Goal: Communication & Community: Answer question/provide support

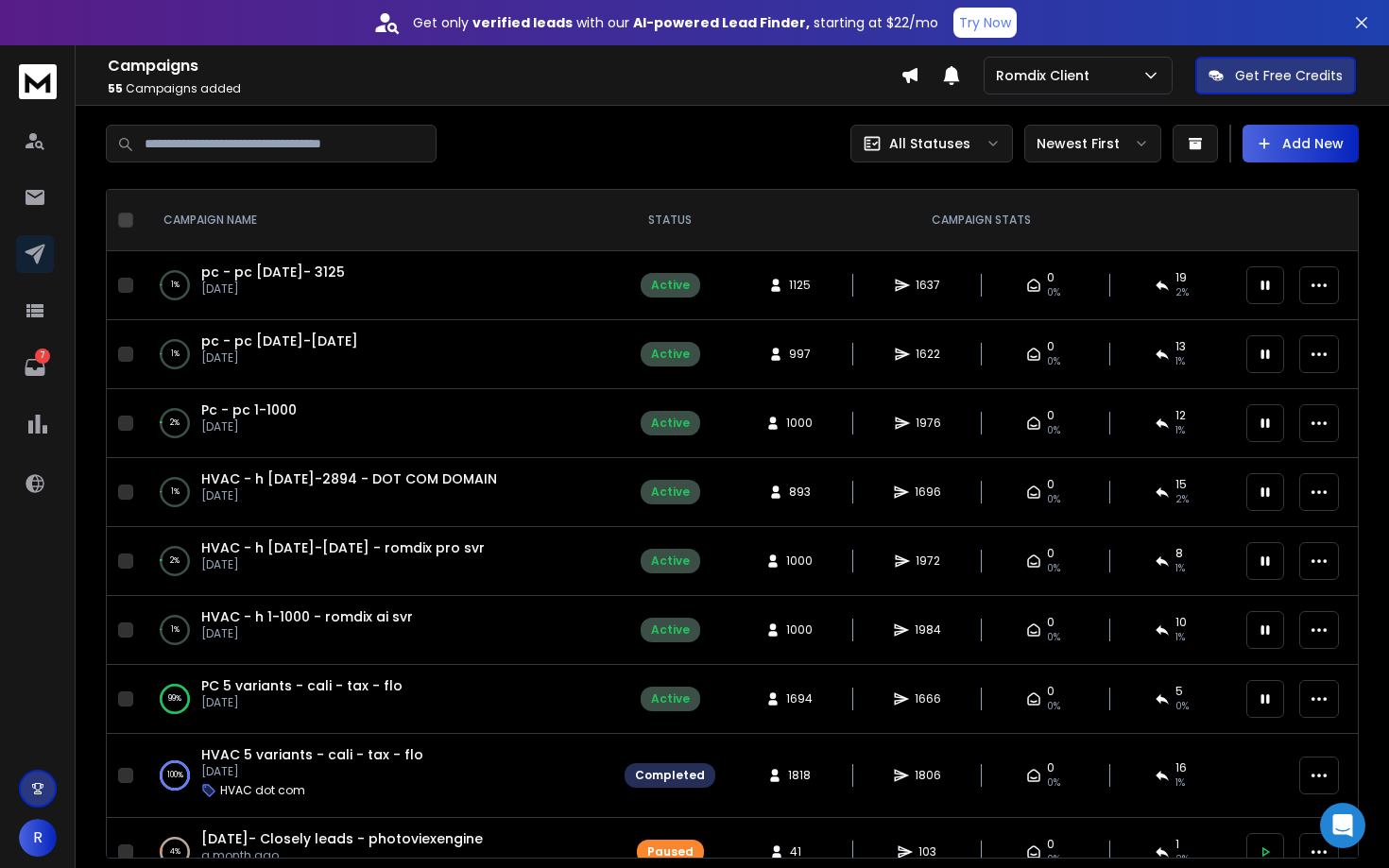
click at [274, 159] on input at bounding box center [271, 144] width 331 height 38
paste input "**********"
type input "**********"
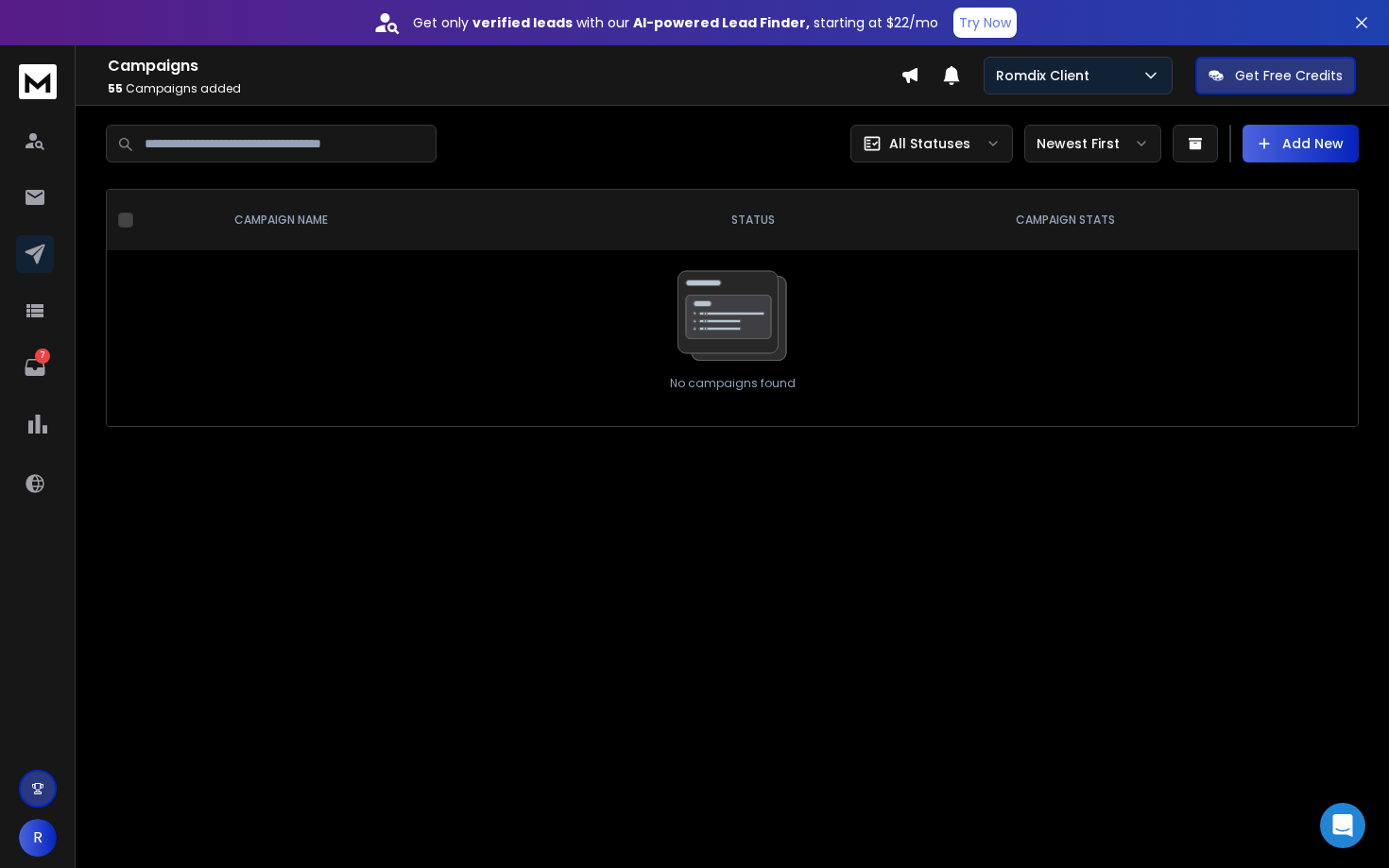
click at [1106, 81] on div "Romdix Client" at bounding box center [1079, 75] width 165 height 19
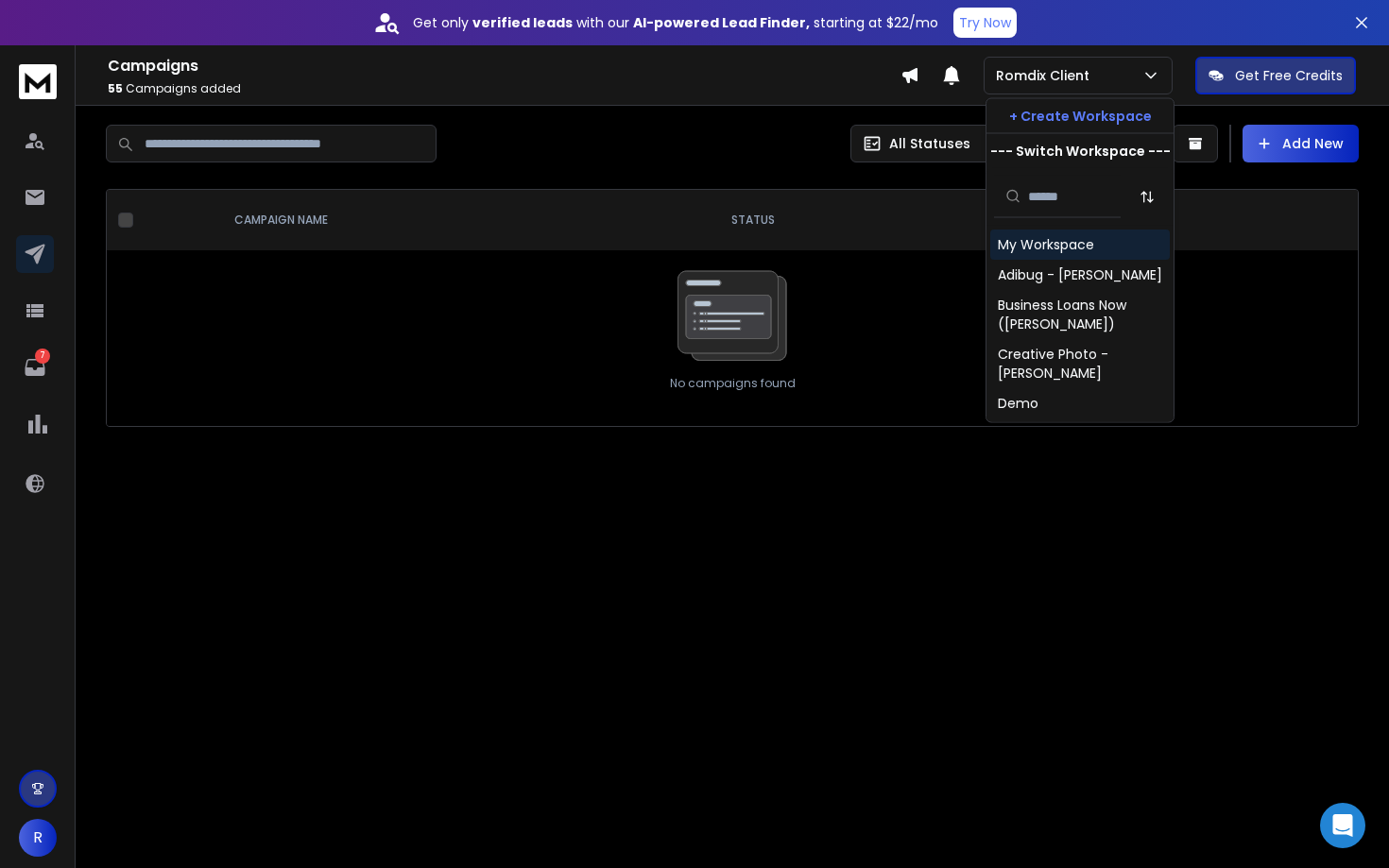
click at [1323, 438] on div "Campaigns 55 Campaigns Added All Statuses Newest First Add New CAMPAIGN NAME ST…" at bounding box center [732, 276] width 1313 height 340
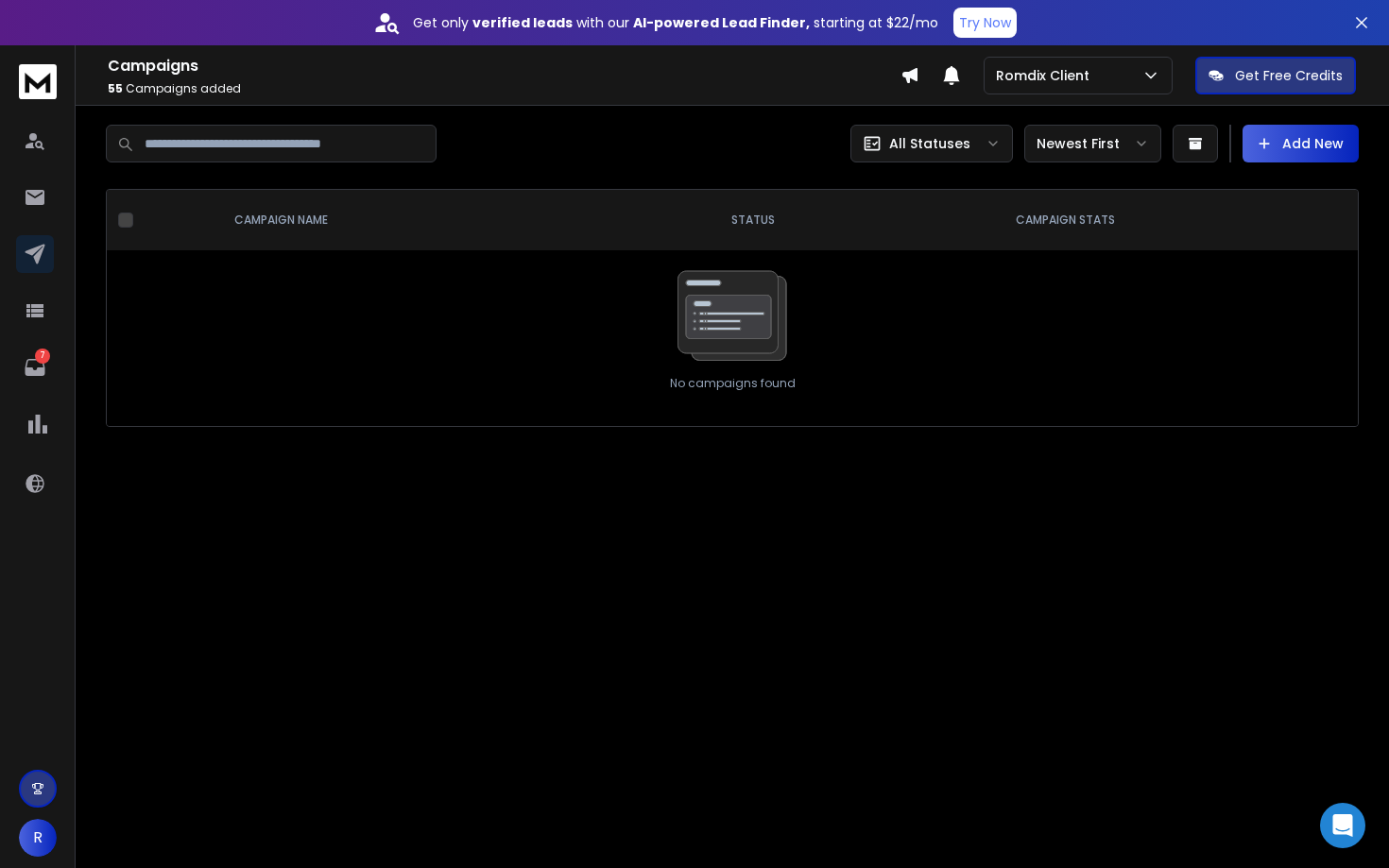
click at [365, 148] on input at bounding box center [271, 144] width 331 height 38
paste input "**********"
type input "**********"
click at [1041, 71] on p "Romdix Client" at bounding box center [1047, 75] width 101 height 19
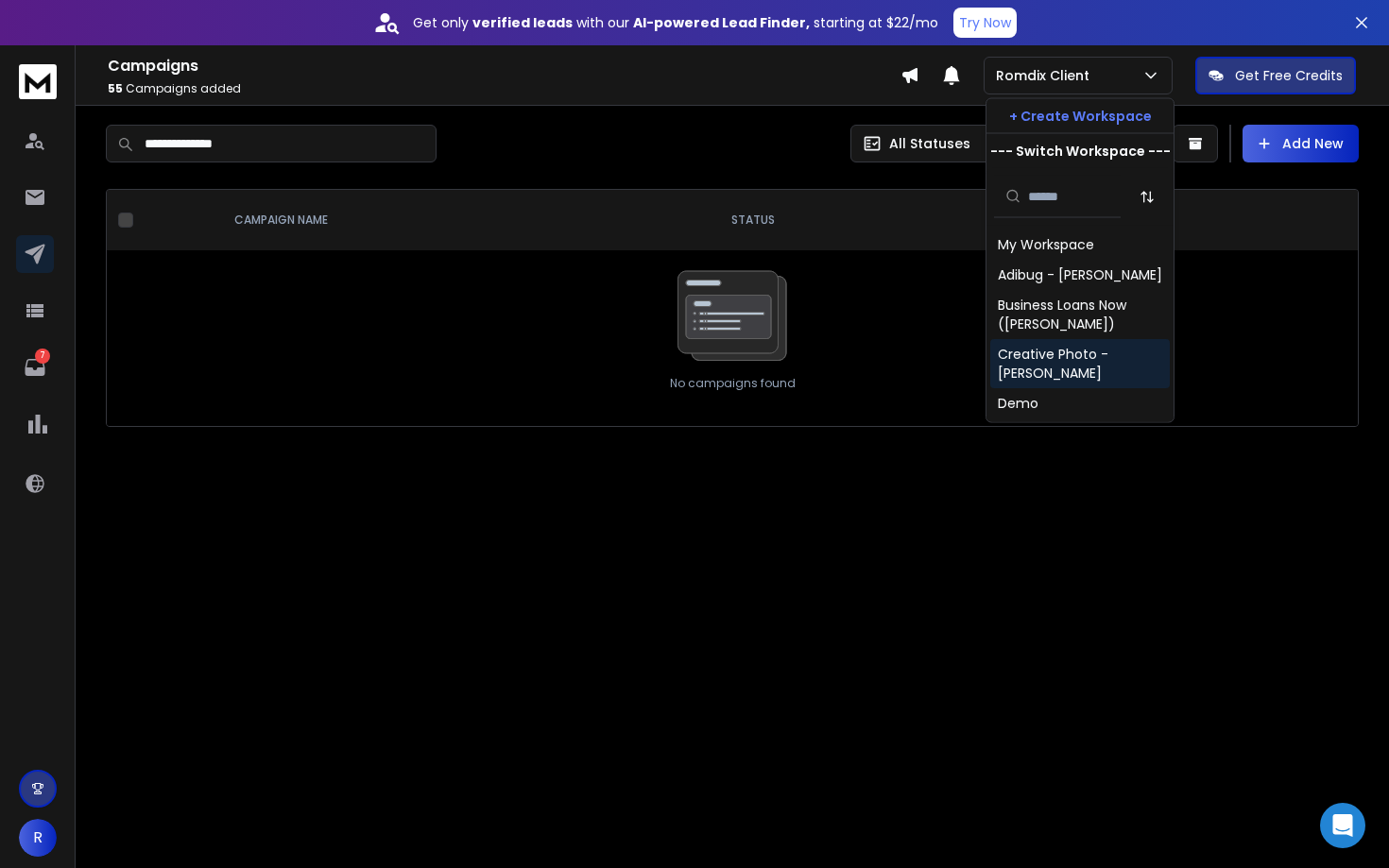
click at [572, 452] on div "**********" at bounding box center [694, 434] width 1389 height 868
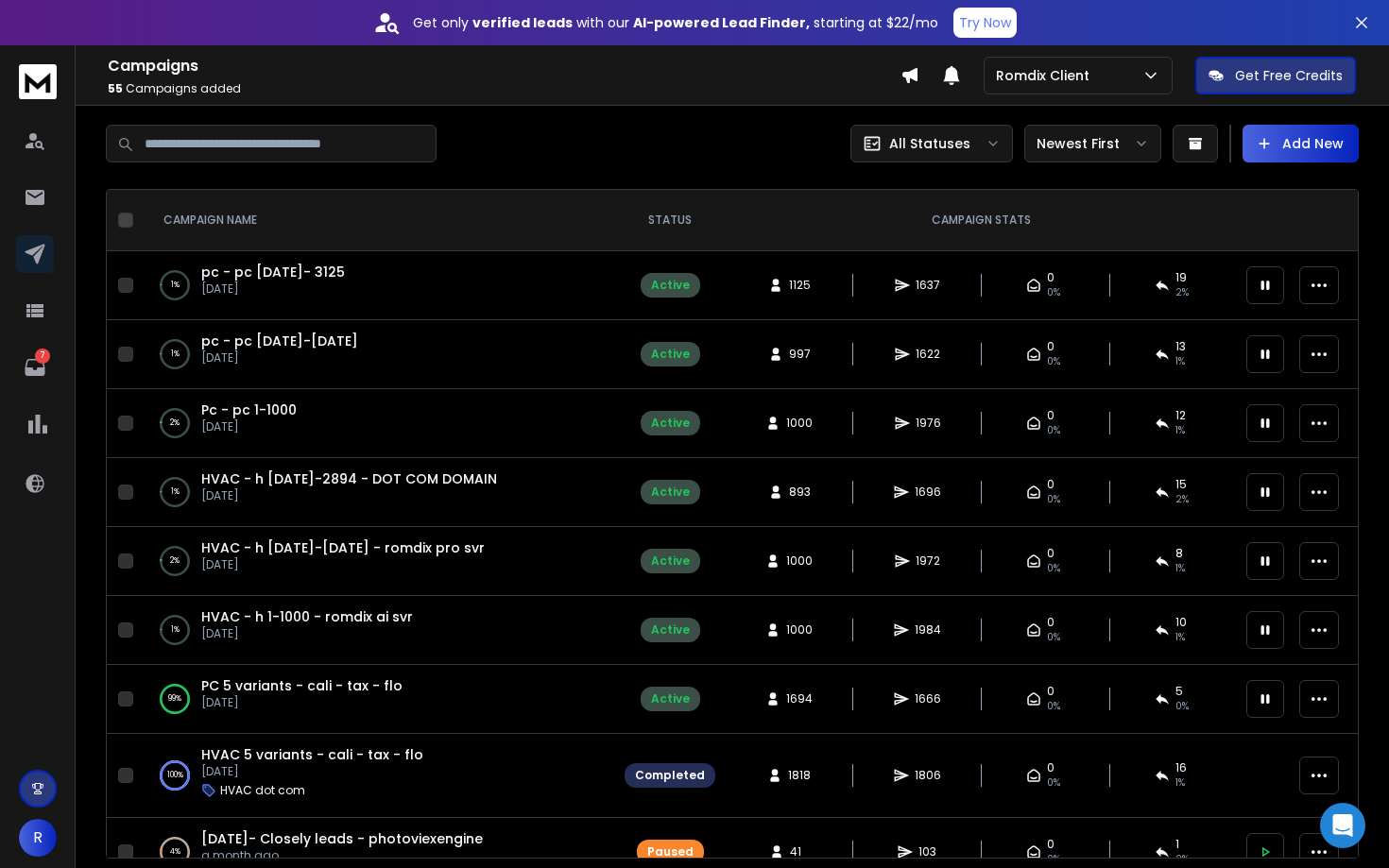
click at [281, 274] on span "pc - pc 2001- 3125" at bounding box center [273, 271] width 144 height 19
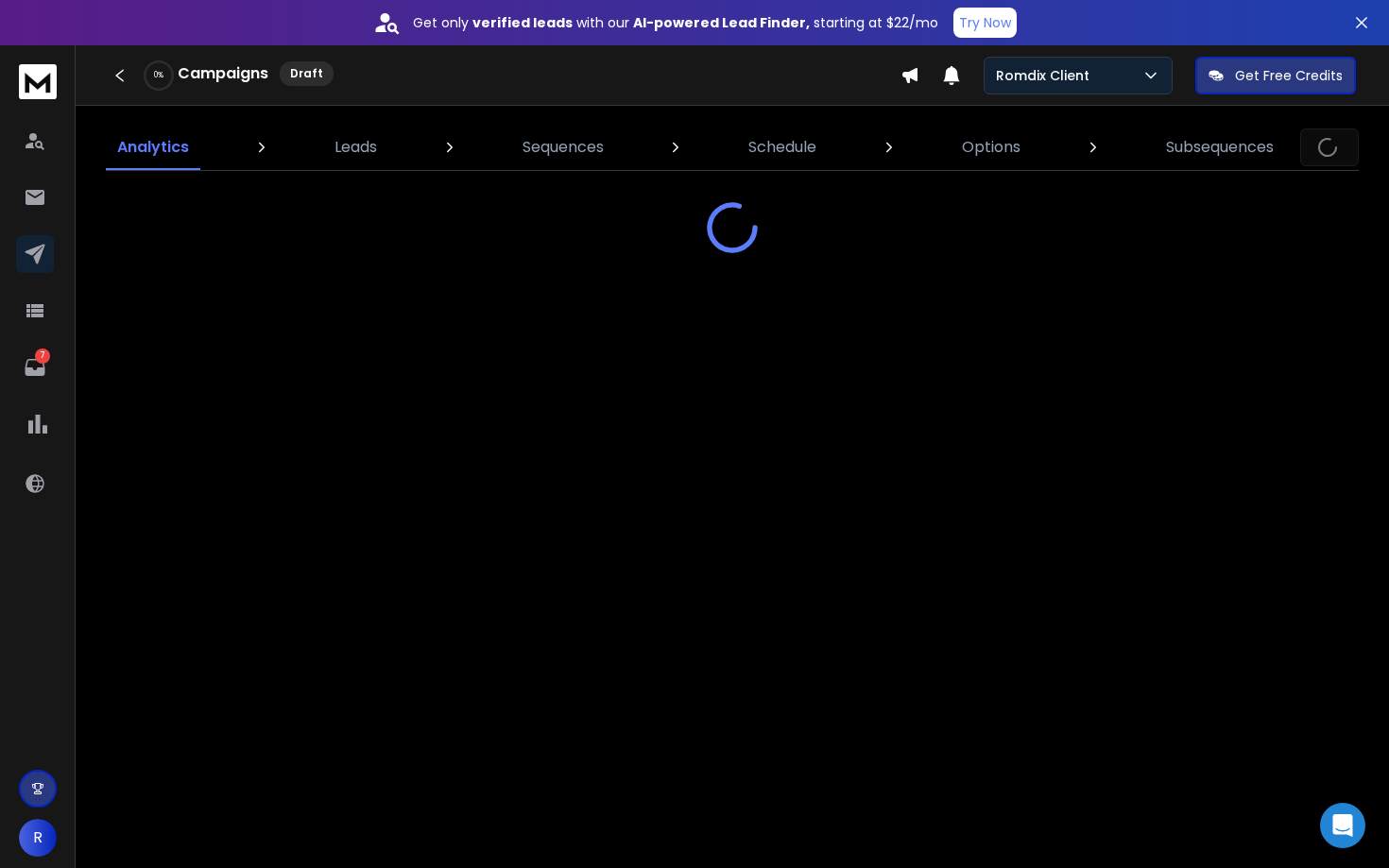
click at [1097, 78] on div "Romdix Client" at bounding box center [1079, 75] width 165 height 19
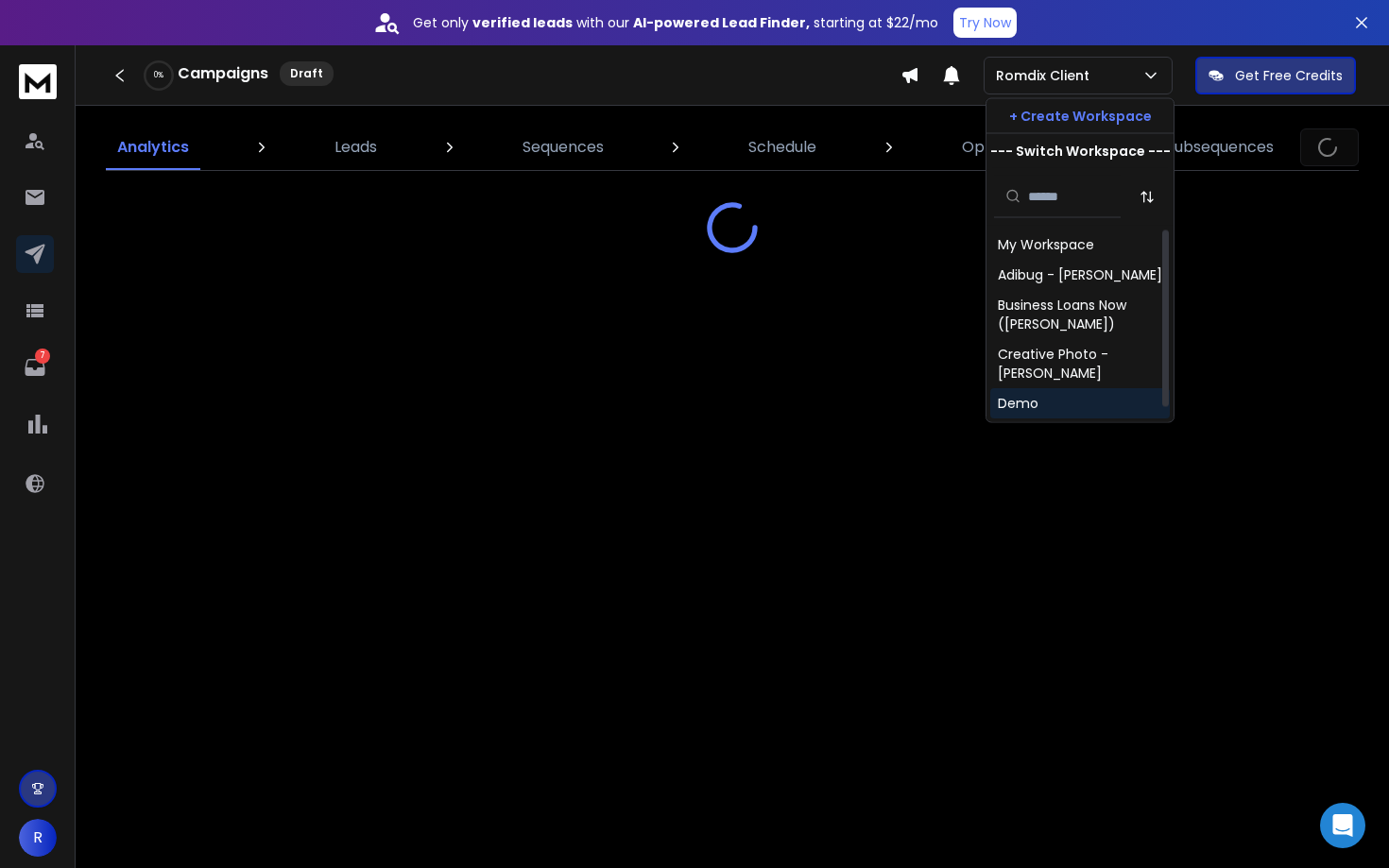
click at [1080, 388] on div "Demo" at bounding box center [1080, 403] width 180 height 30
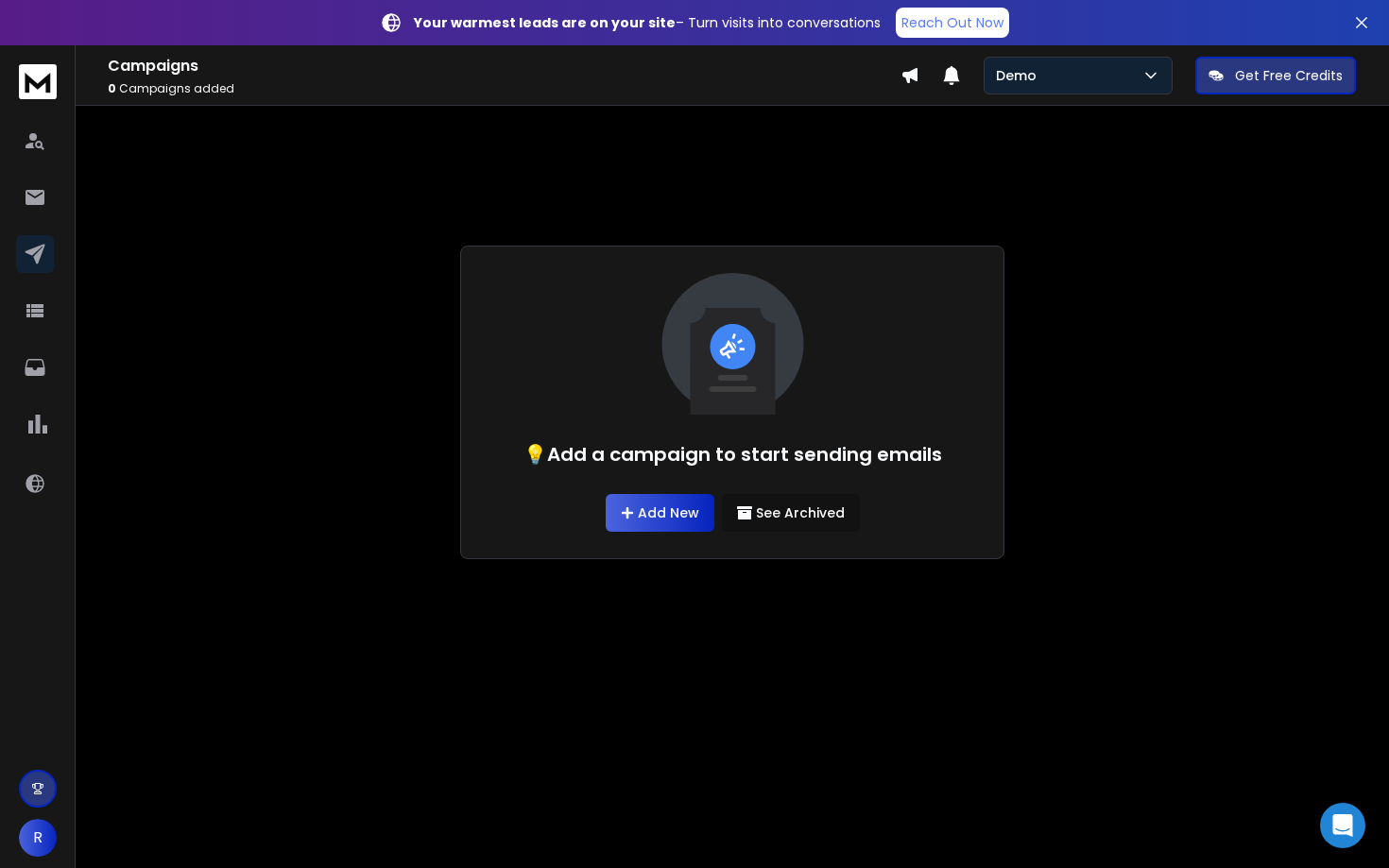
click at [1043, 83] on p "Demo" at bounding box center [1020, 75] width 49 height 19
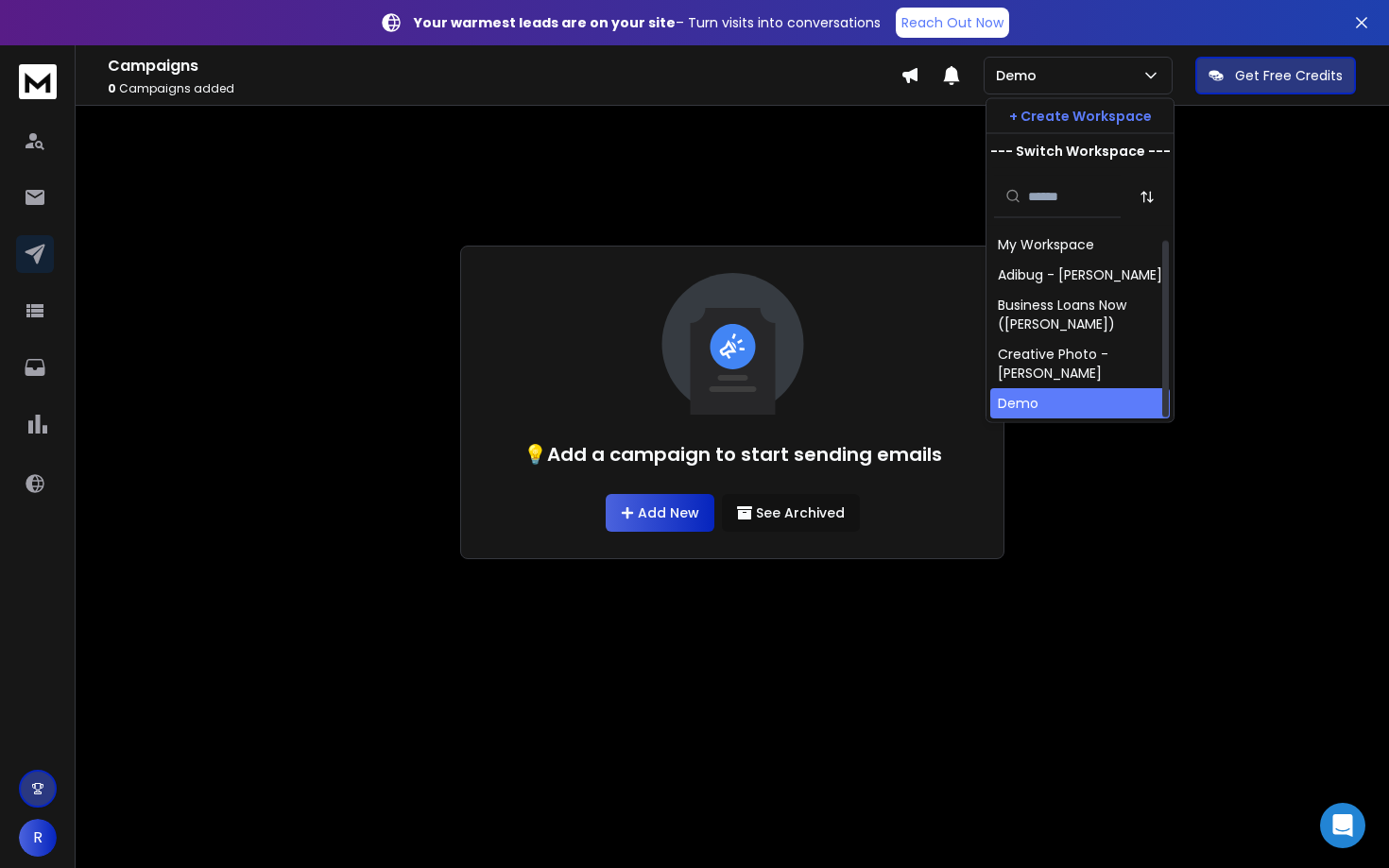
scroll to position [11, 0]
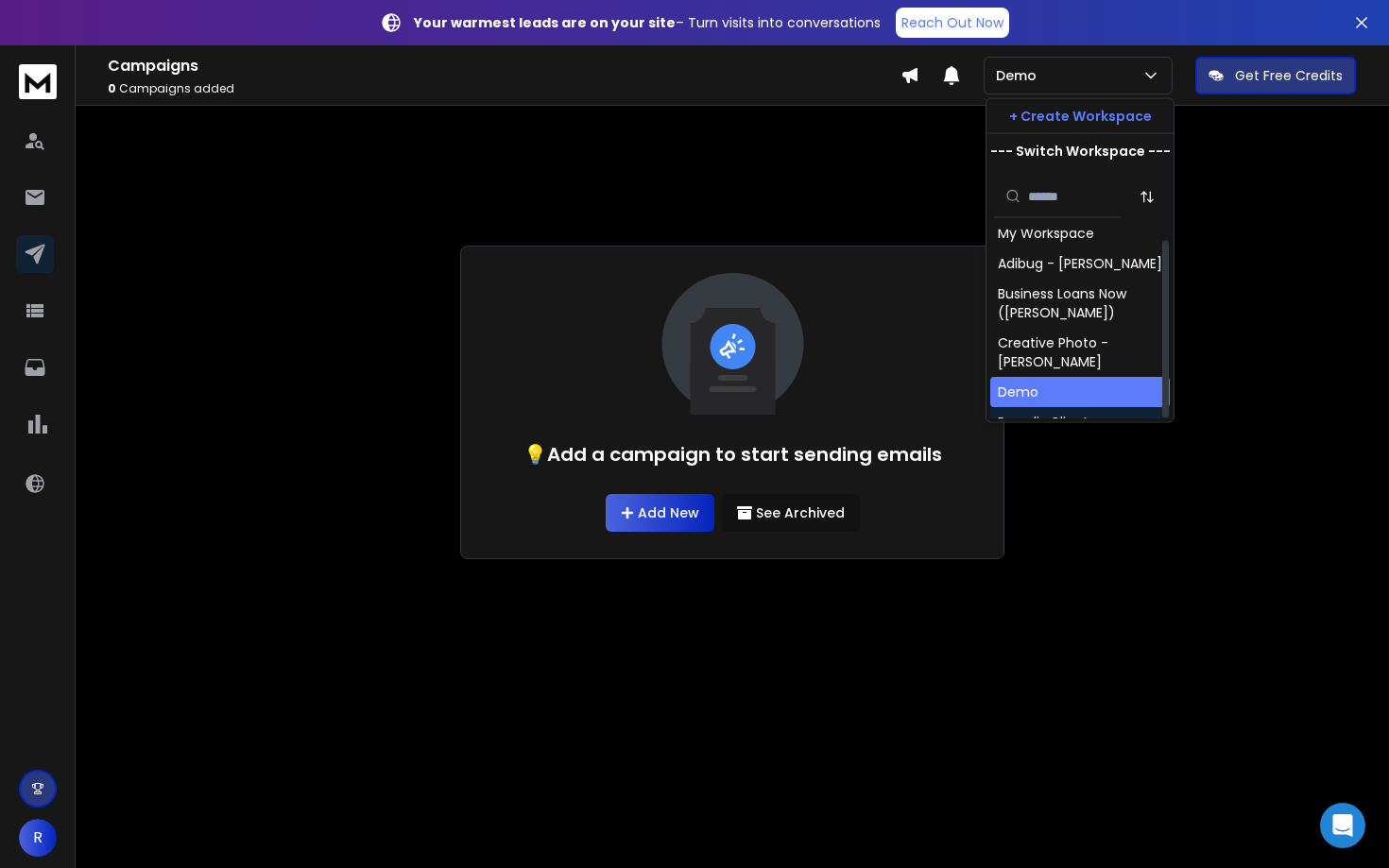
click at [1055, 407] on div "Romdix Client" at bounding box center [1080, 422] width 180 height 30
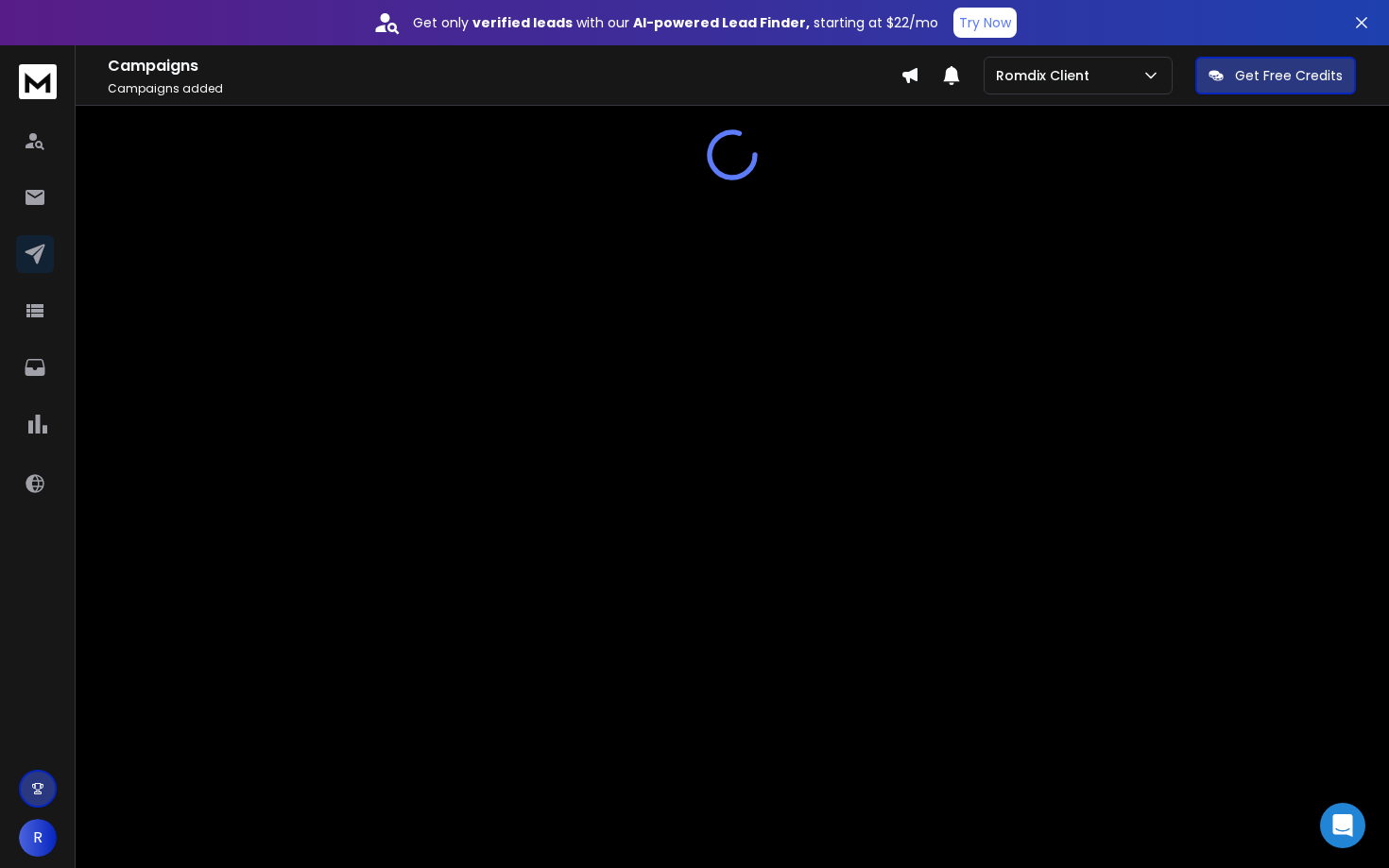
click at [955, 225] on div "Get only verified leads with our AI-powered Lead Finder, starting at $22/mo Try…" at bounding box center [694, 434] width 1389 height 868
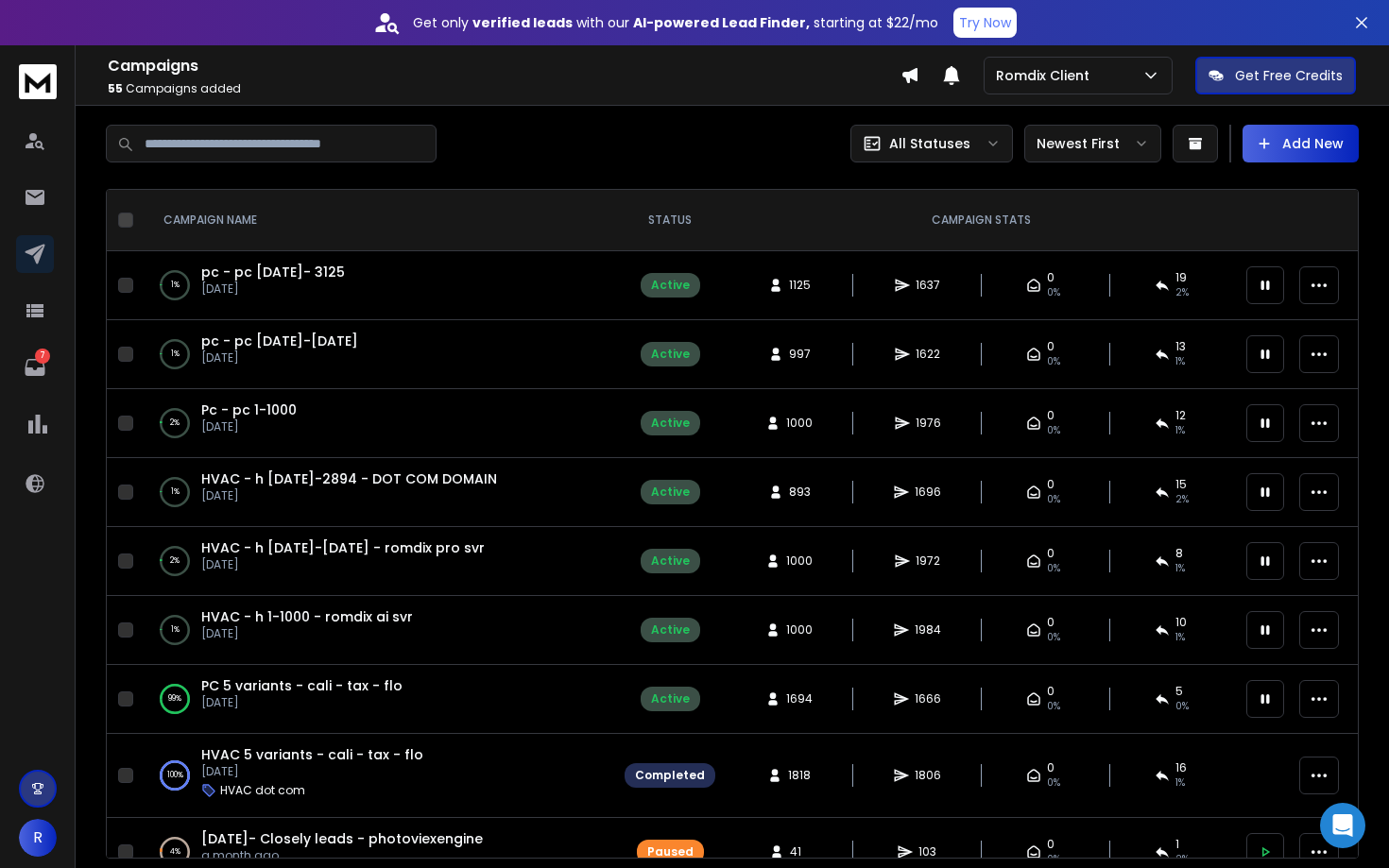
drag, startPoint x: 279, startPoint y: 280, endPoint x: 290, endPoint y: 292, distance: 16.3
click at [279, 280] on span "pc - pc [DATE]- 3125" at bounding box center [273, 271] width 144 height 19
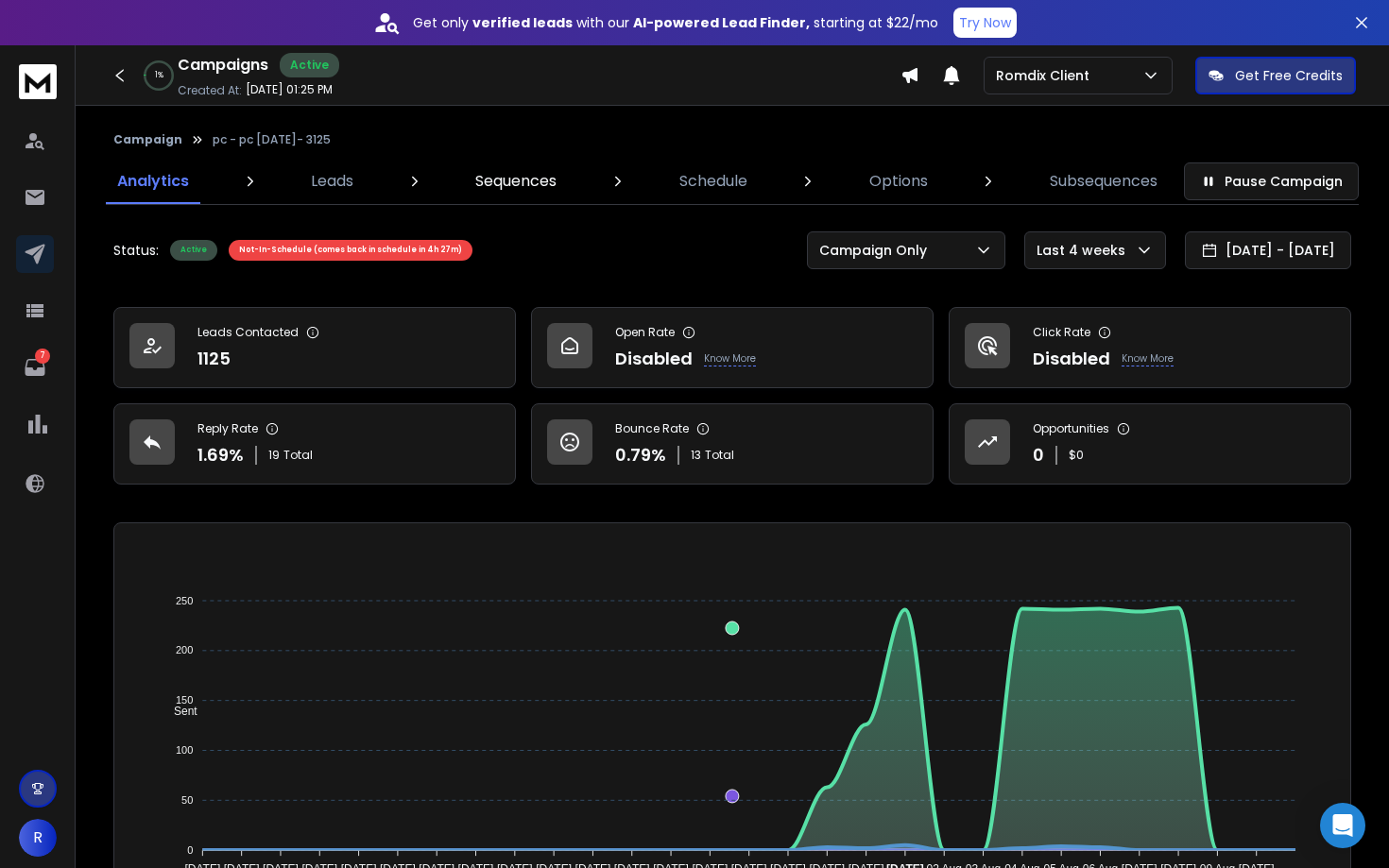
click at [534, 185] on p "Sequences" at bounding box center [516, 181] width 81 height 23
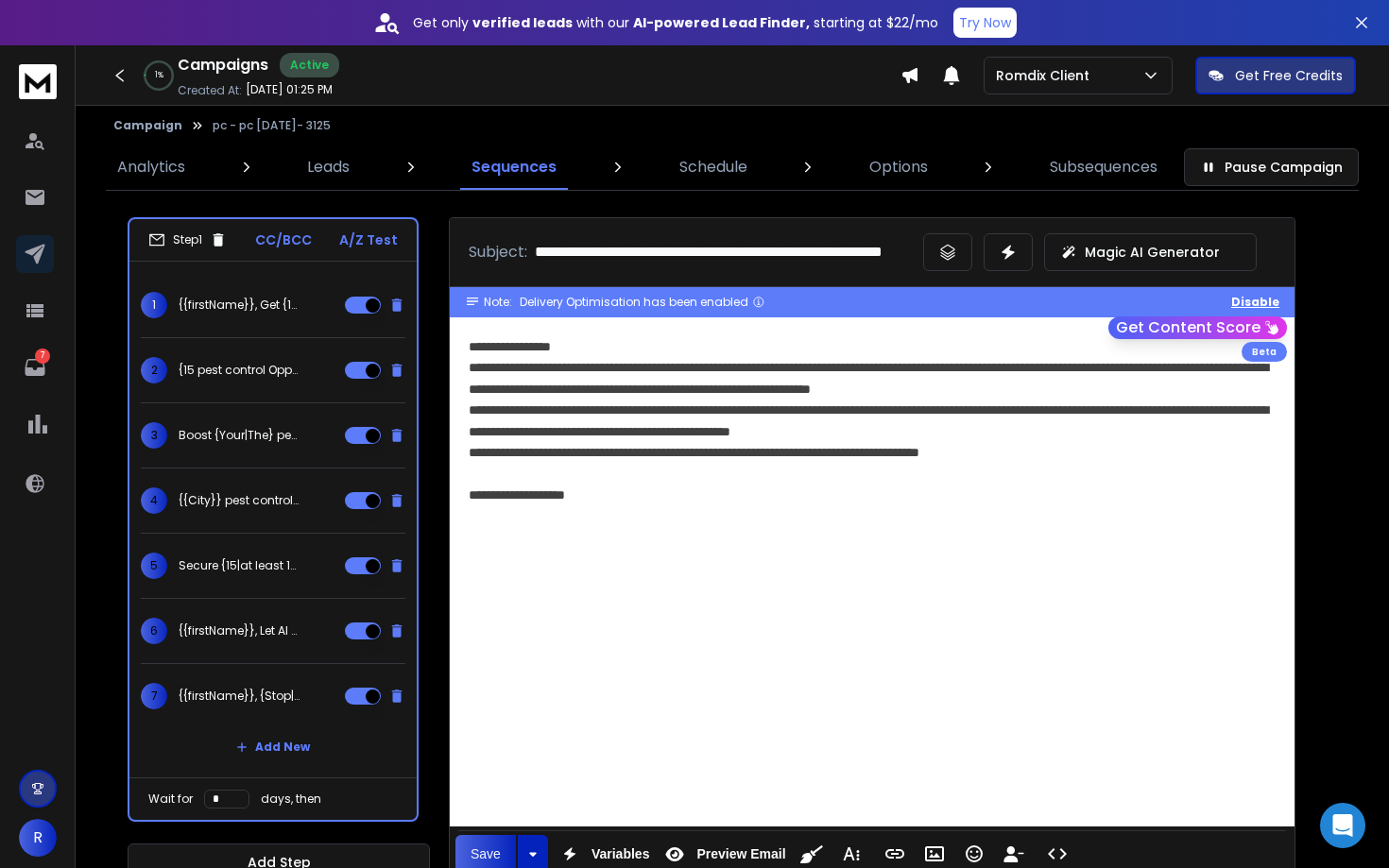
scroll to position [54, 0]
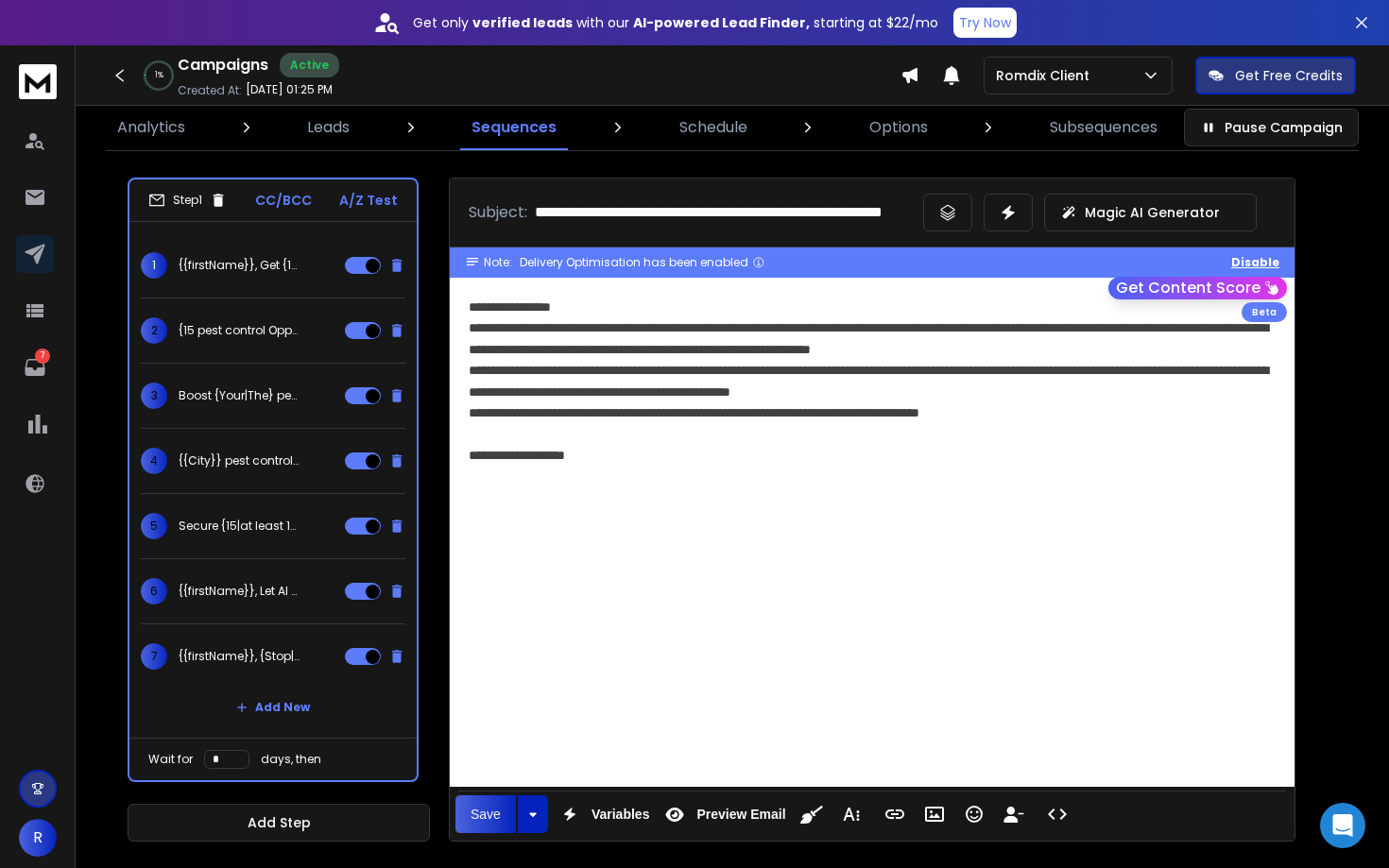
click at [607, 301] on div "**********" at bounding box center [872, 307] width 807 height 21
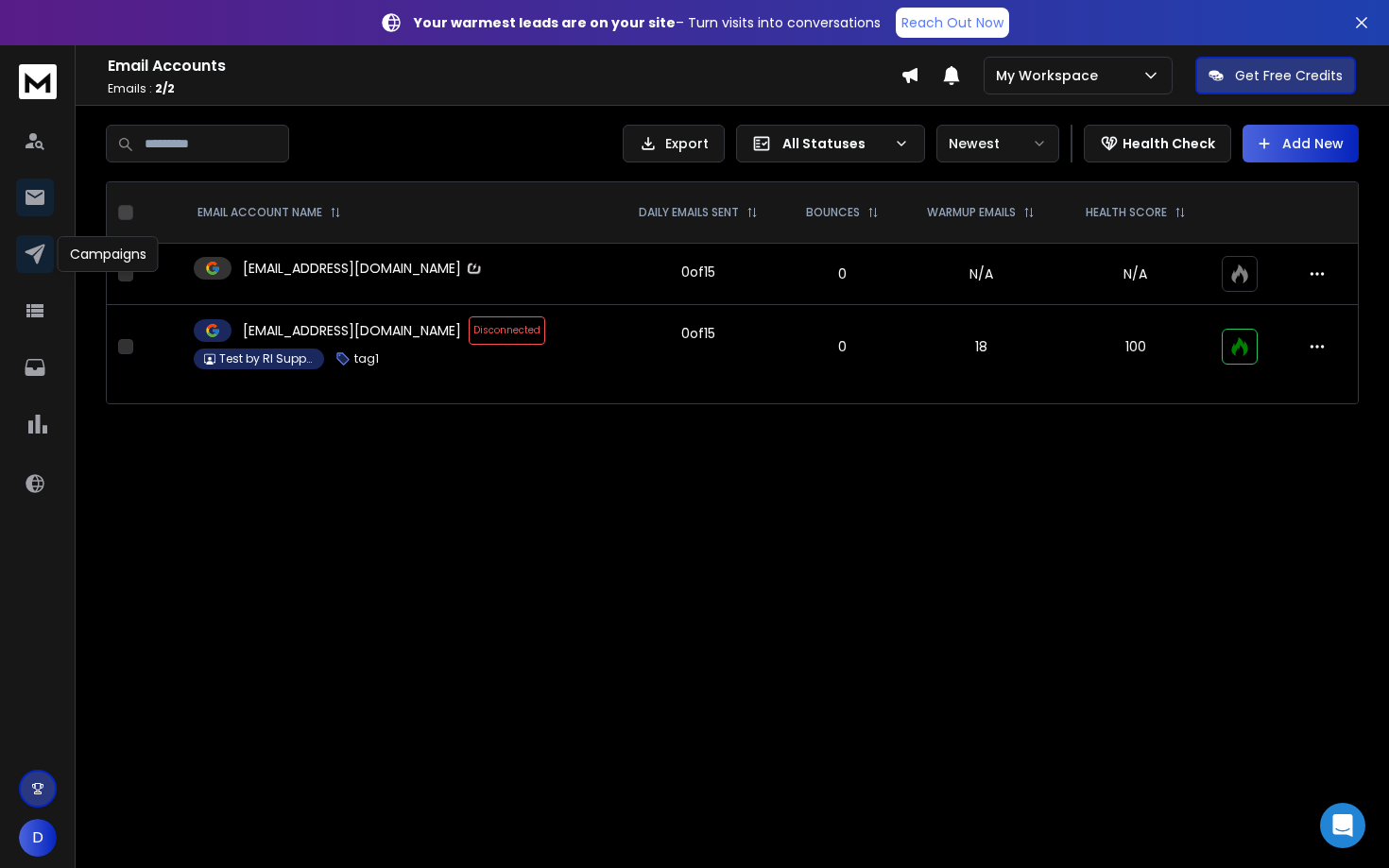
click at [24, 242] on link at bounding box center [35, 254] width 38 height 38
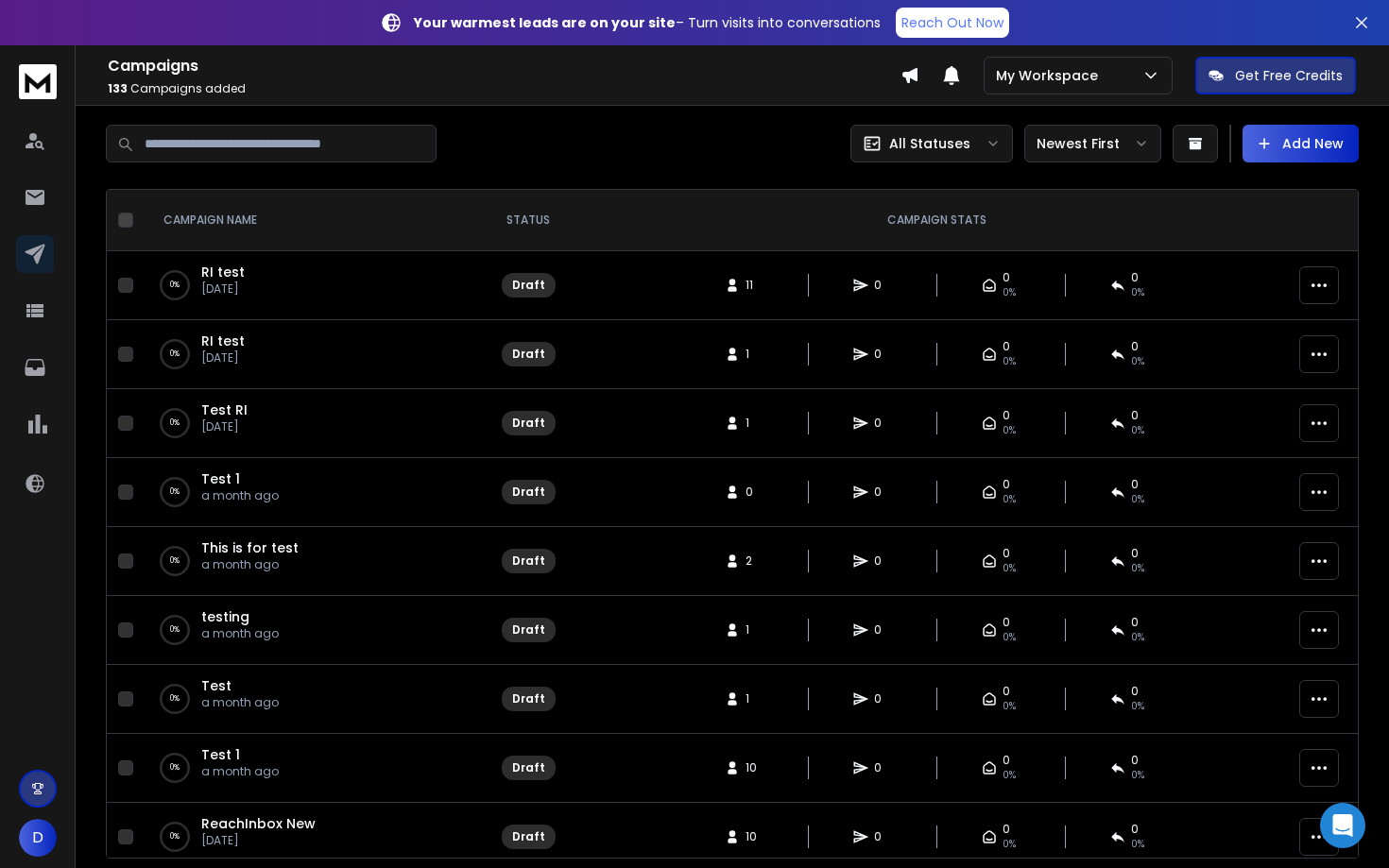
click at [244, 276] on h1 "RI test" at bounding box center [224, 271] width 44 height 19
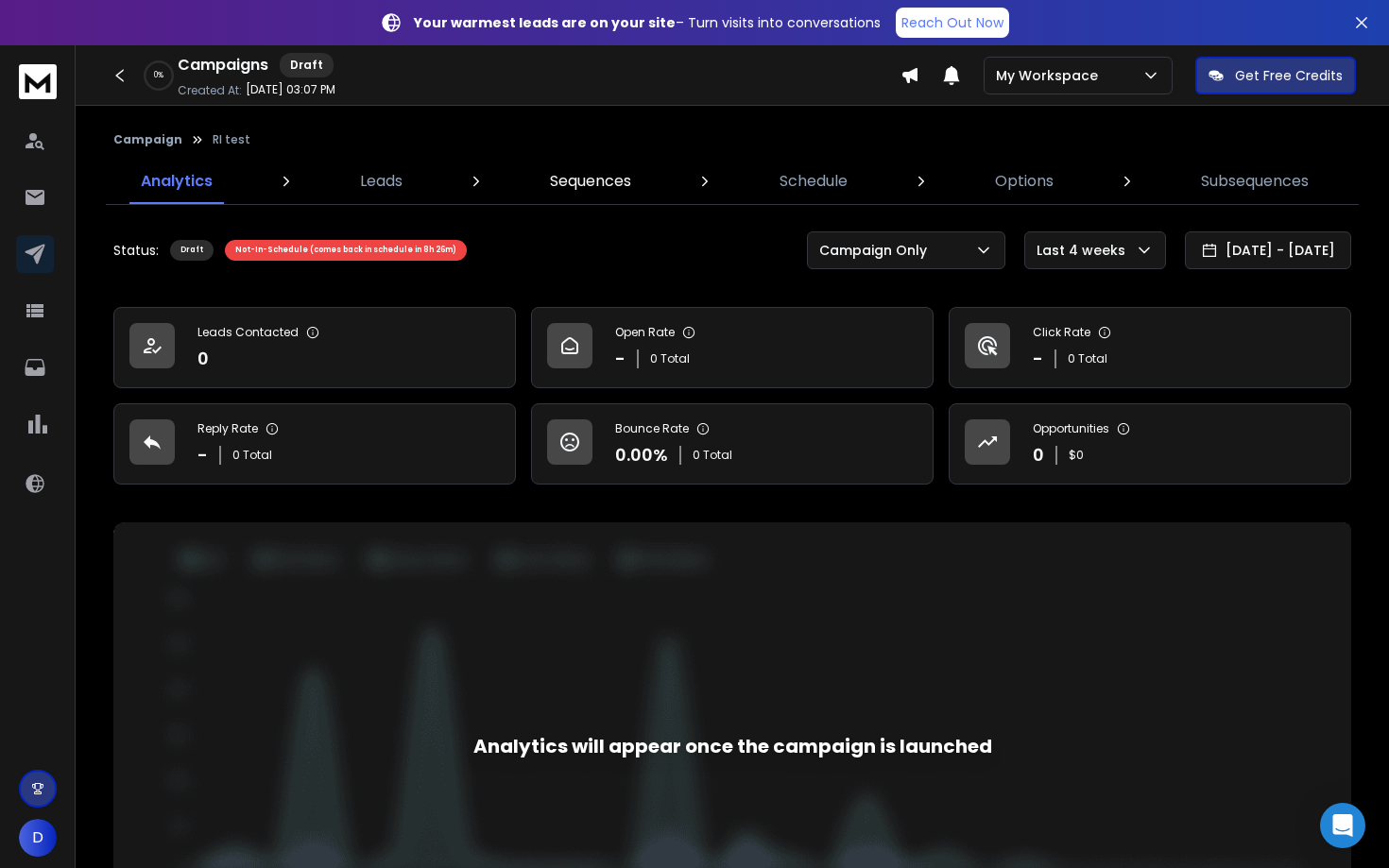
click at [562, 179] on p "Sequences" at bounding box center [591, 181] width 81 height 23
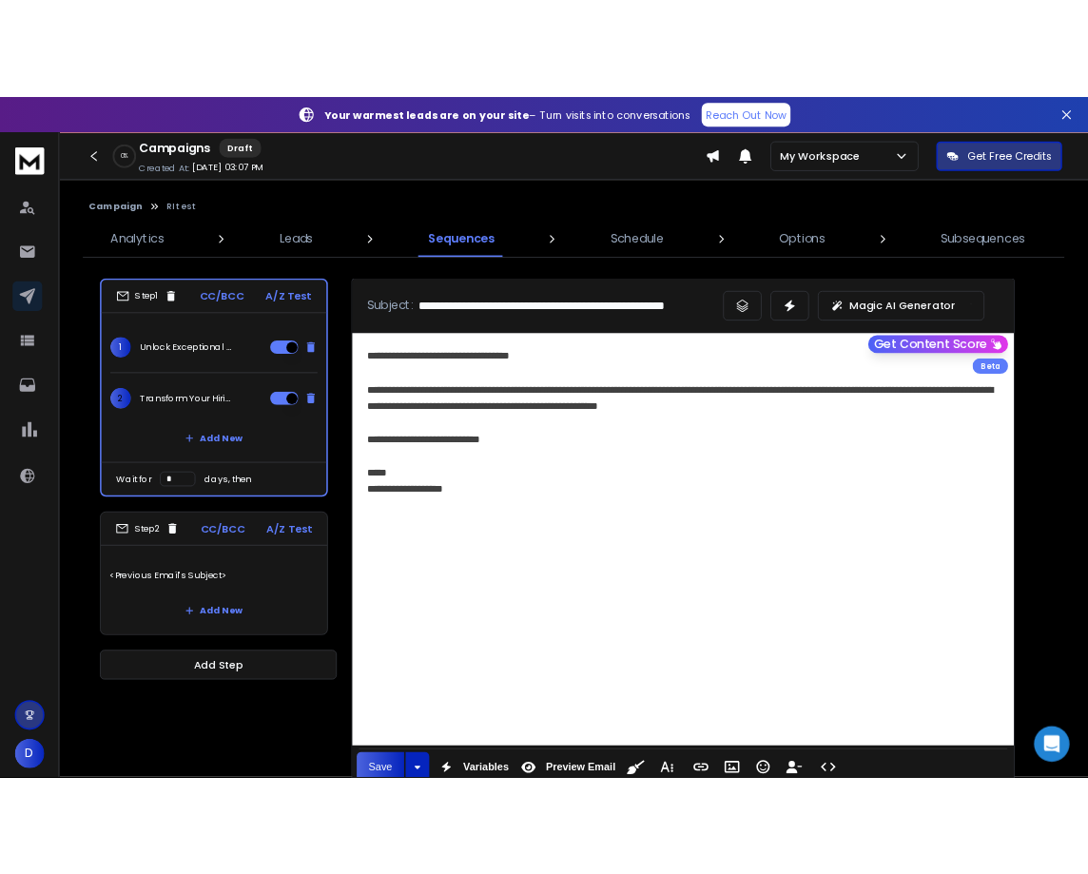
scroll to position [41, 0]
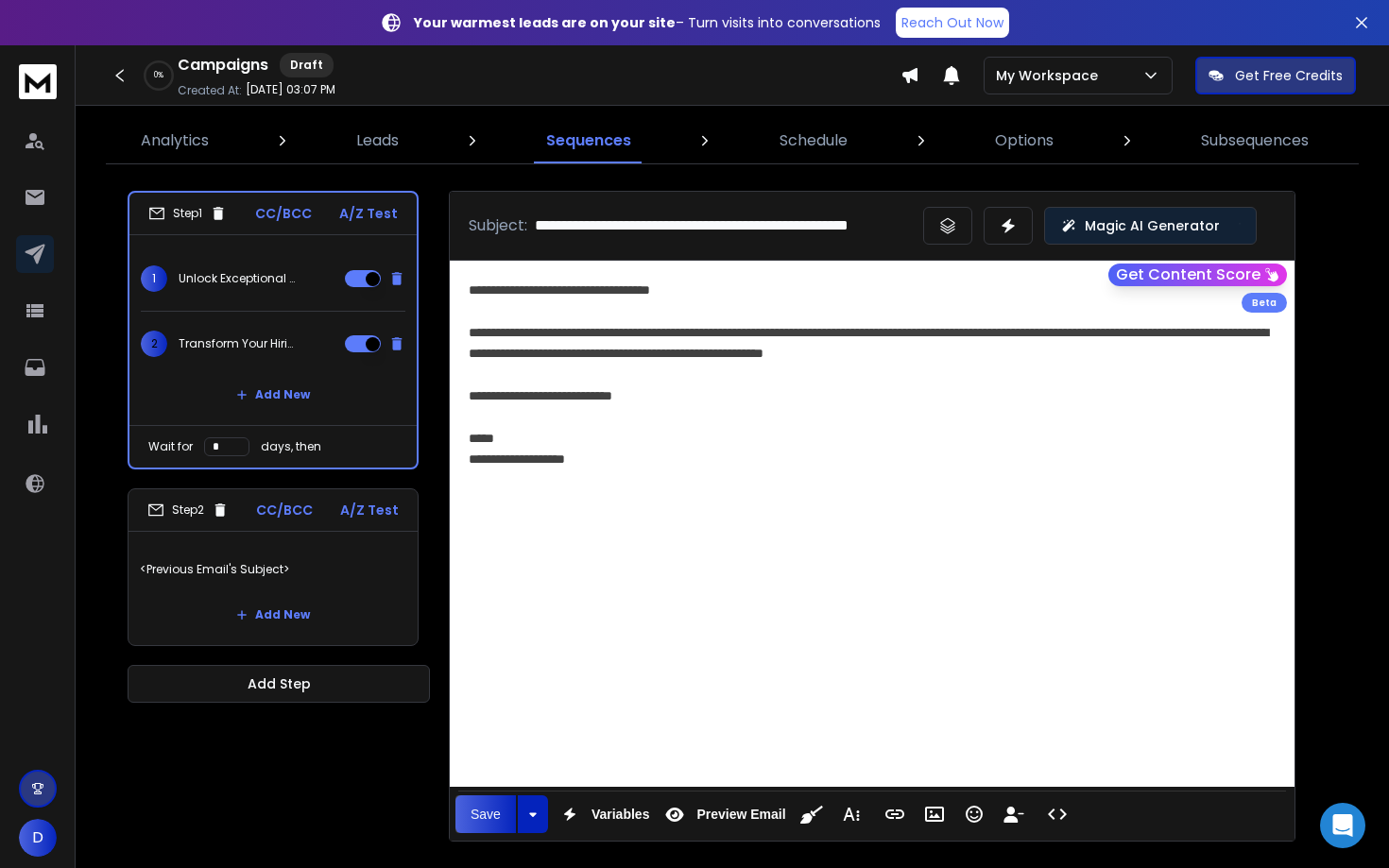
click at [1095, 242] on button "Magic AI Generator" at bounding box center [1151, 225] width 213 height 38
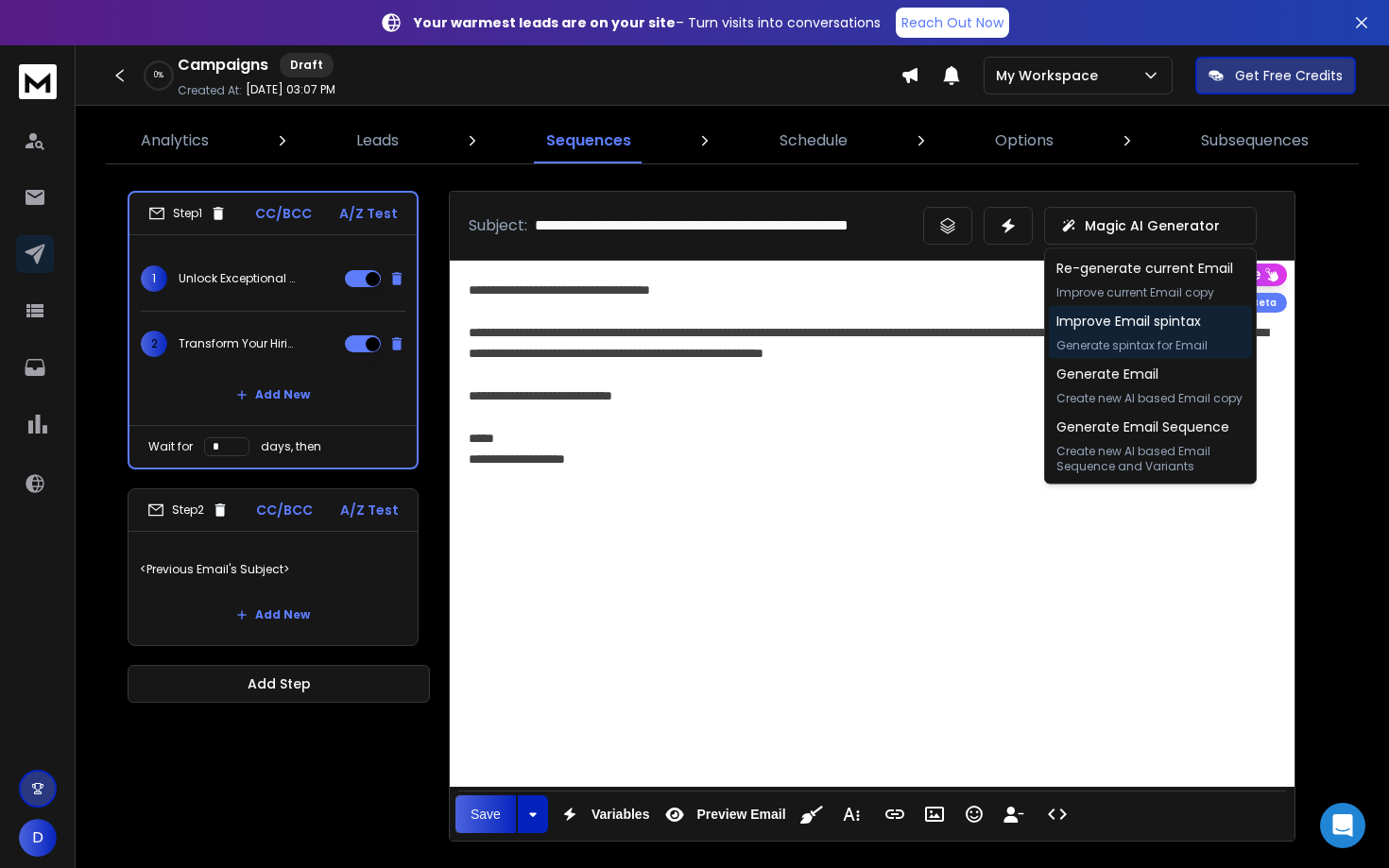
click at [1128, 344] on p "Generate spintax for Email" at bounding box center [1132, 346] width 151 height 15
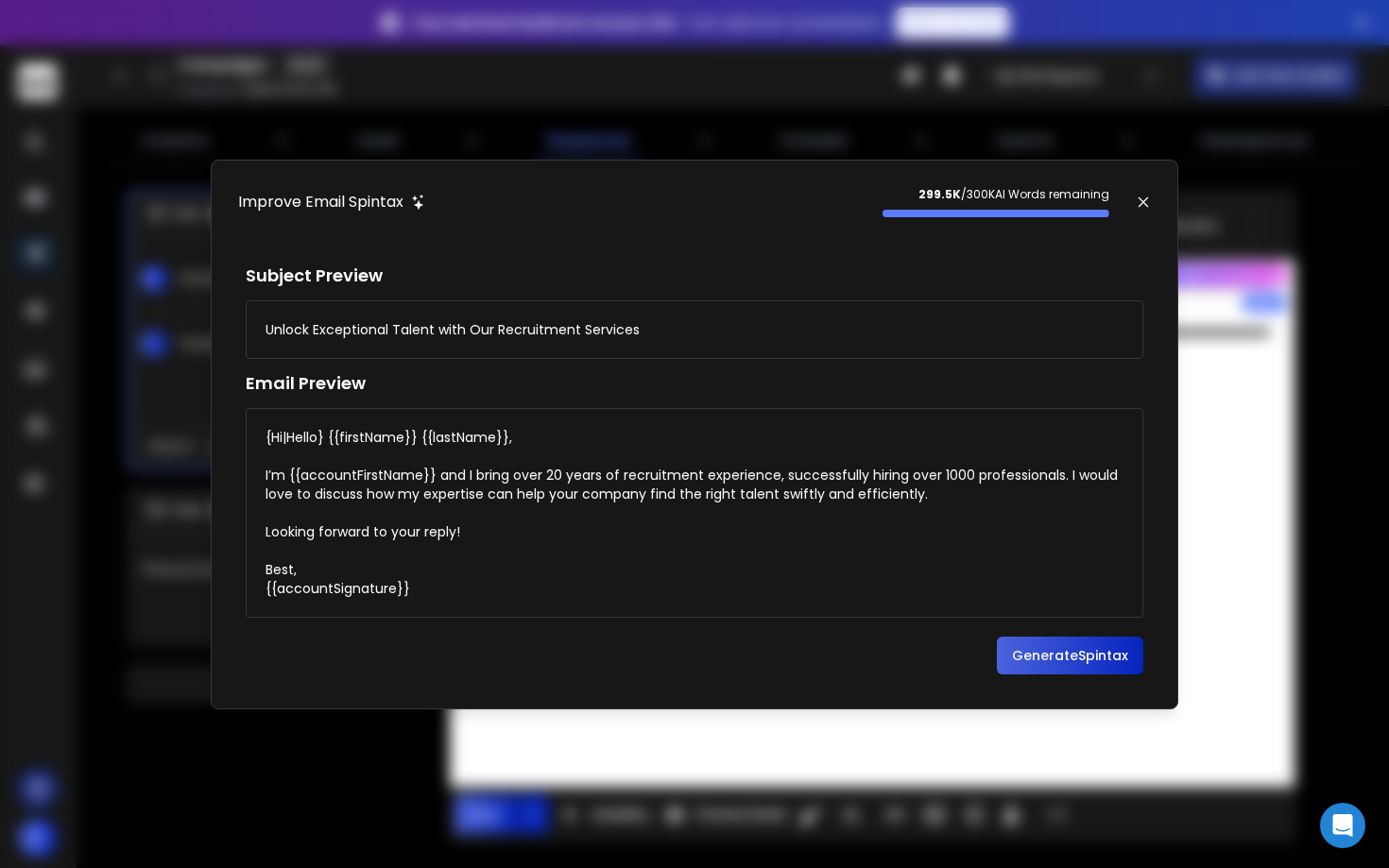
click at [1069, 667] on button "Generate Spintax" at bounding box center [1070, 655] width 146 height 38
click at [1052, 582] on div "{{accountSignature}}" at bounding box center [694, 588] width 858 height 19
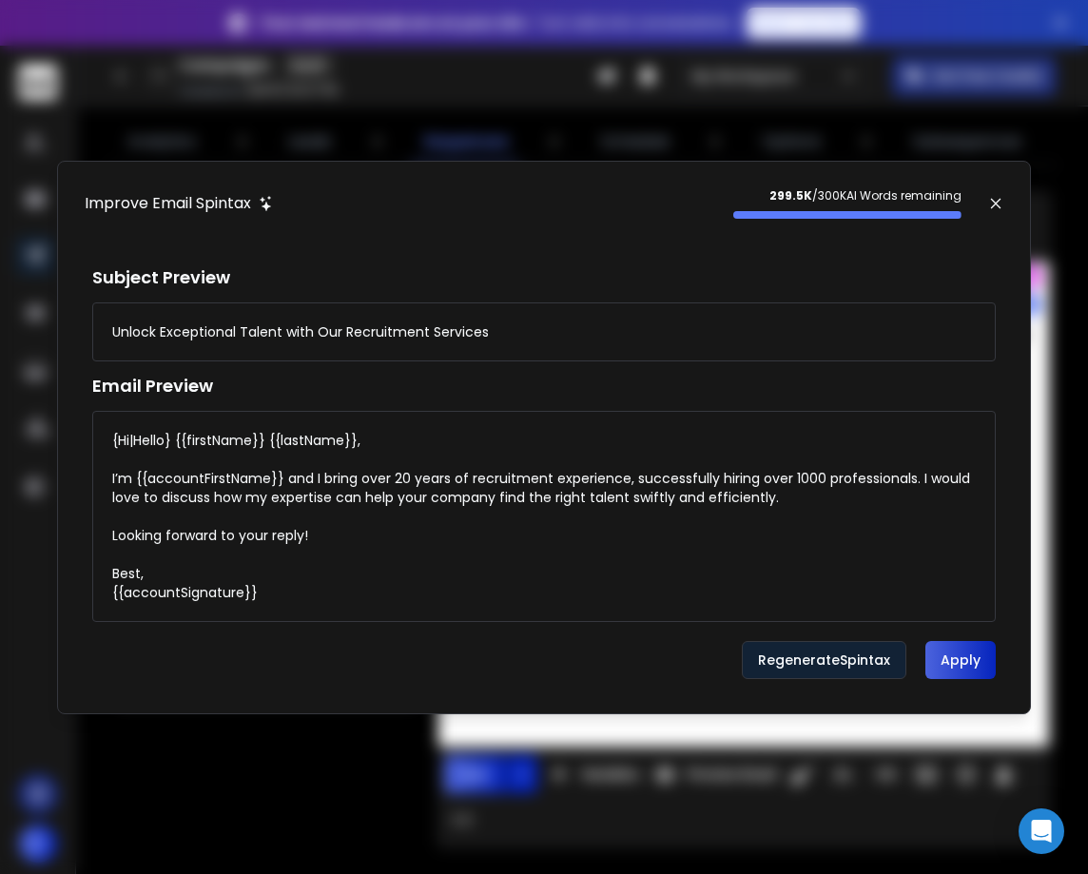
click at [875, 658] on button "Regenerate Spintax" at bounding box center [824, 660] width 165 height 38
click at [992, 211] on div "299.5K / 300K AI Words remaining" at bounding box center [868, 203] width 270 height 30
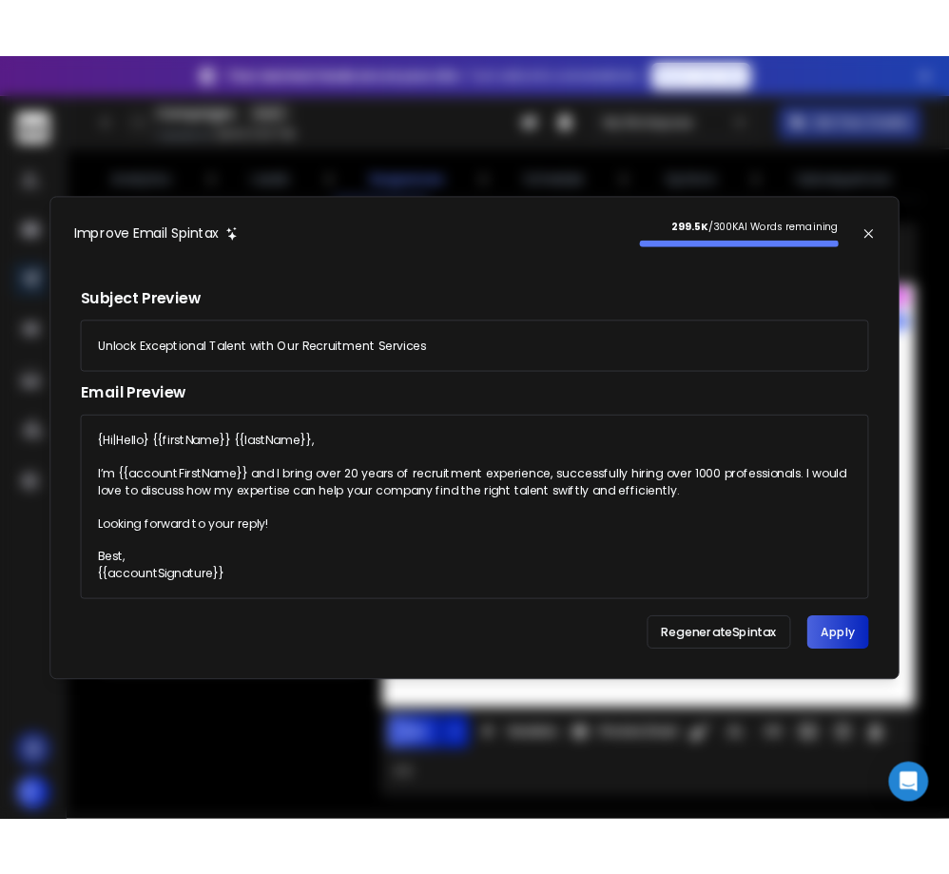
scroll to position [0, 0]
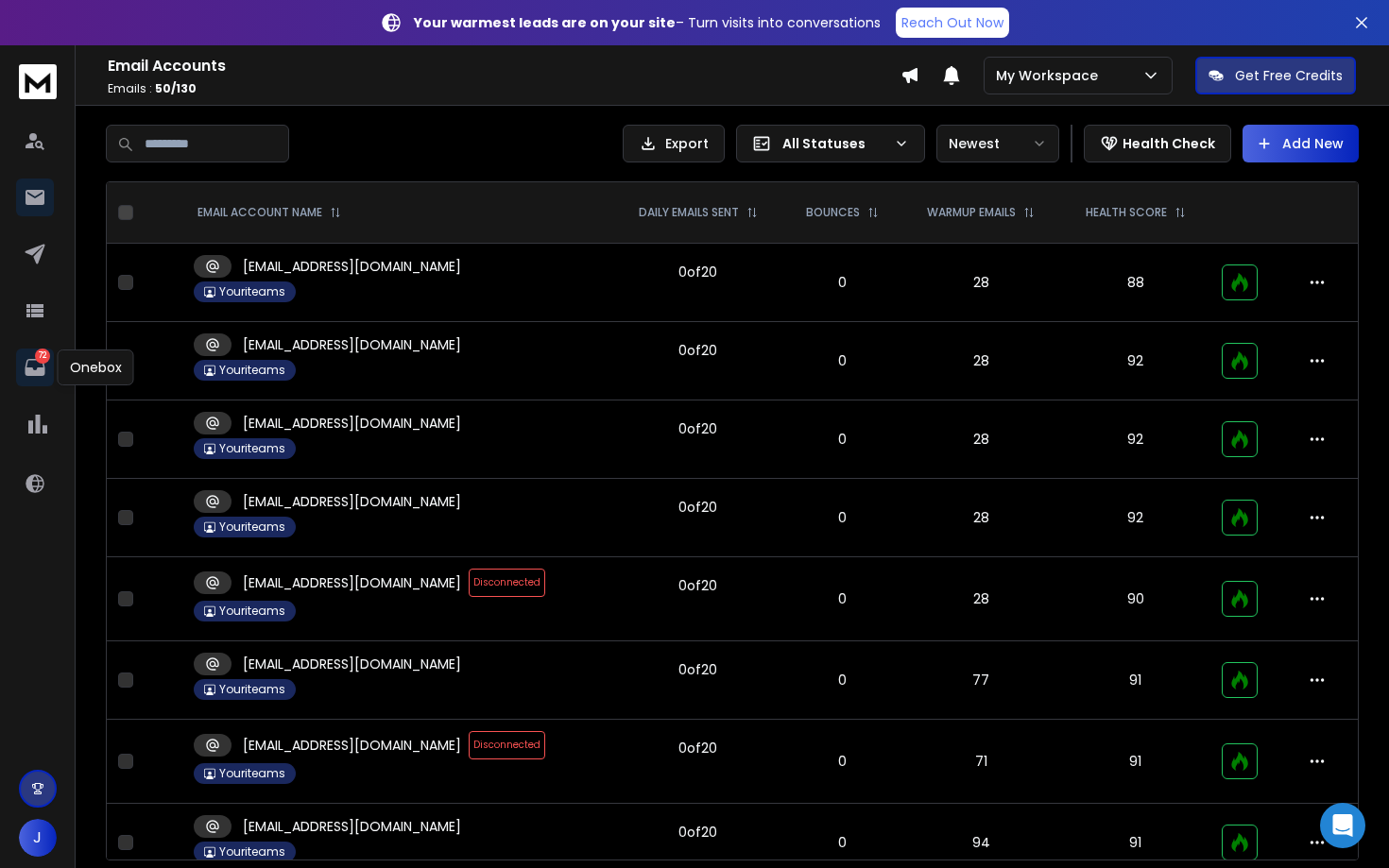
click at [37, 362] on p "72" at bounding box center [42, 356] width 15 height 15
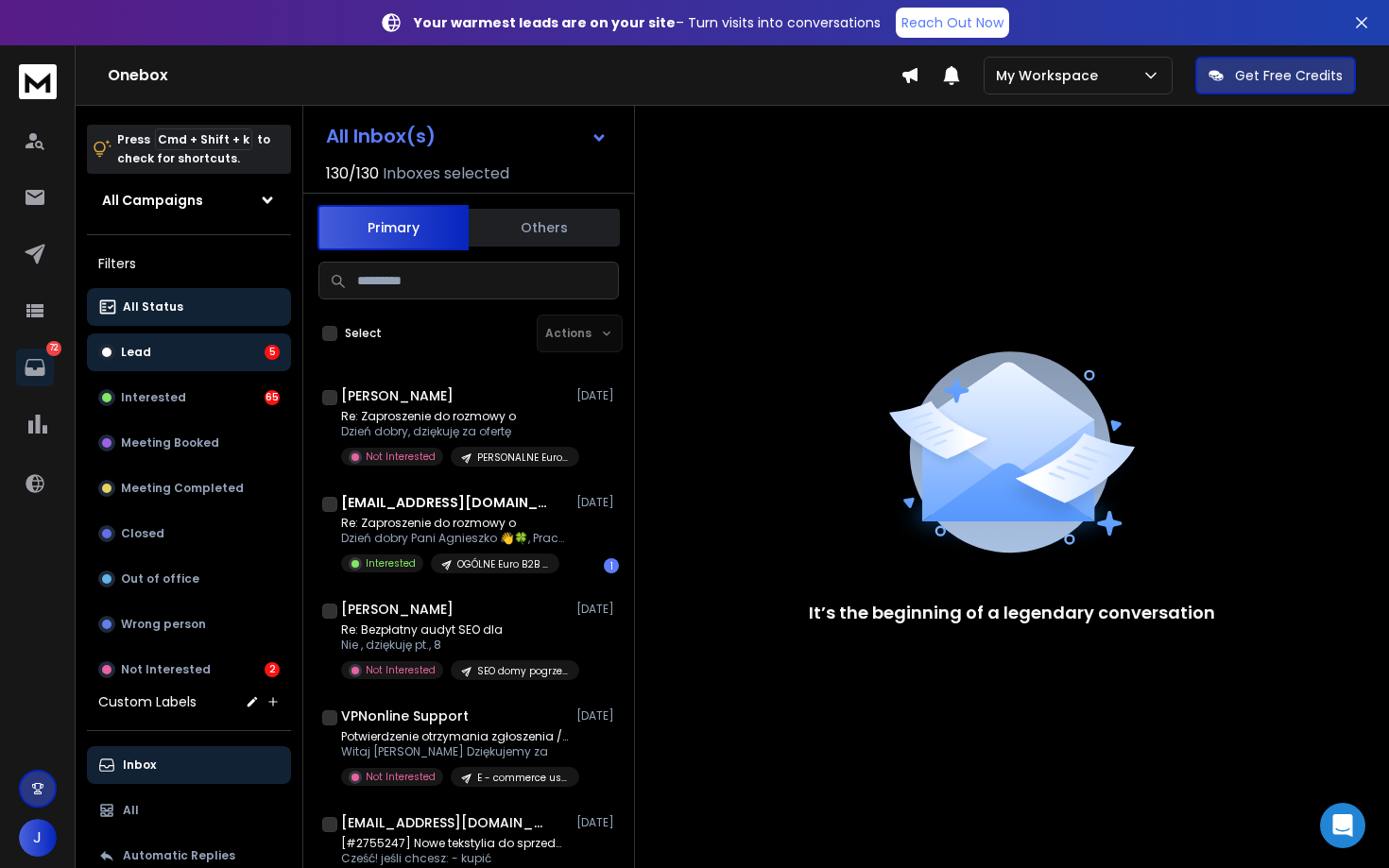
click at [215, 358] on button "Lead 5" at bounding box center [189, 353] width 204 height 38
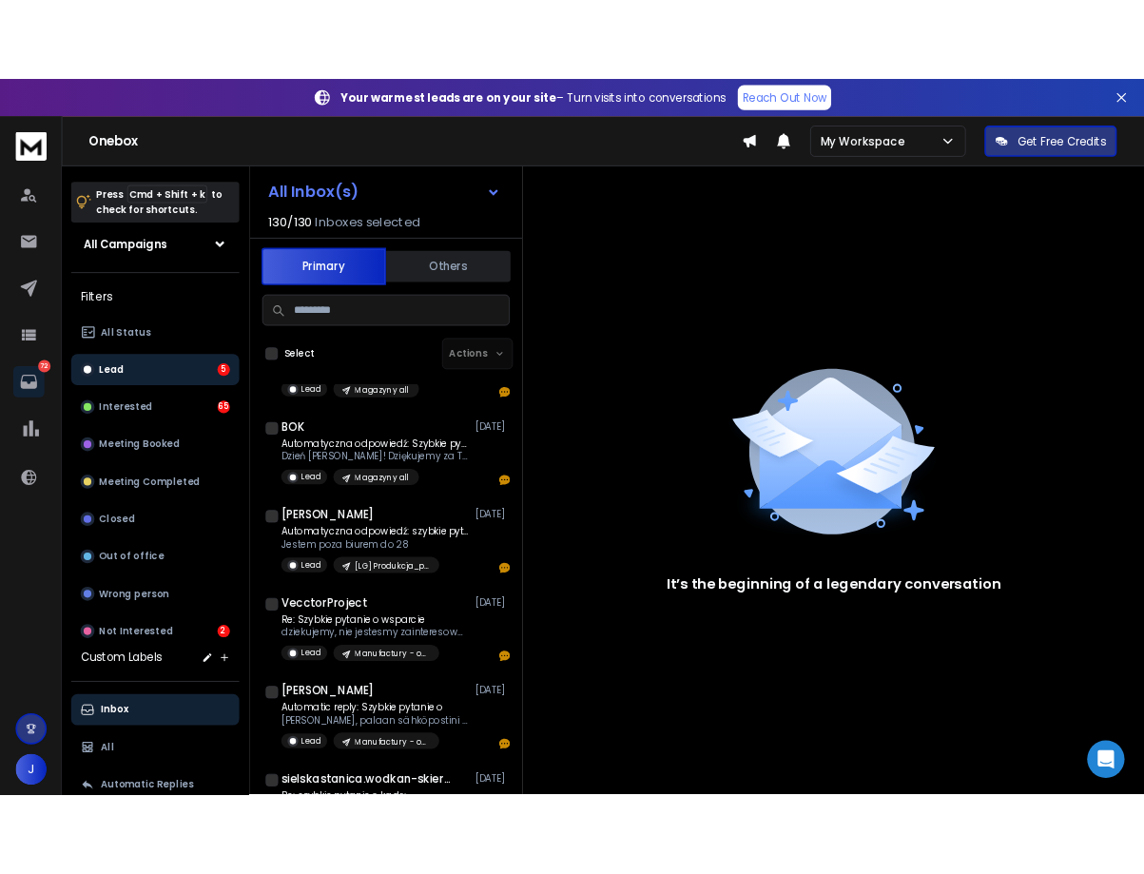
scroll to position [8988, 0]
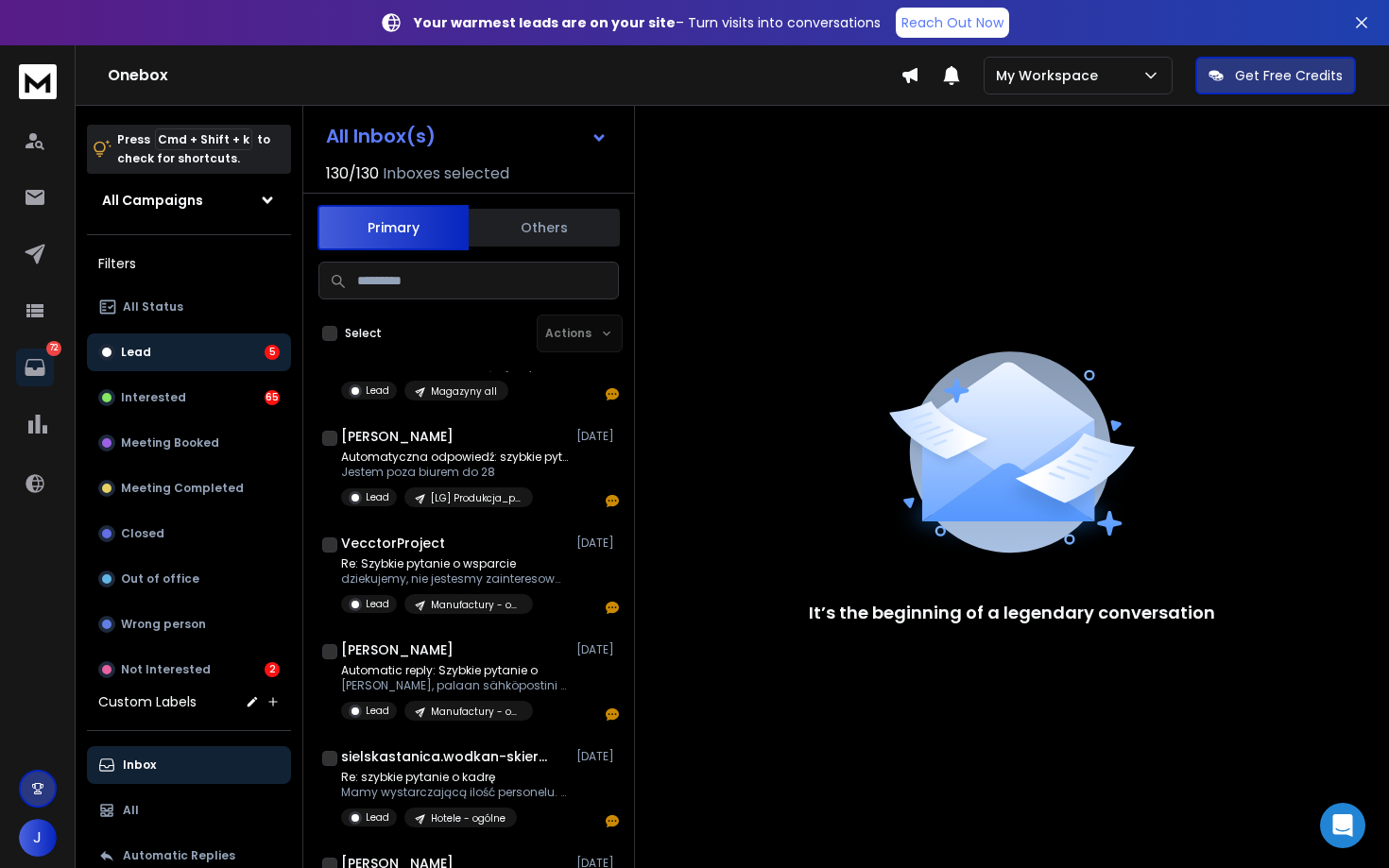
click at [1036, 558] on icon at bounding box center [1011, 452] width 263 height 217
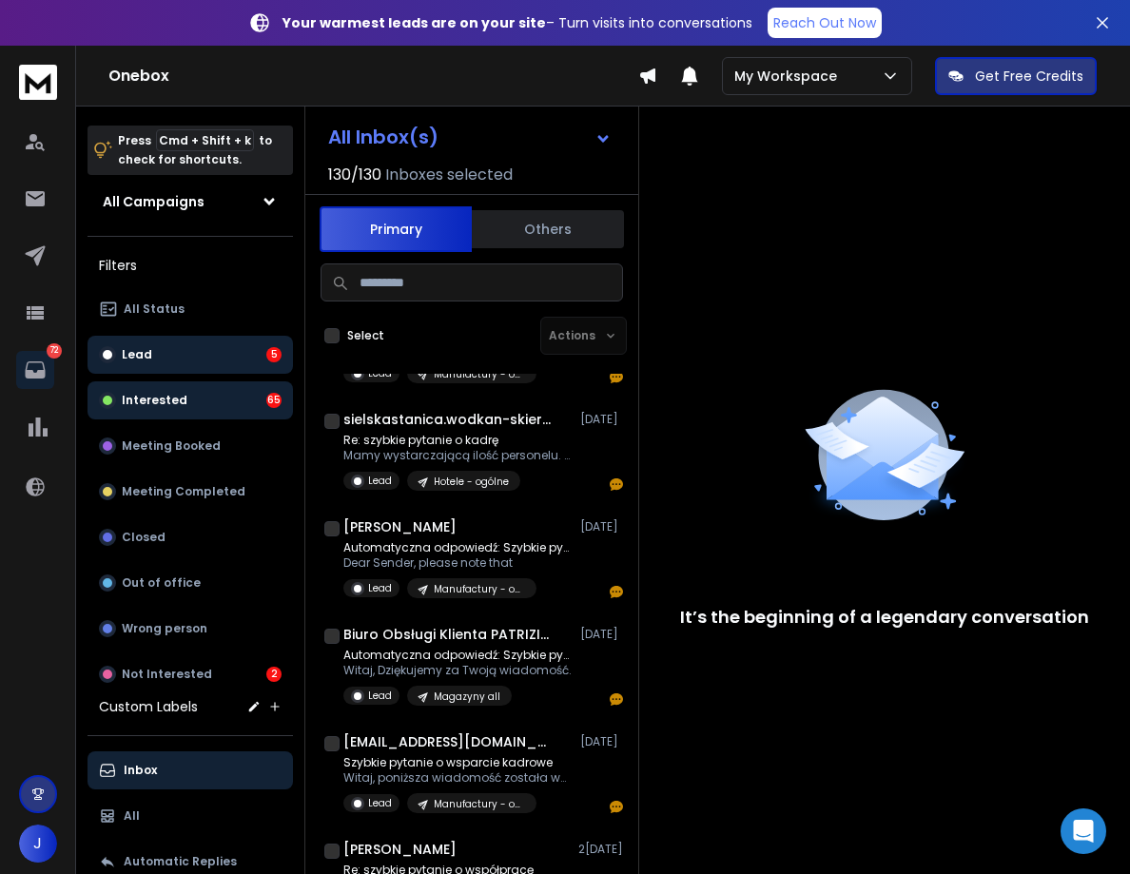
scroll to position [9227, 0]
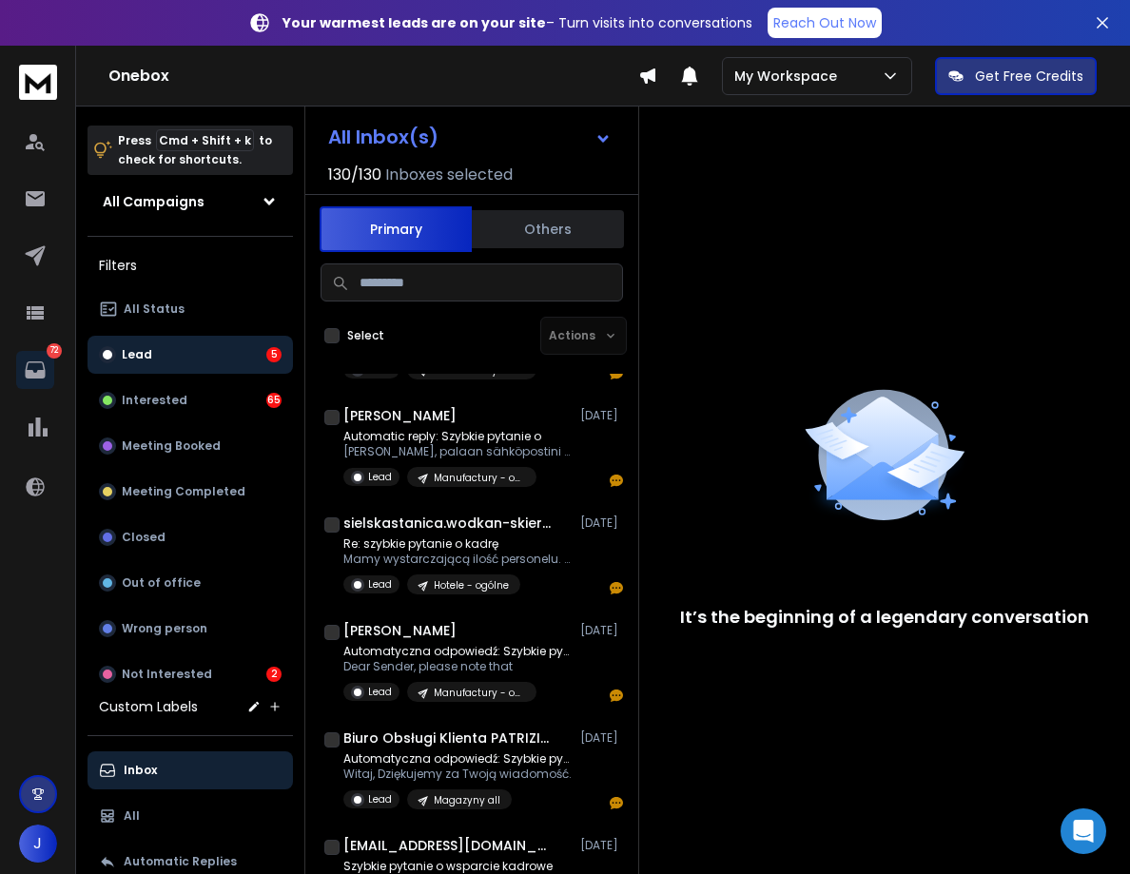
click at [203, 377] on div "All Status Lead 5 Interested 65 Meeting Booked Meeting Completed Closed Out of …" at bounding box center [190, 491] width 205 height 403
click at [219, 407] on button "Interested 65" at bounding box center [190, 400] width 205 height 38
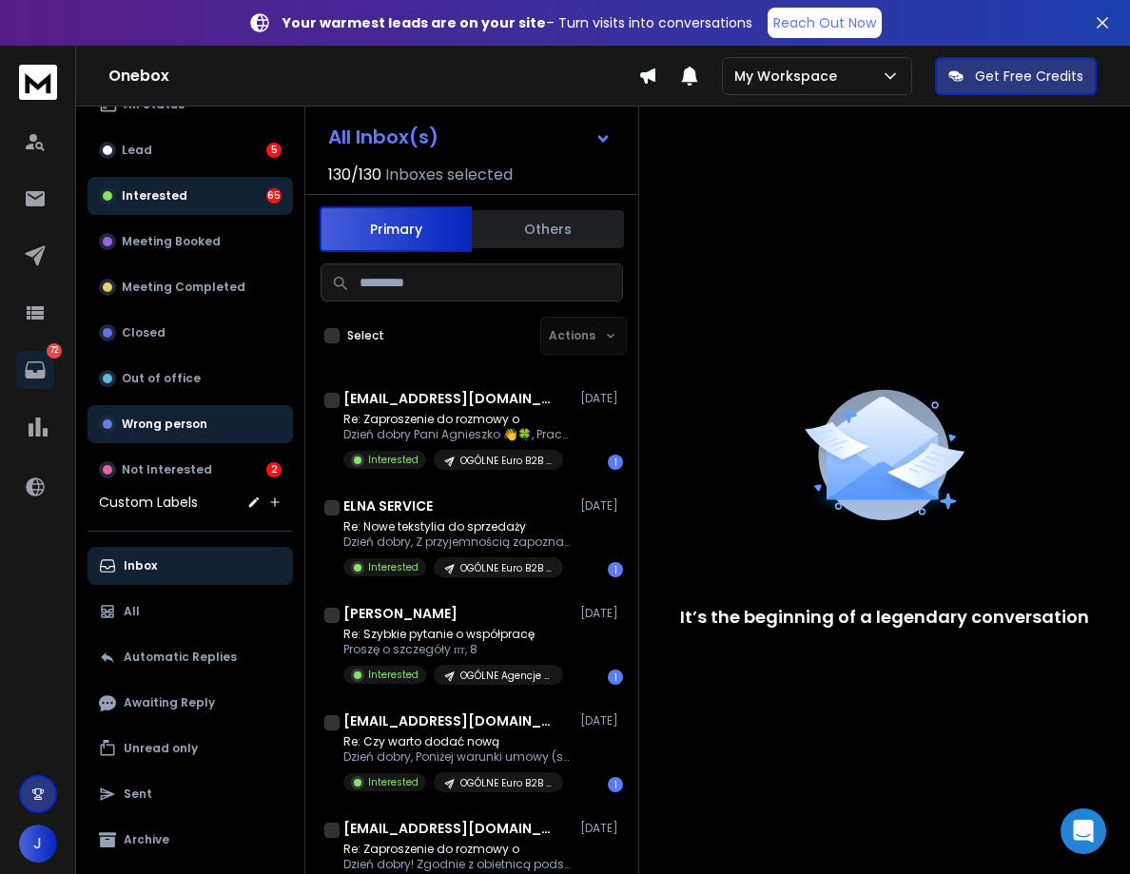
scroll to position [90, 0]
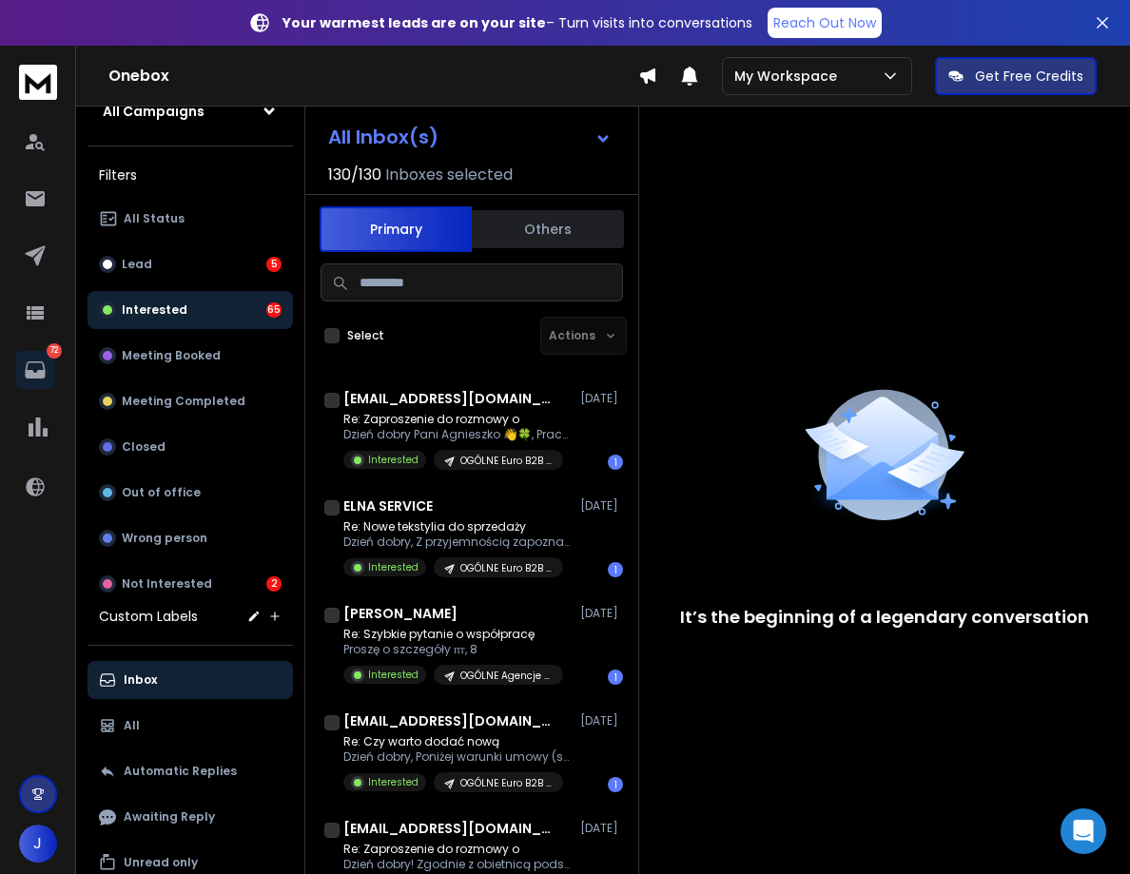
click at [161, 253] on button "Lead 5" at bounding box center [190, 264] width 205 height 38
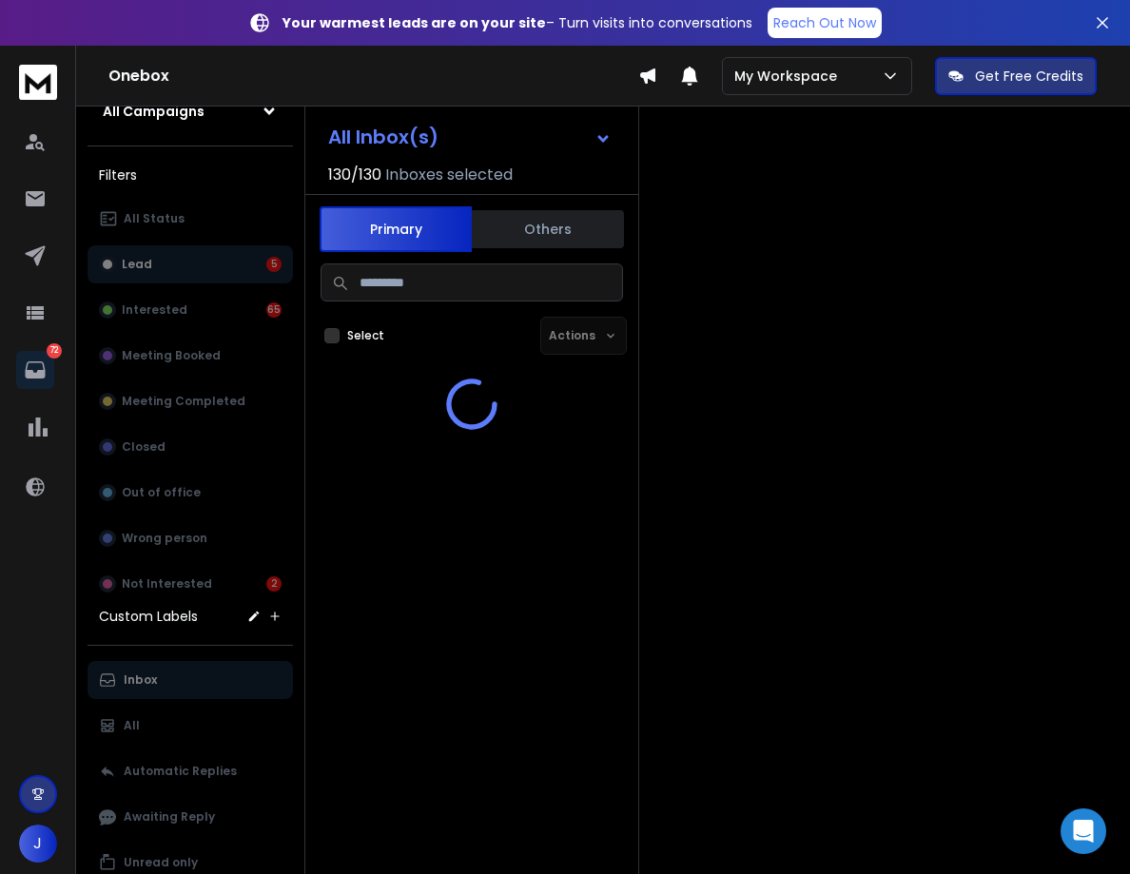
scroll to position [179, 0]
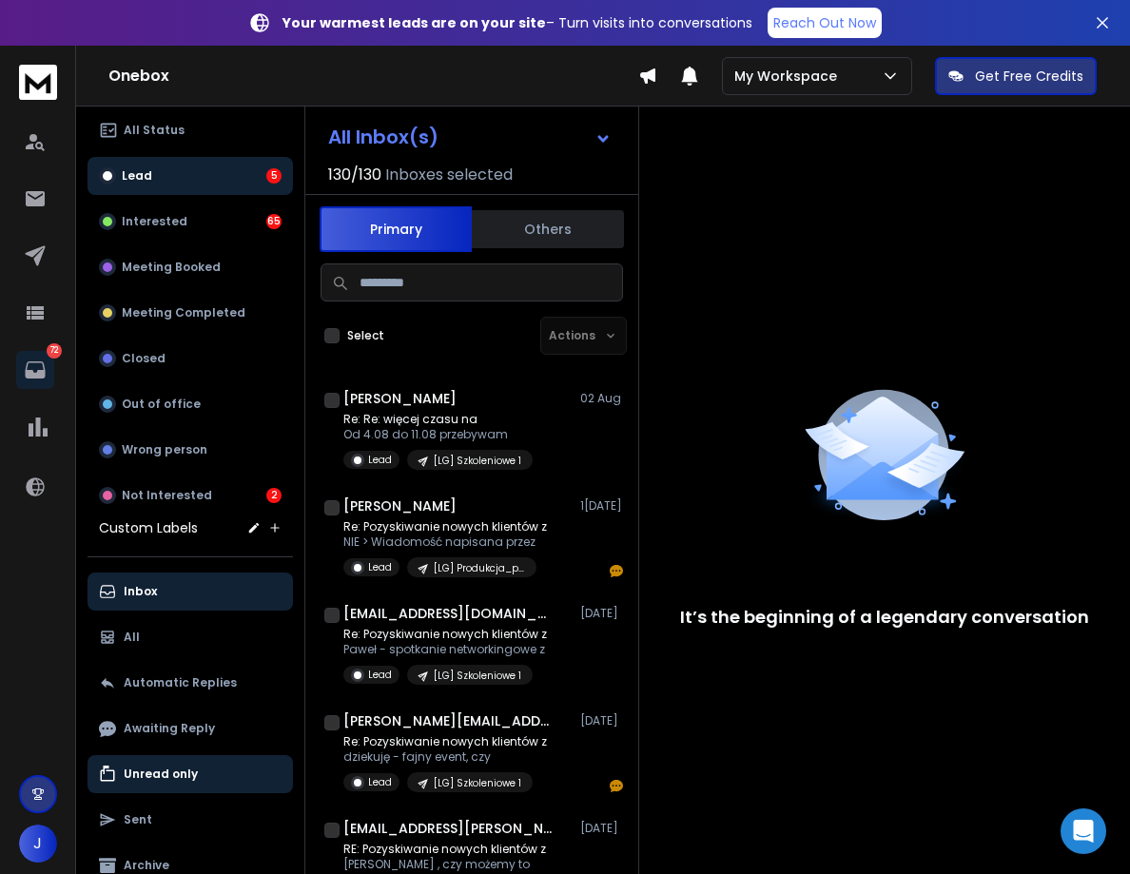
click at [169, 767] on p "Unread only" at bounding box center [161, 774] width 74 height 15
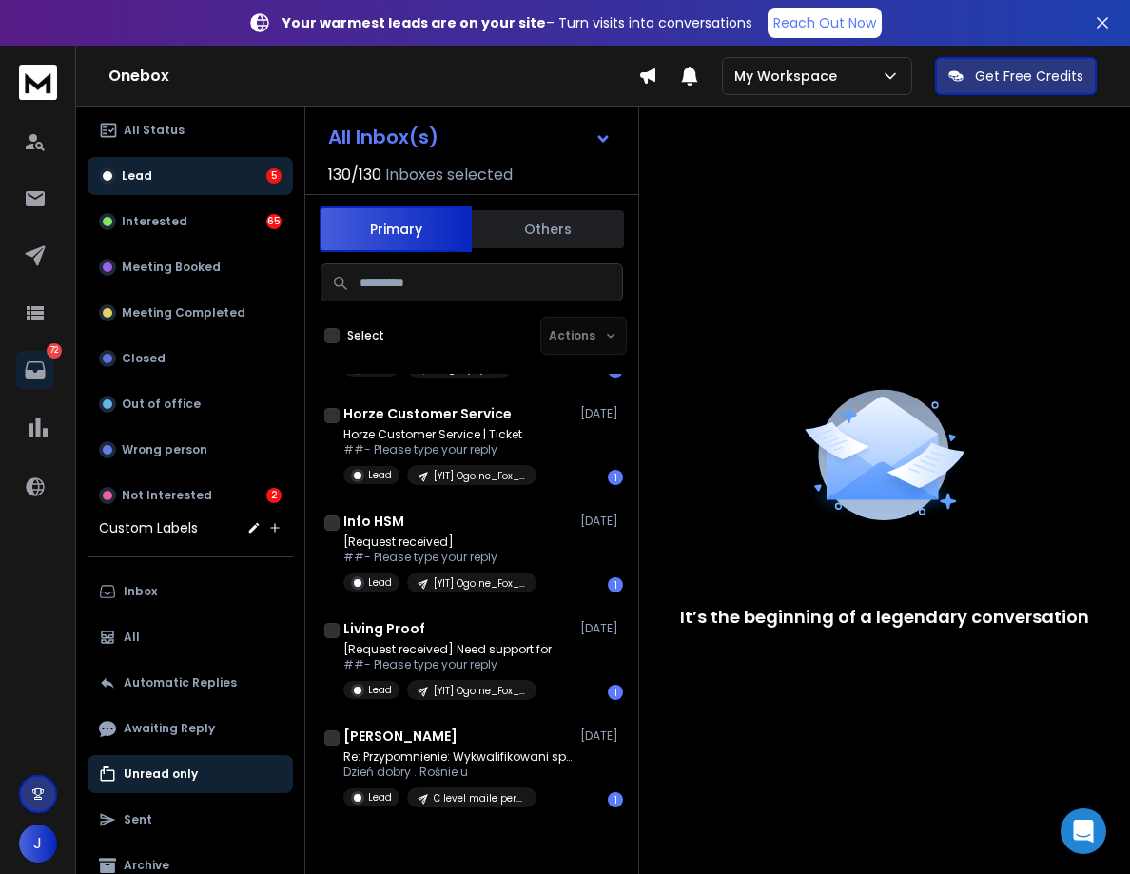
scroll to position [0, 0]
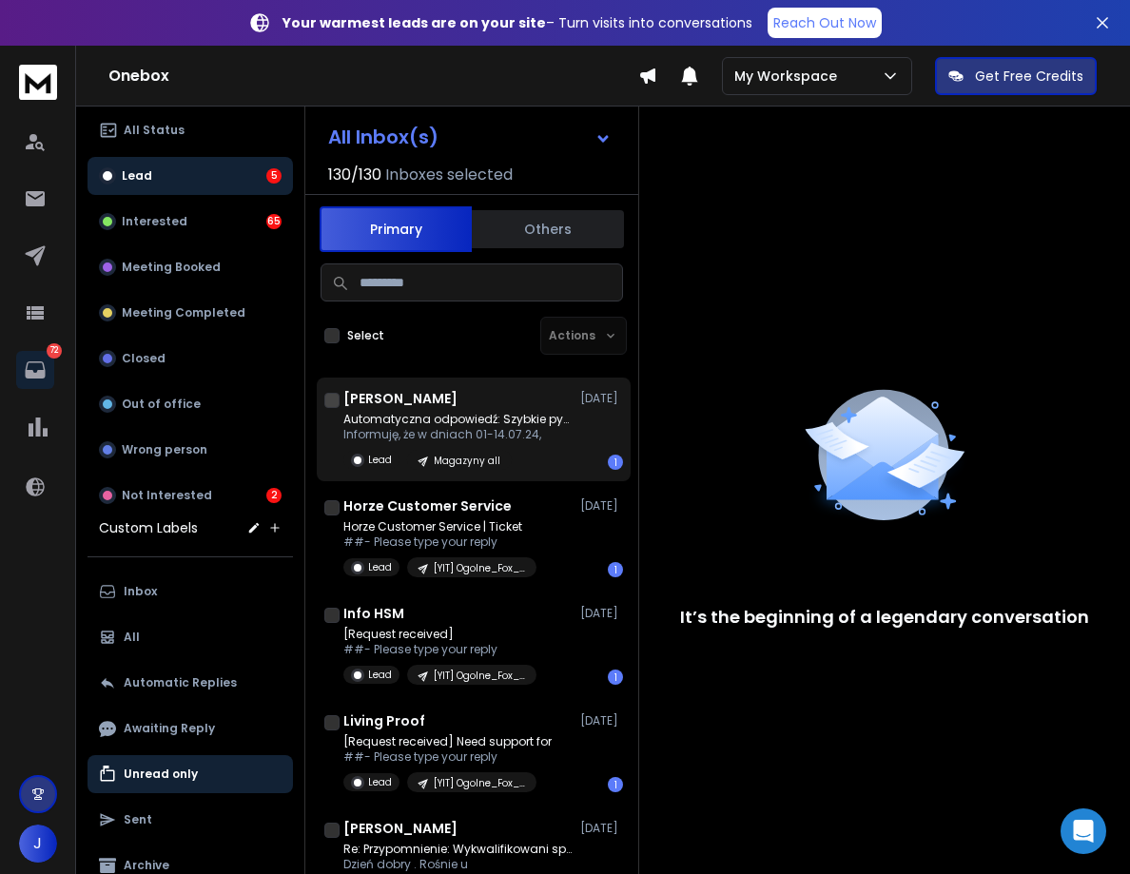
click at [462, 410] on div "Paulina Maćkowiak 03 Jul, 2024 Automatyczna odpowiedź: Szybkie pytanie o Inform…" at bounding box center [483, 429] width 280 height 81
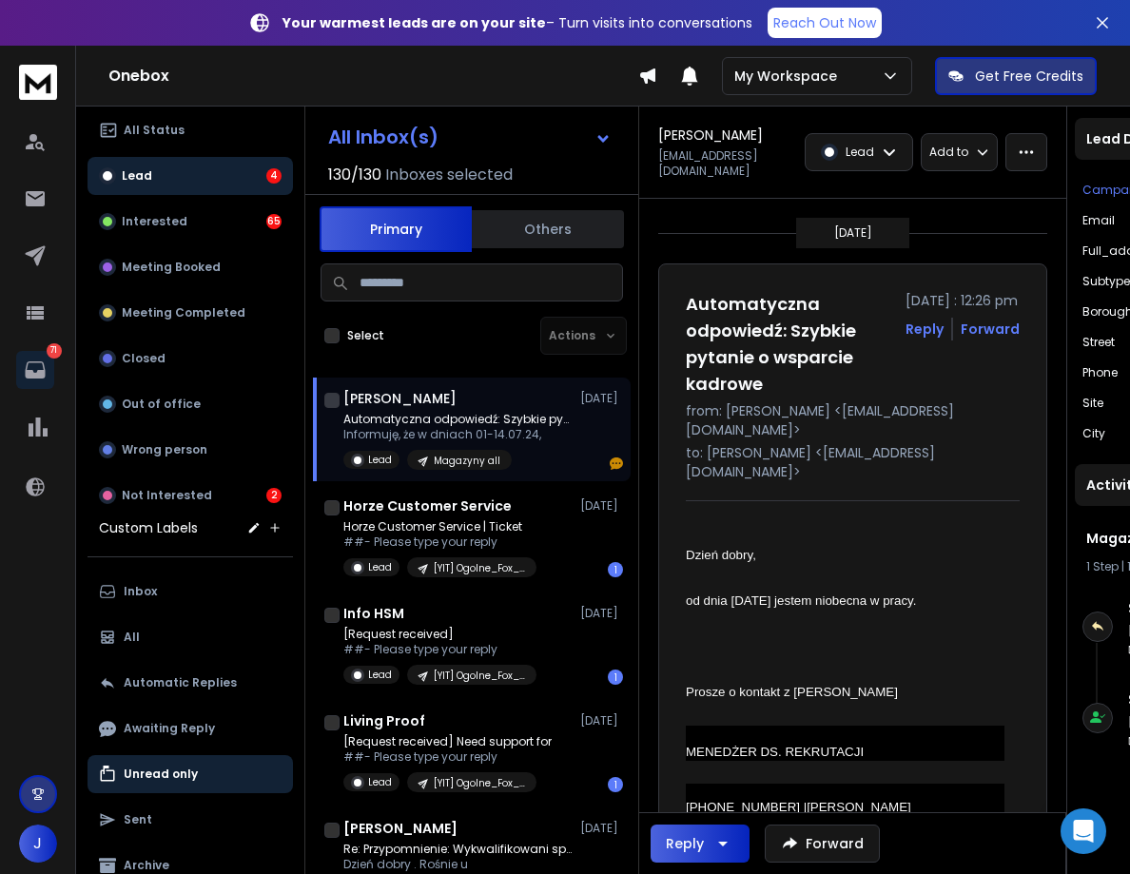
click at [1035, 150] on icon "button" at bounding box center [1026, 152] width 17 height 17
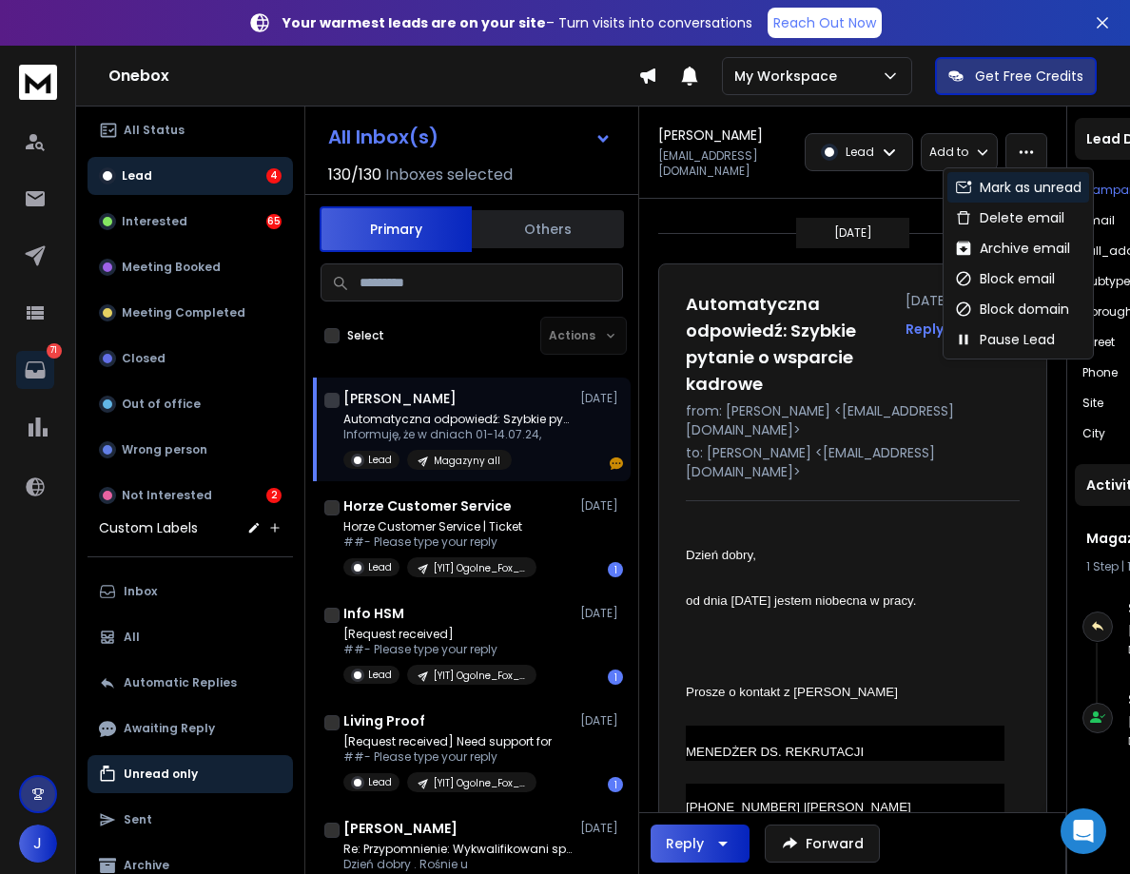
click at [1057, 195] on div "Mark as unread" at bounding box center [1018, 187] width 127 height 19
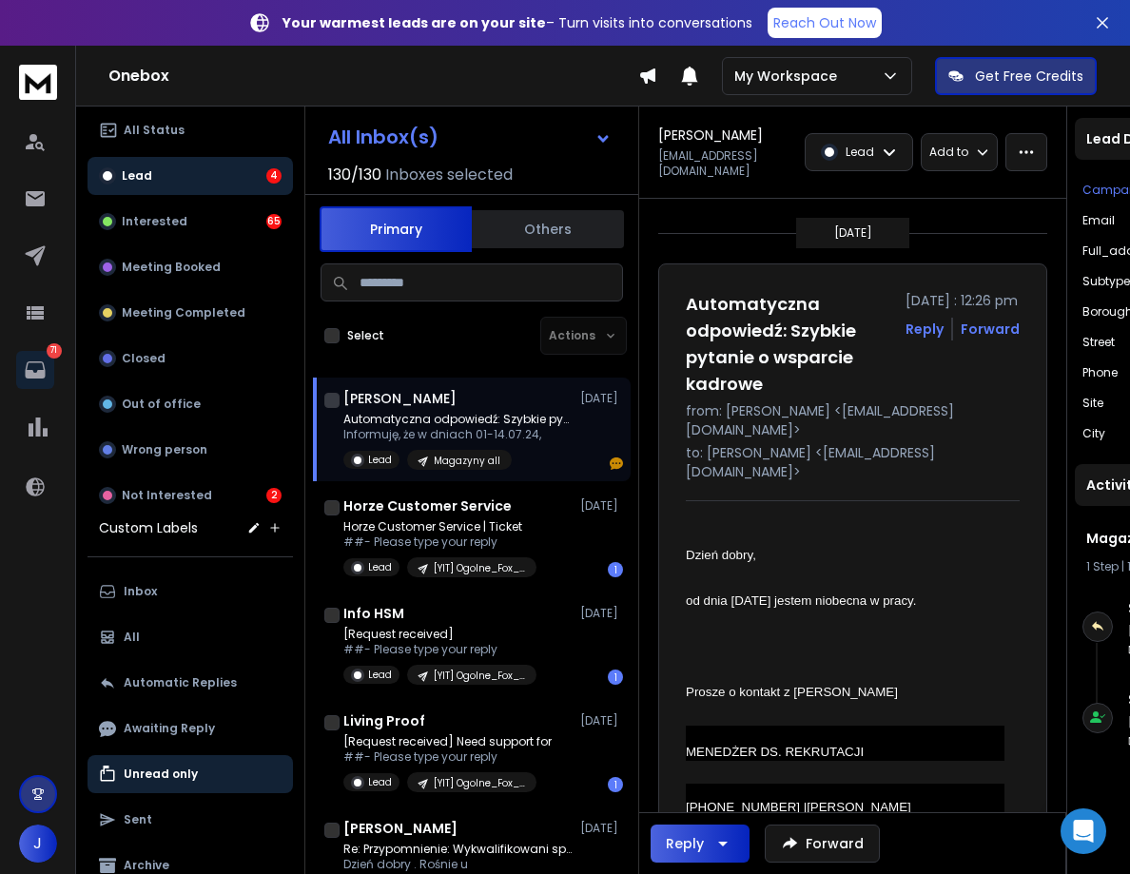
click at [656, 184] on div "Tetiana Hrytsyk Tetiana Hrytsyk tetiana.hrytsyk@jobimpulse.pl Lead Add to Lead …" at bounding box center [852, 544] width 427 height 874
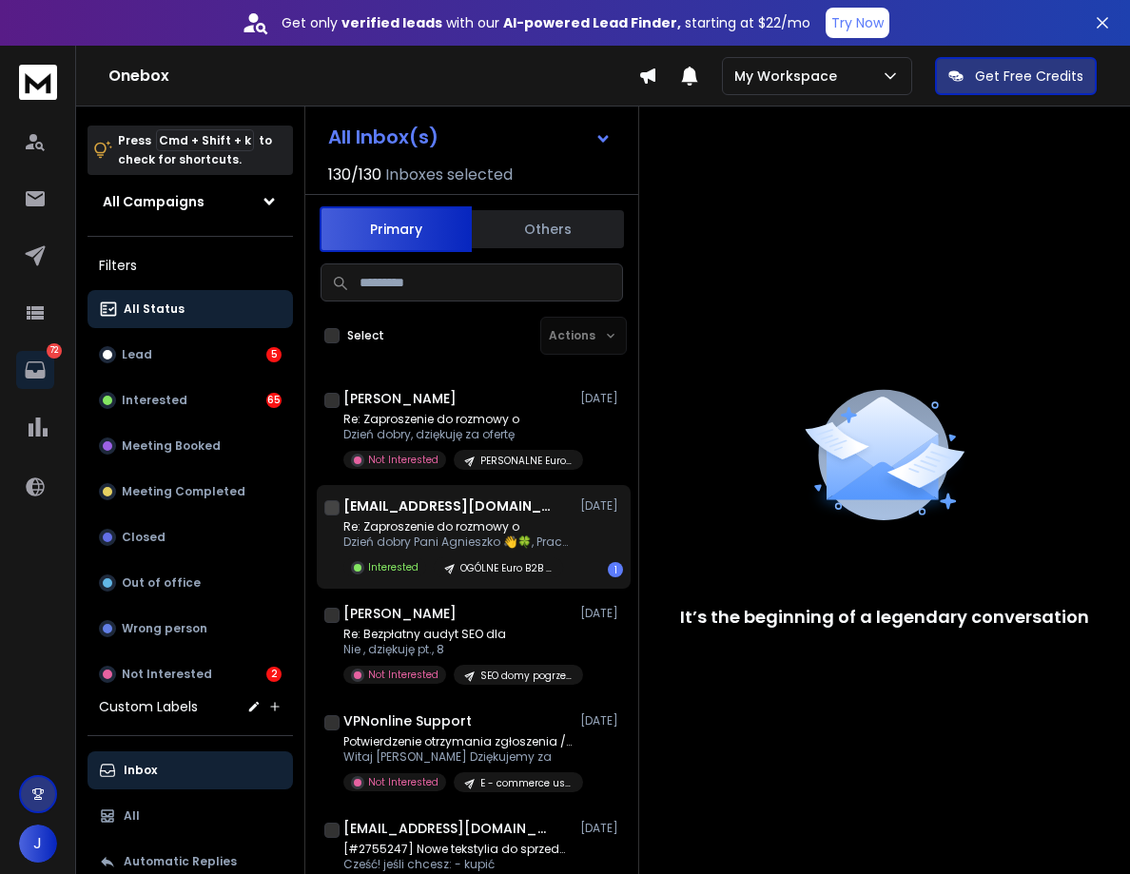
scroll to position [112, 0]
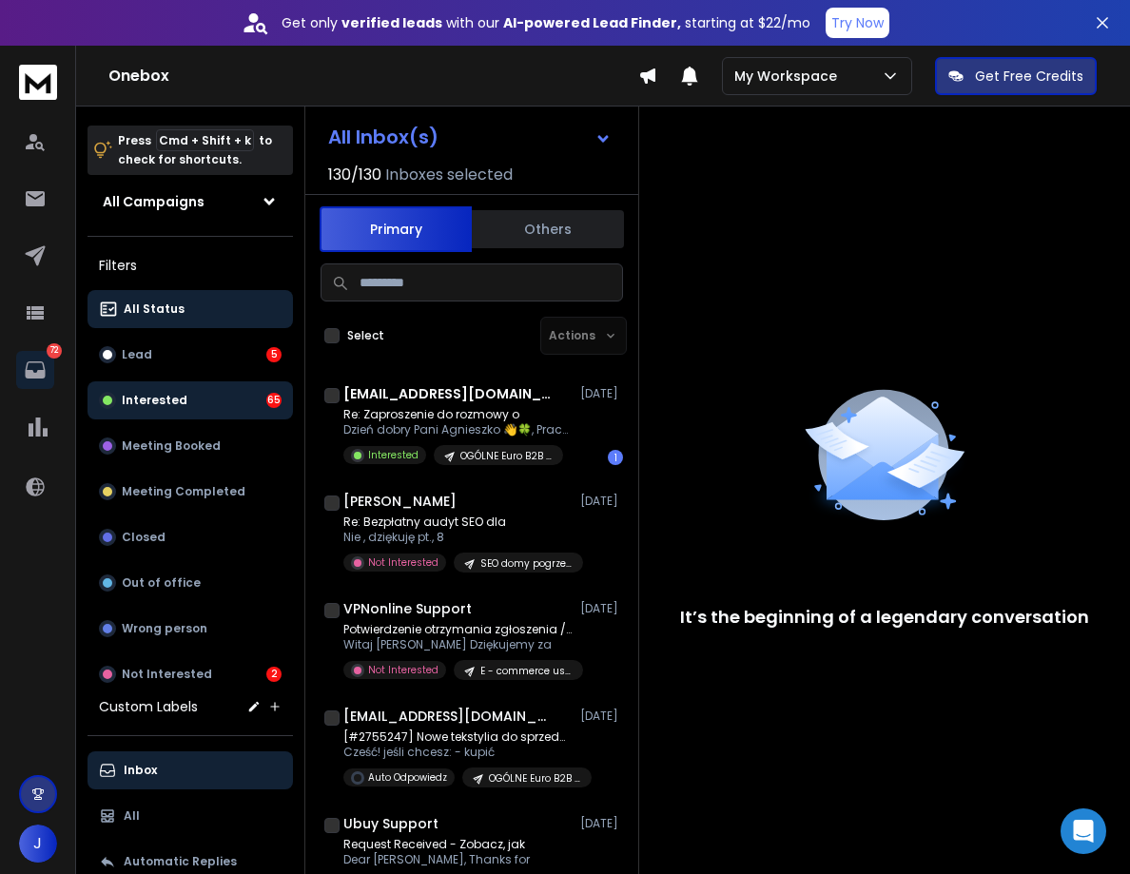
click at [195, 391] on button "Interested 65" at bounding box center [190, 400] width 205 height 38
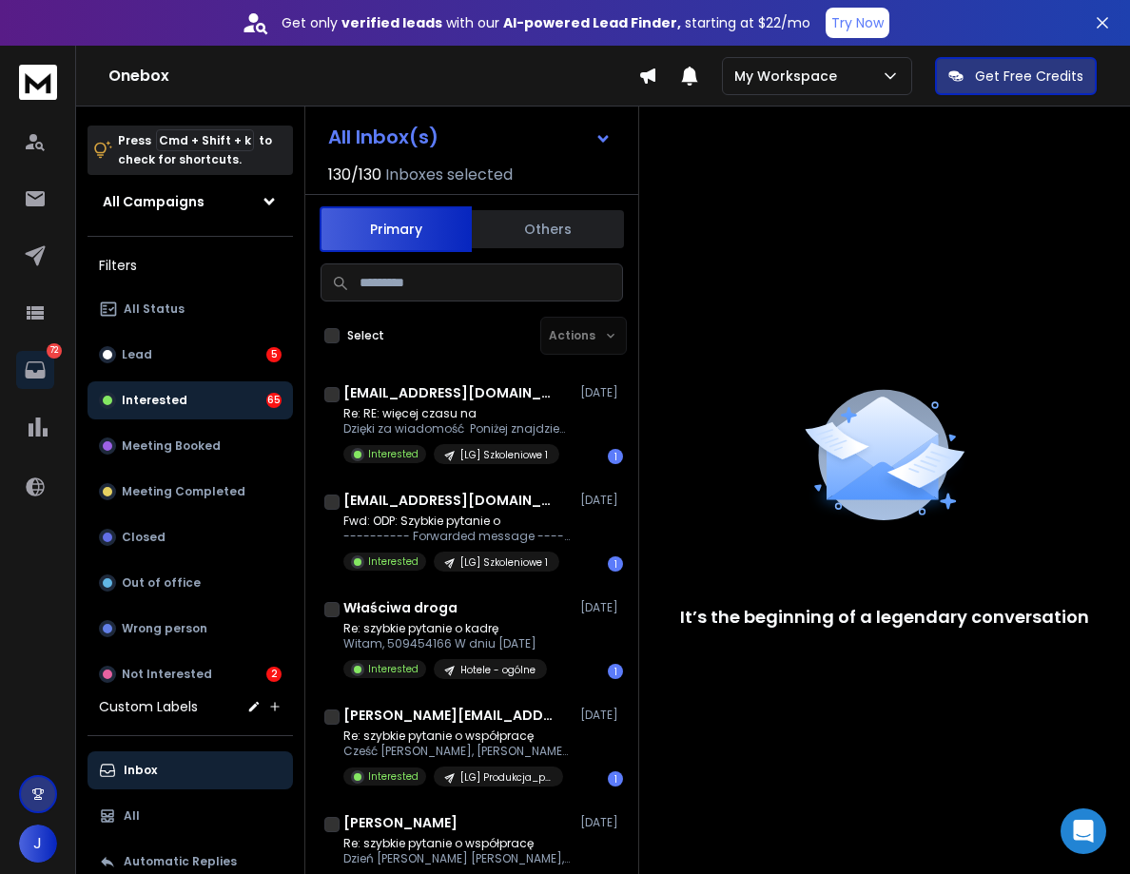
scroll to position [5051, 0]
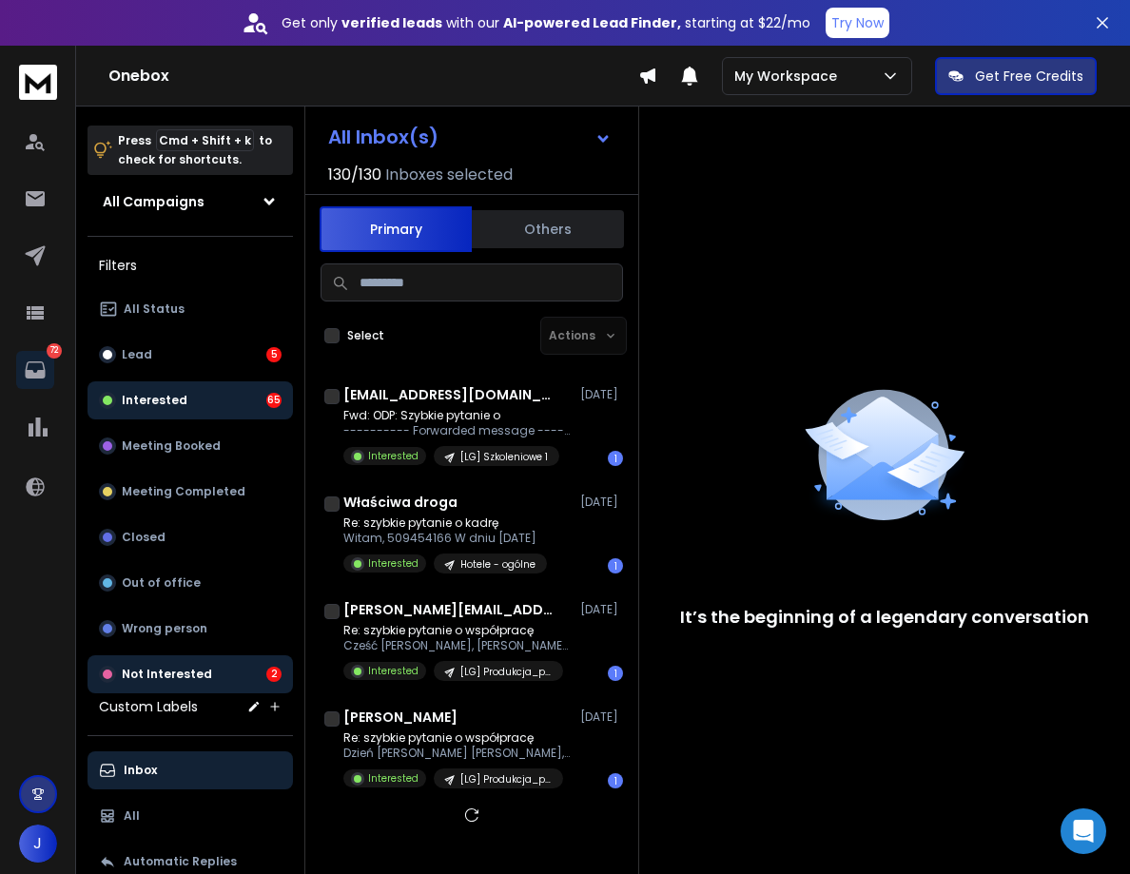
click at [181, 675] on p "Not Interested" at bounding box center [167, 674] width 90 height 15
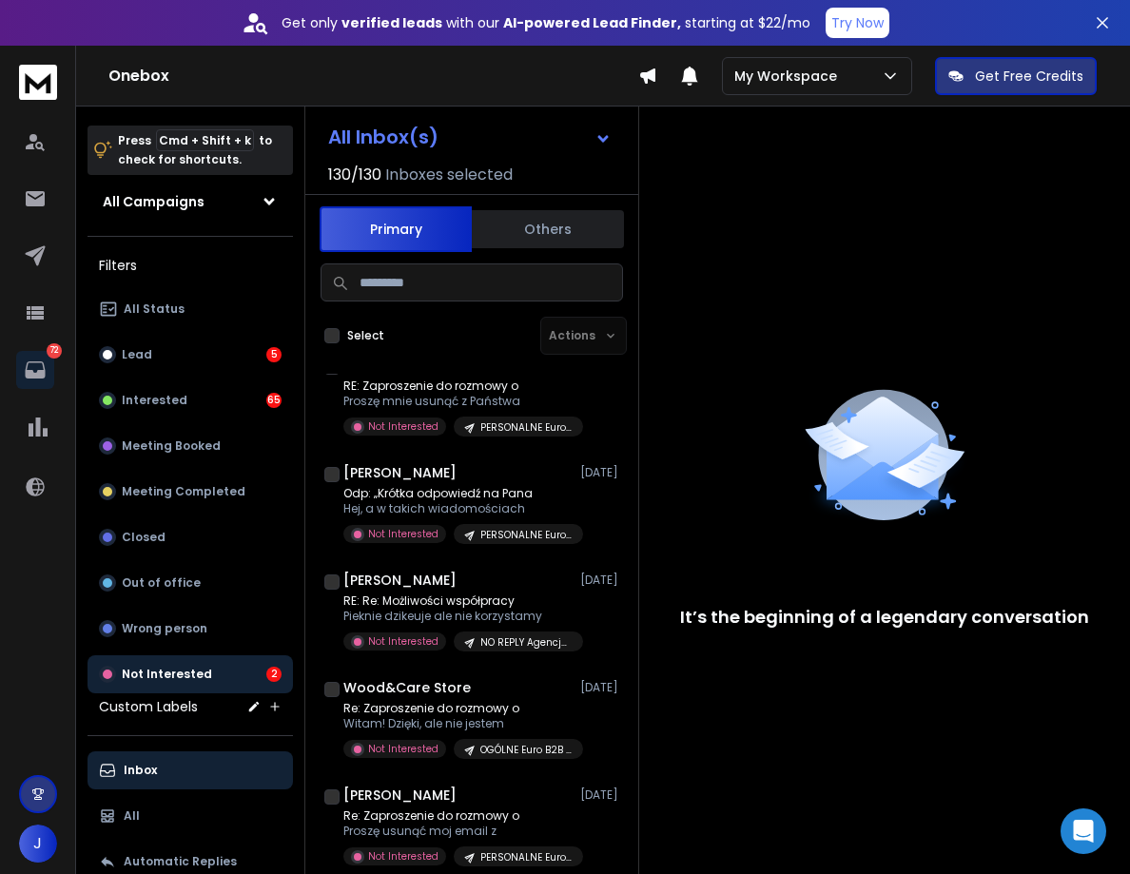
scroll to position [174, 0]
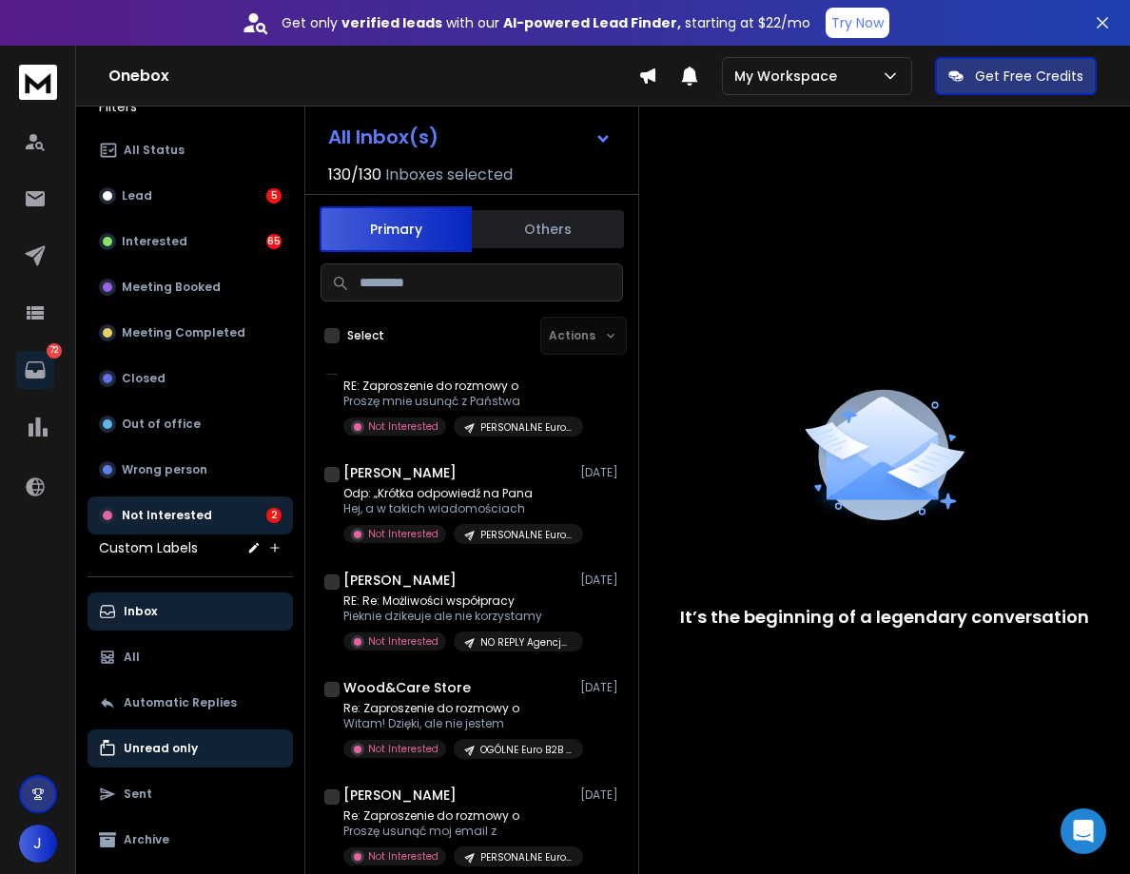
click at [156, 741] on p "Unread only" at bounding box center [161, 748] width 74 height 15
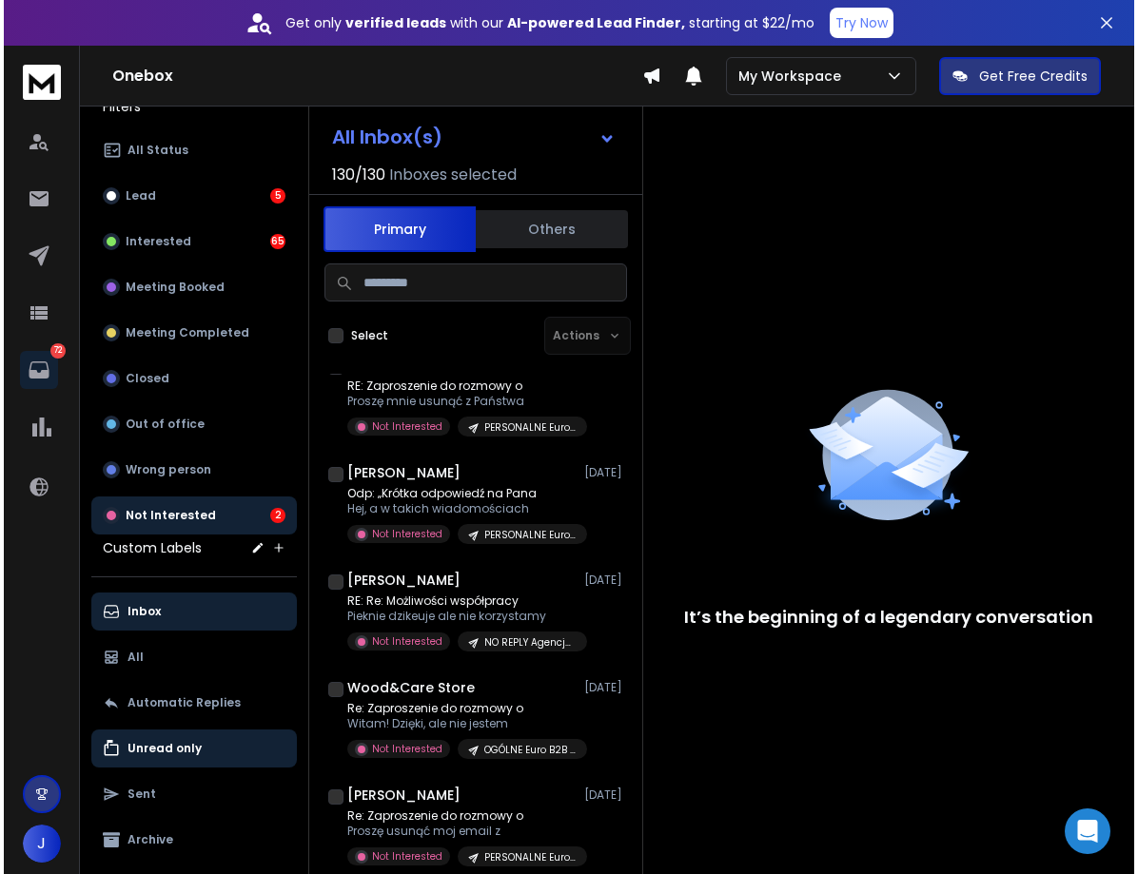
scroll to position [0, 0]
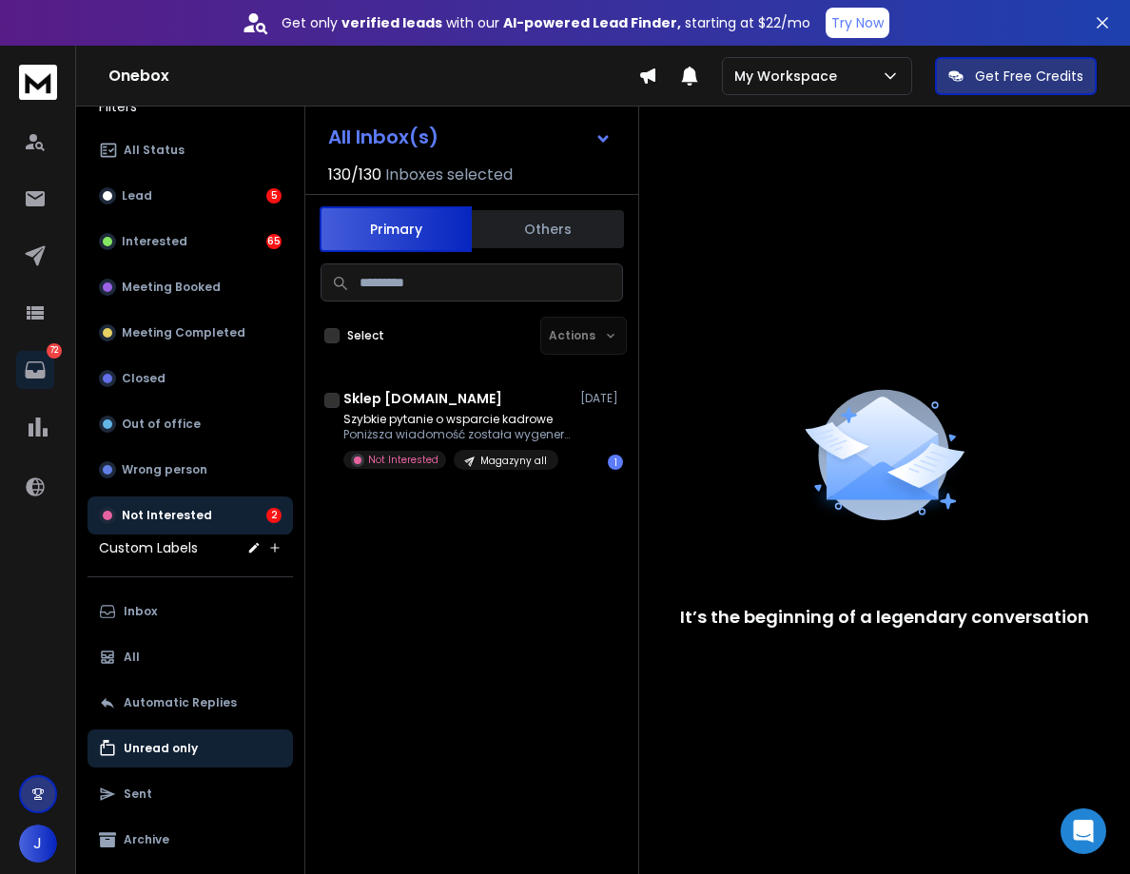
click at [487, 615] on div "Sklep 8a.pl 10 Jul, 2024 Szybkie pytanie o wsparcie kadrowe Poniższa wiadomość …" at bounding box center [471, 528] width 333 height 309
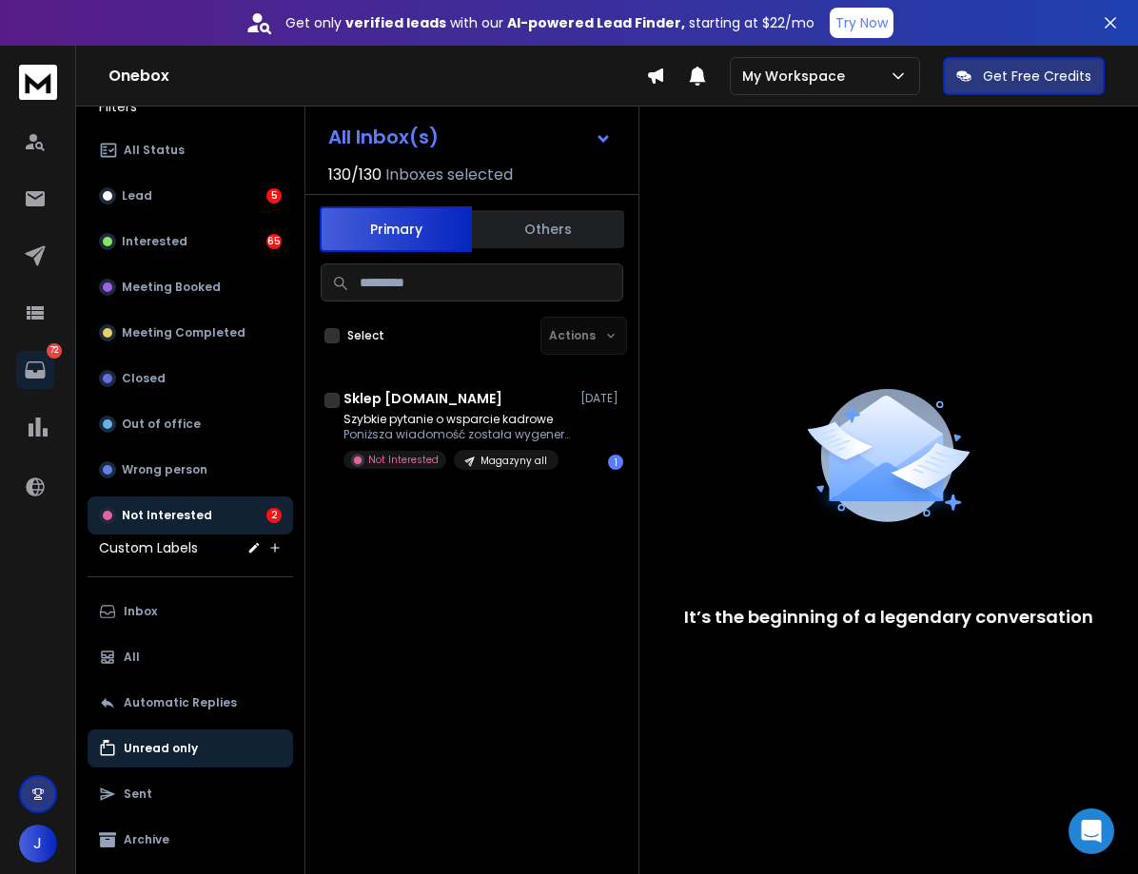
click at [740, 520] on div "It’s the beginning of a legendary conversation" at bounding box center [888, 478] width 498 height 743
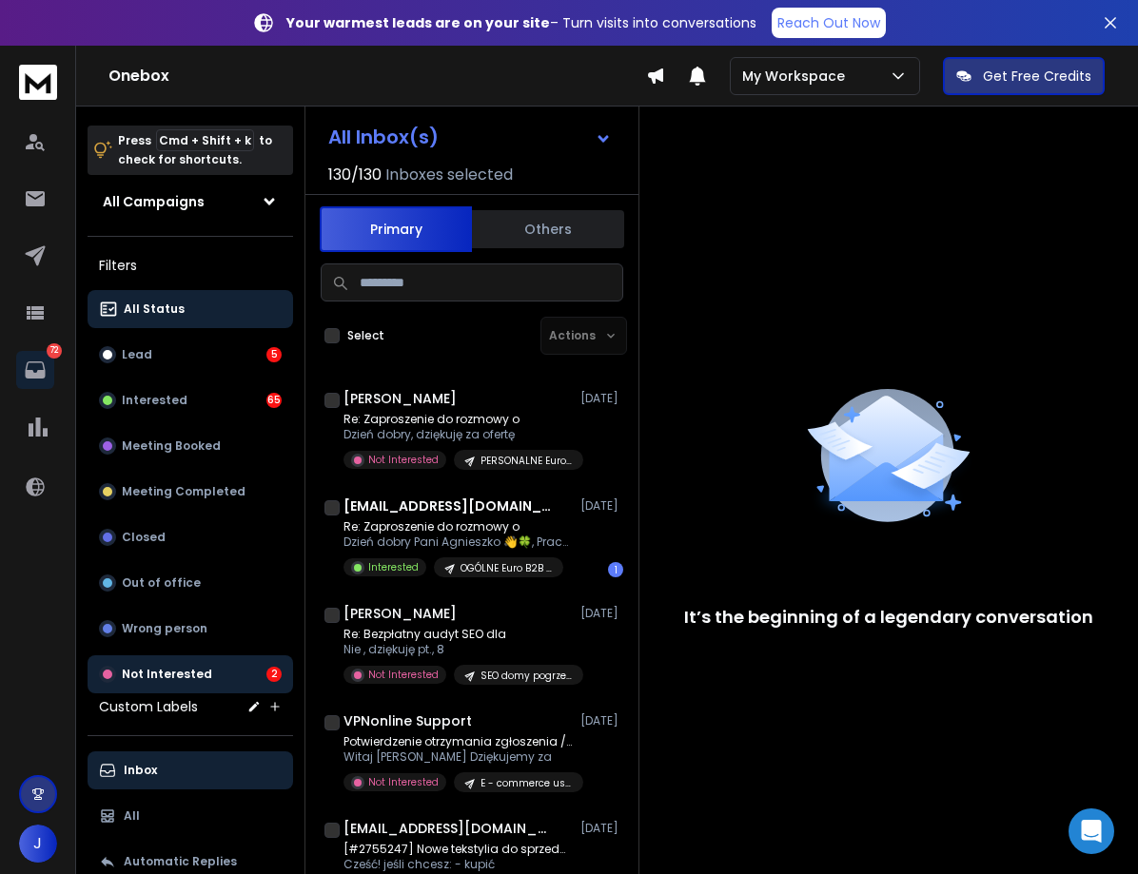
click at [223, 680] on button "Not Interested 2" at bounding box center [190, 674] width 205 height 38
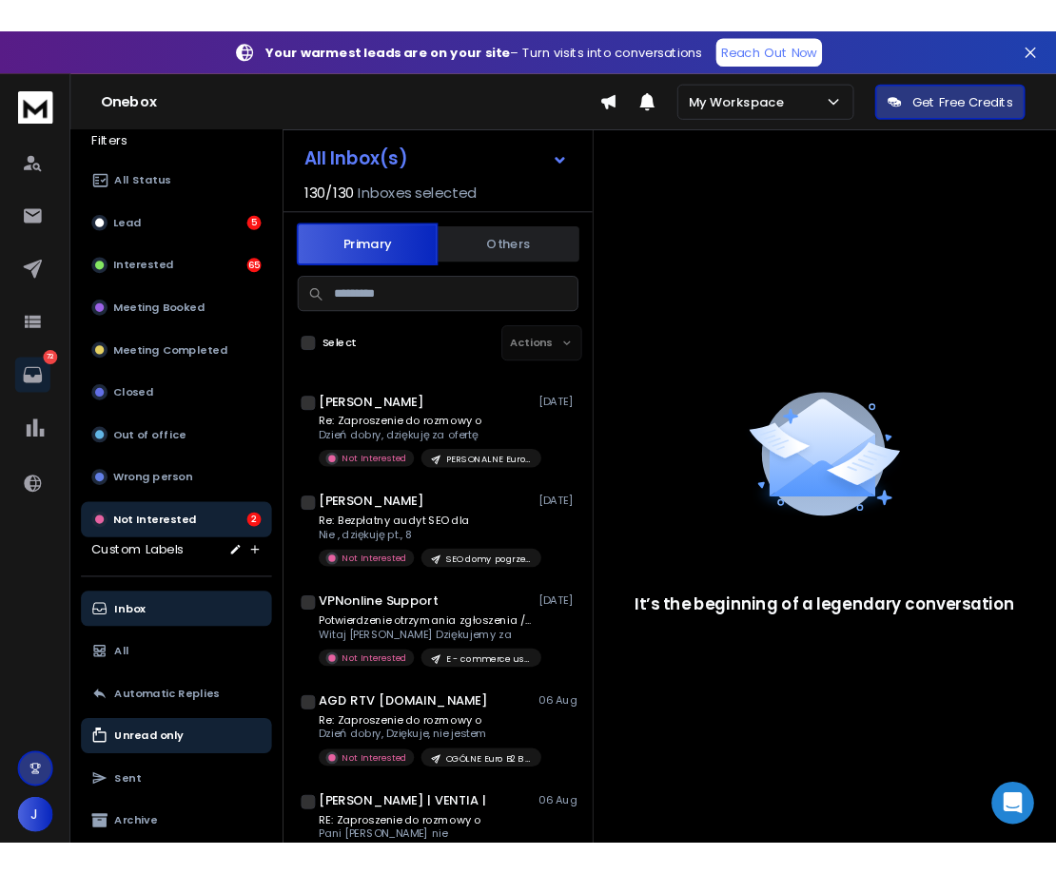
scroll to position [174, 0]
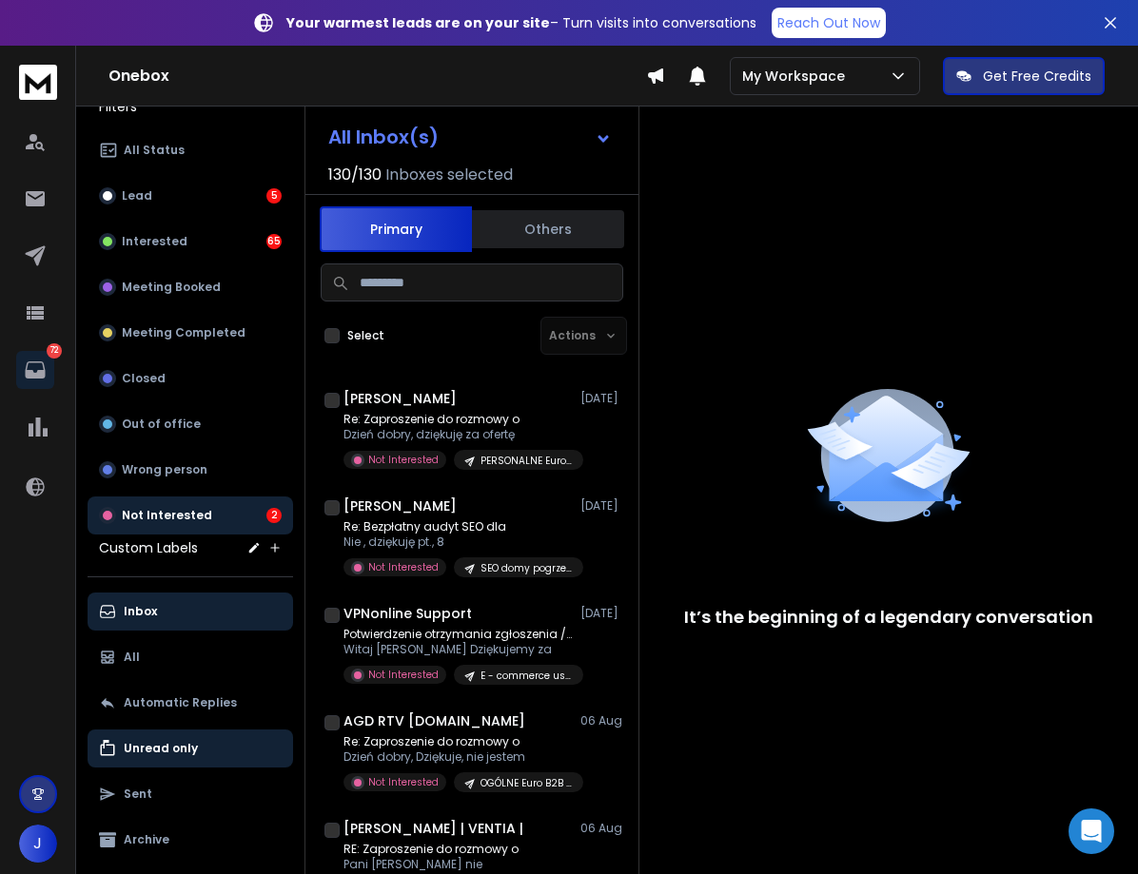
click at [170, 741] on p "Unread only" at bounding box center [161, 748] width 74 height 15
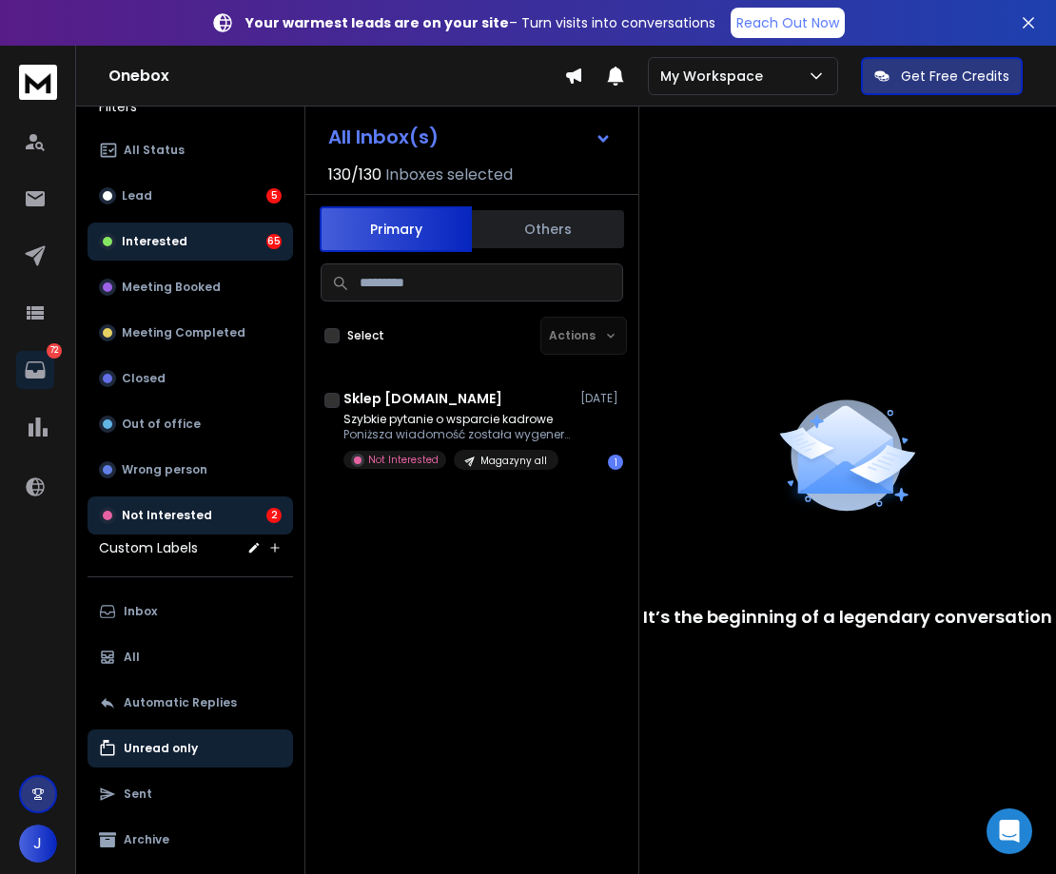
click at [185, 227] on button "Interested 65" at bounding box center [190, 242] width 205 height 38
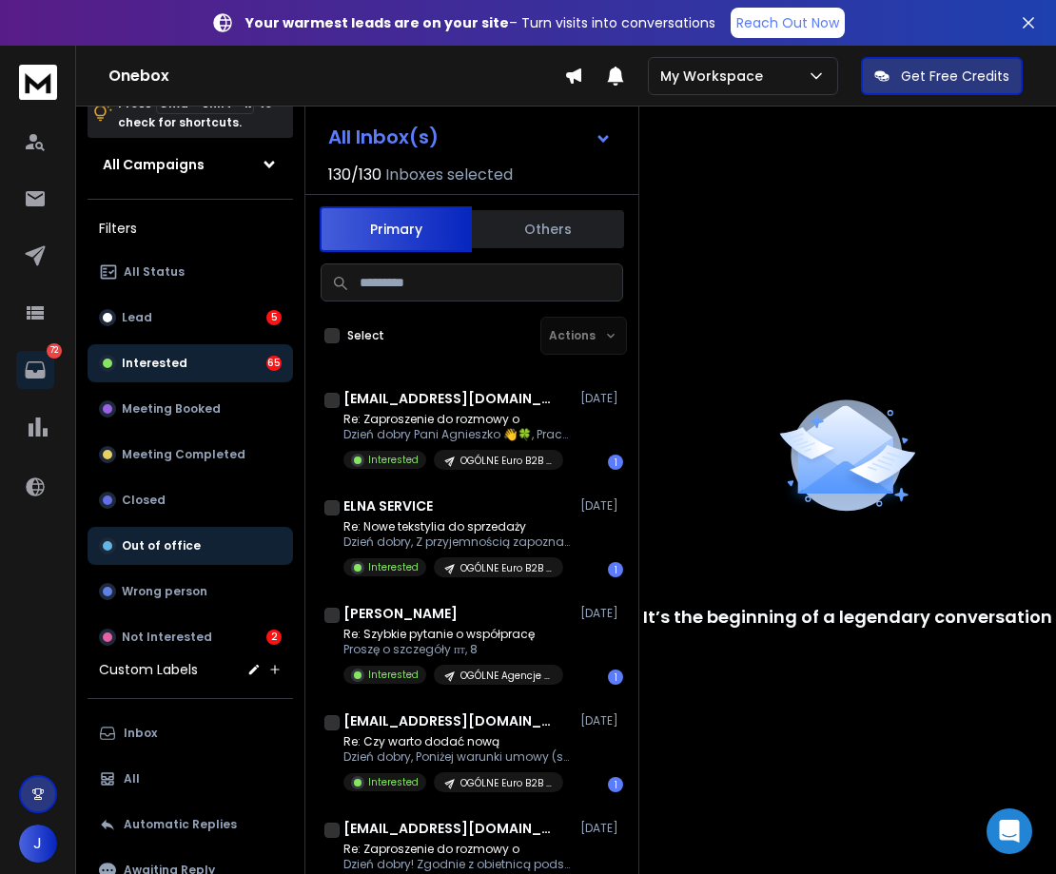
scroll to position [38, 0]
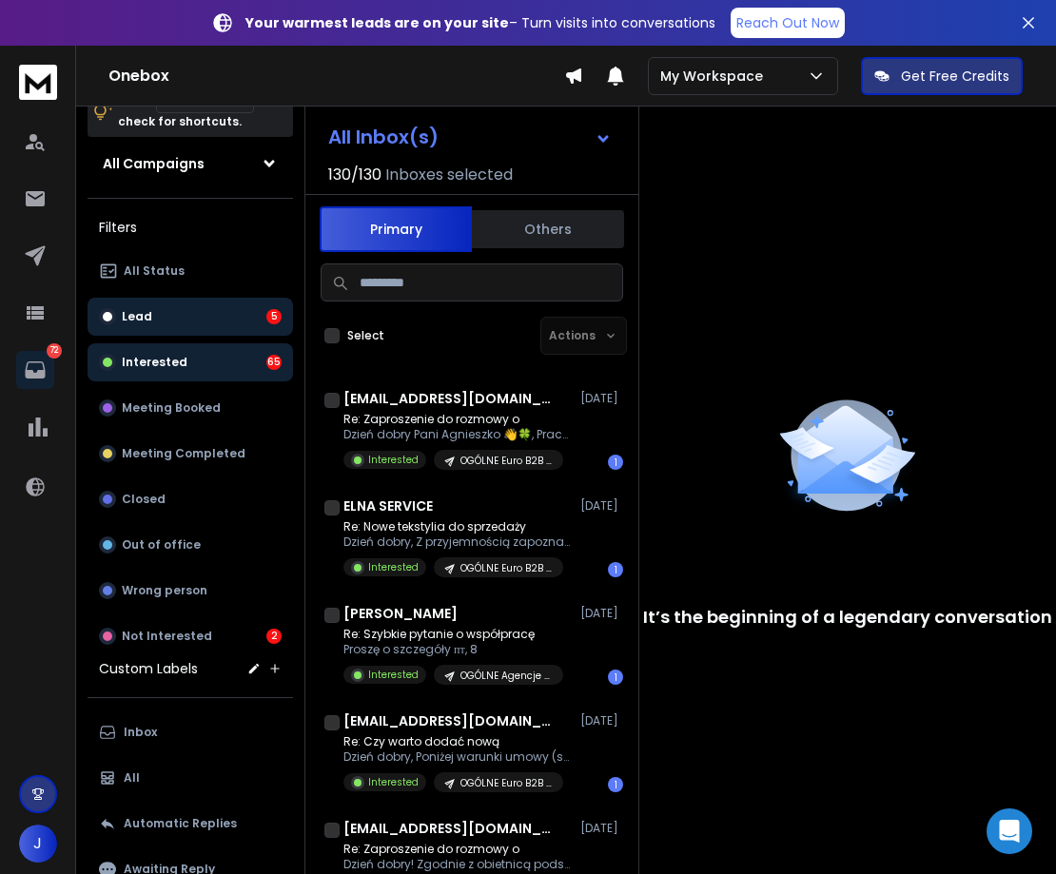
click at [197, 322] on button "Lead 5" at bounding box center [190, 317] width 205 height 38
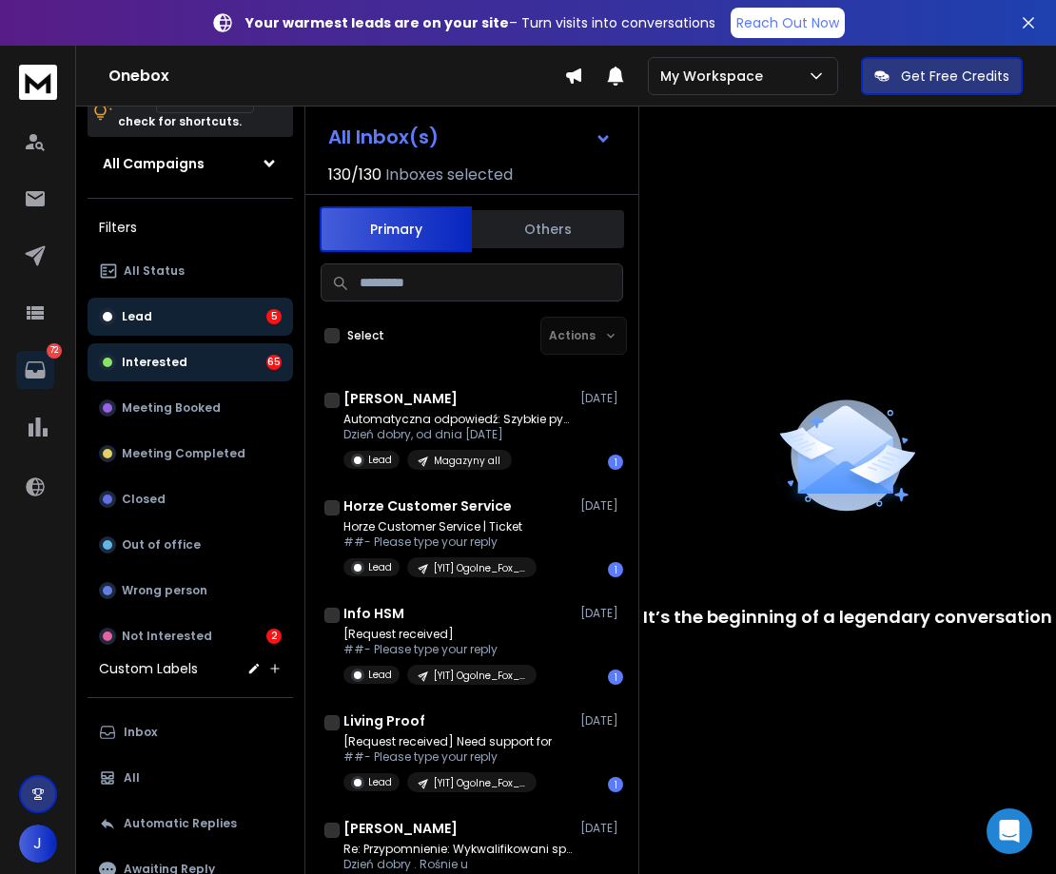
click at [267, 364] on div "65" at bounding box center [273, 362] width 15 height 15
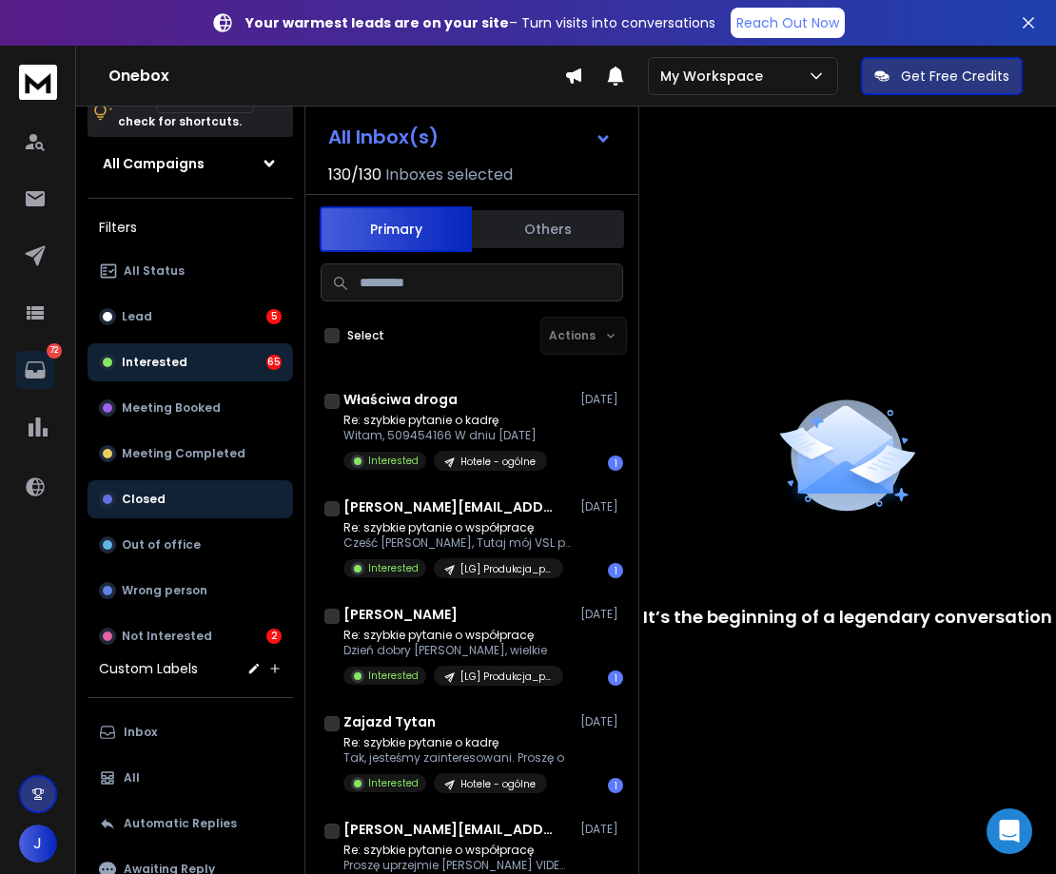
scroll to position [220, 0]
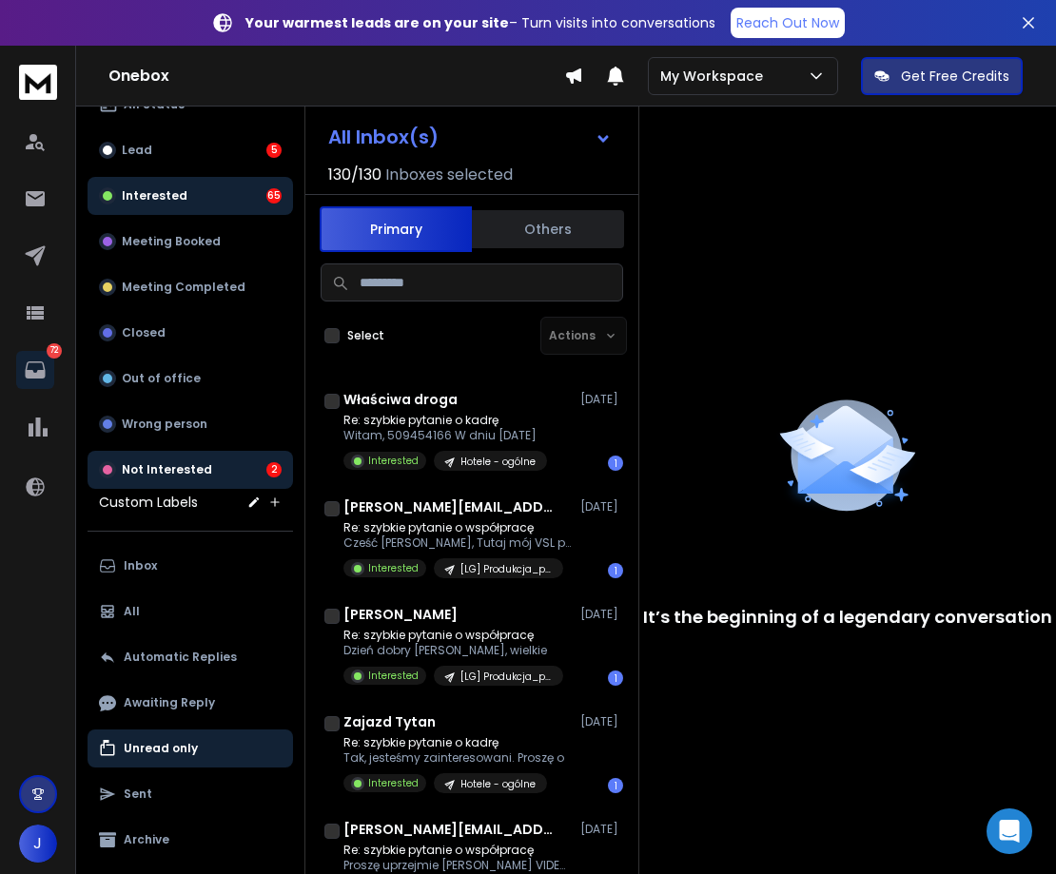
click at [194, 462] on p "Not Interested" at bounding box center [167, 469] width 90 height 15
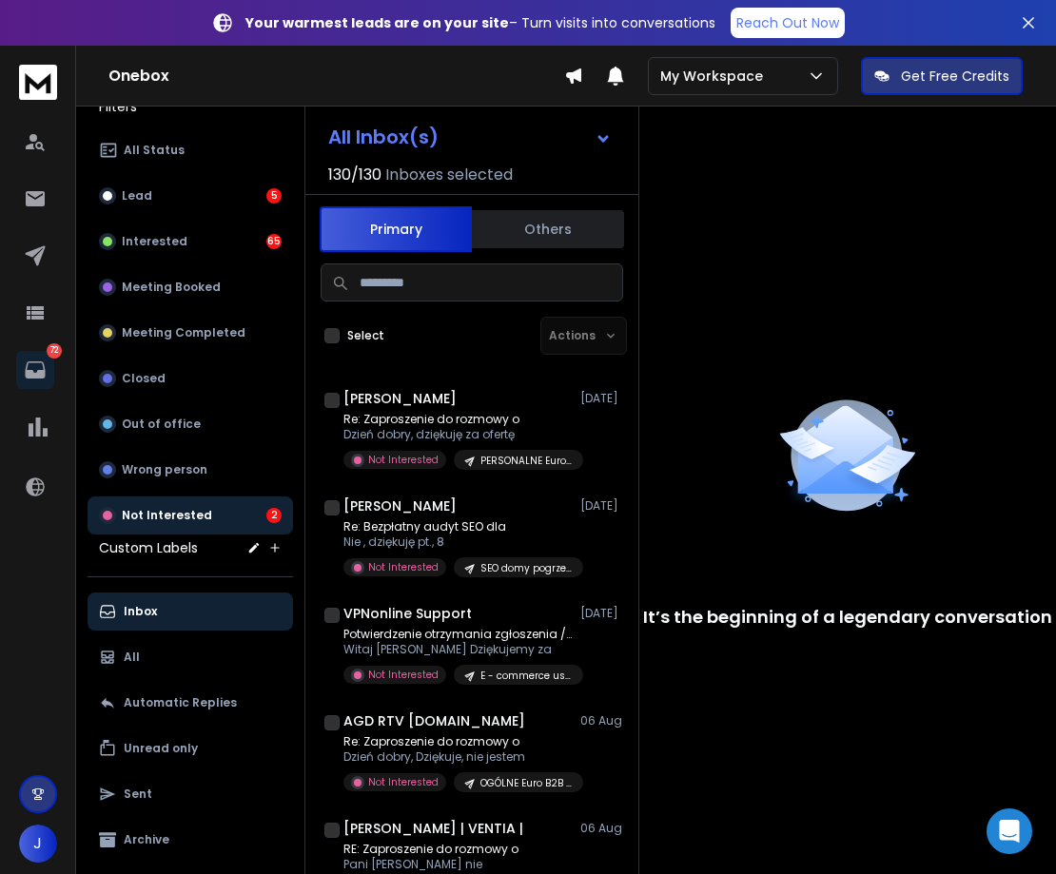
click at [145, 746] on button "Unread only" at bounding box center [190, 749] width 205 height 38
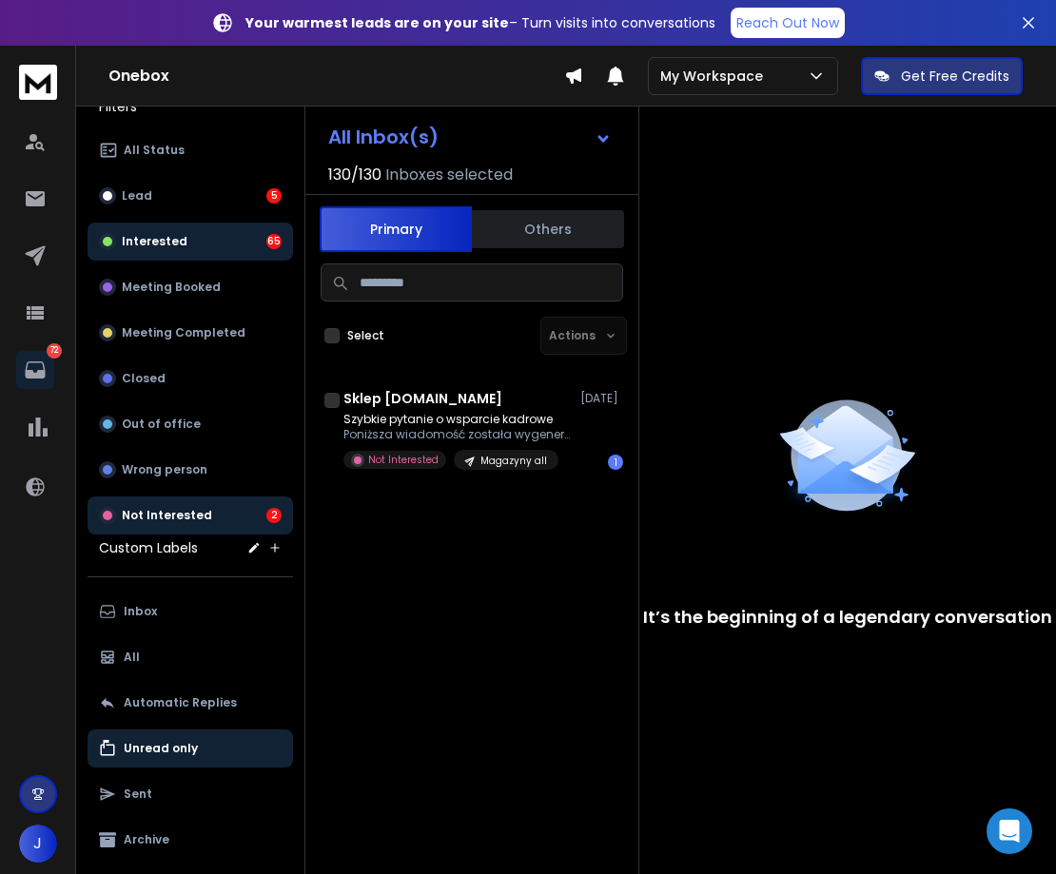
click at [182, 235] on button "Interested 65" at bounding box center [190, 242] width 205 height 38
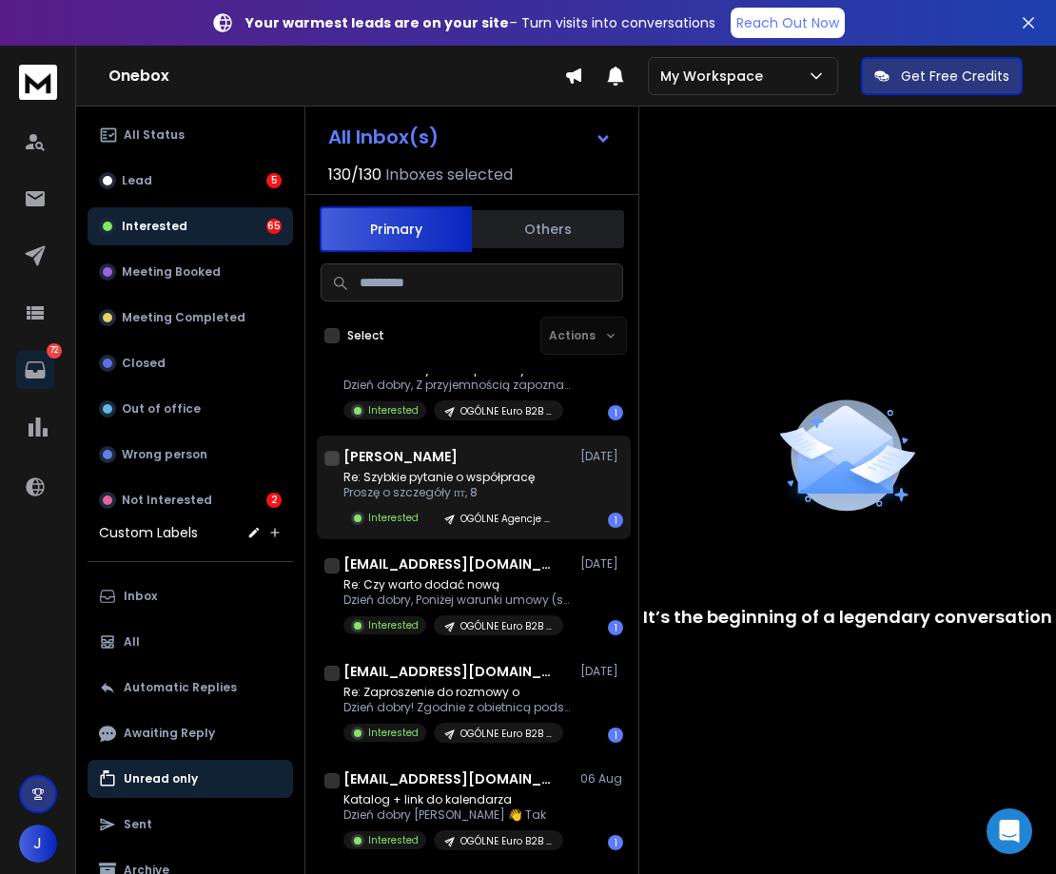
scroll to position [158, 0]
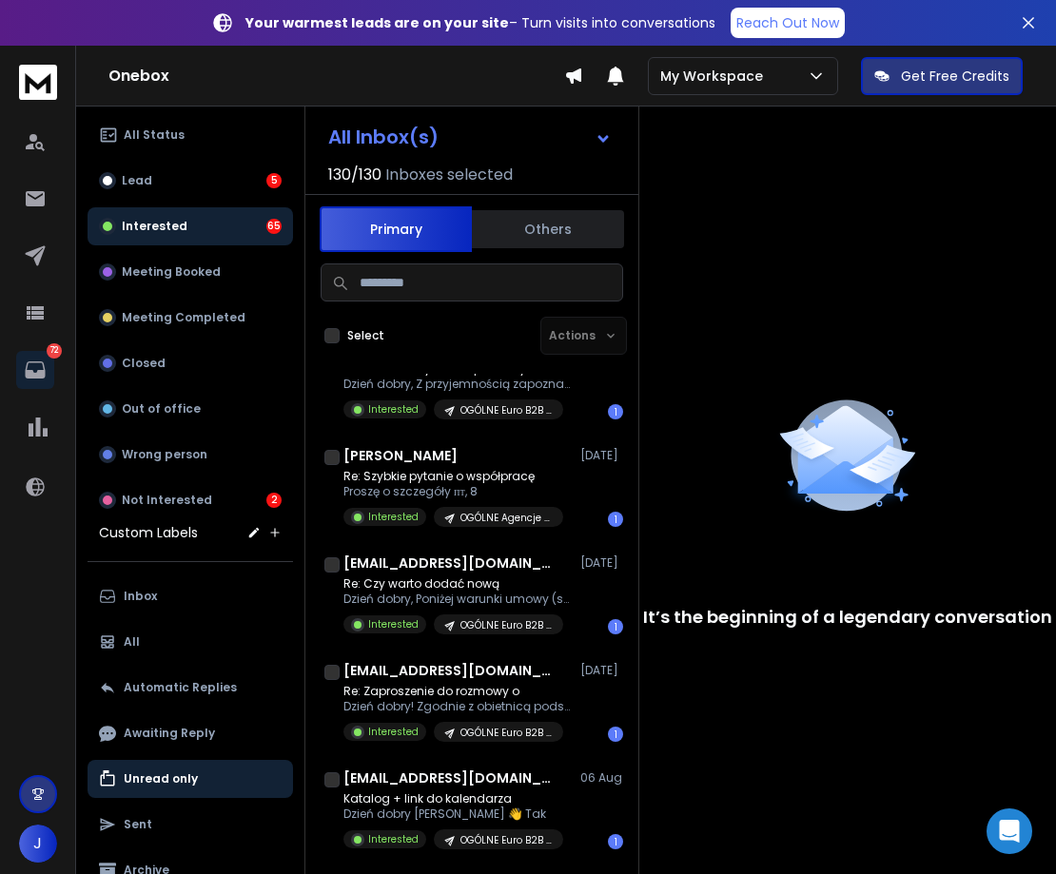
click at [734, 479] on div "It’s the beginning of a legendary conversation" at bounding box center [847, 478] width 417 height 743
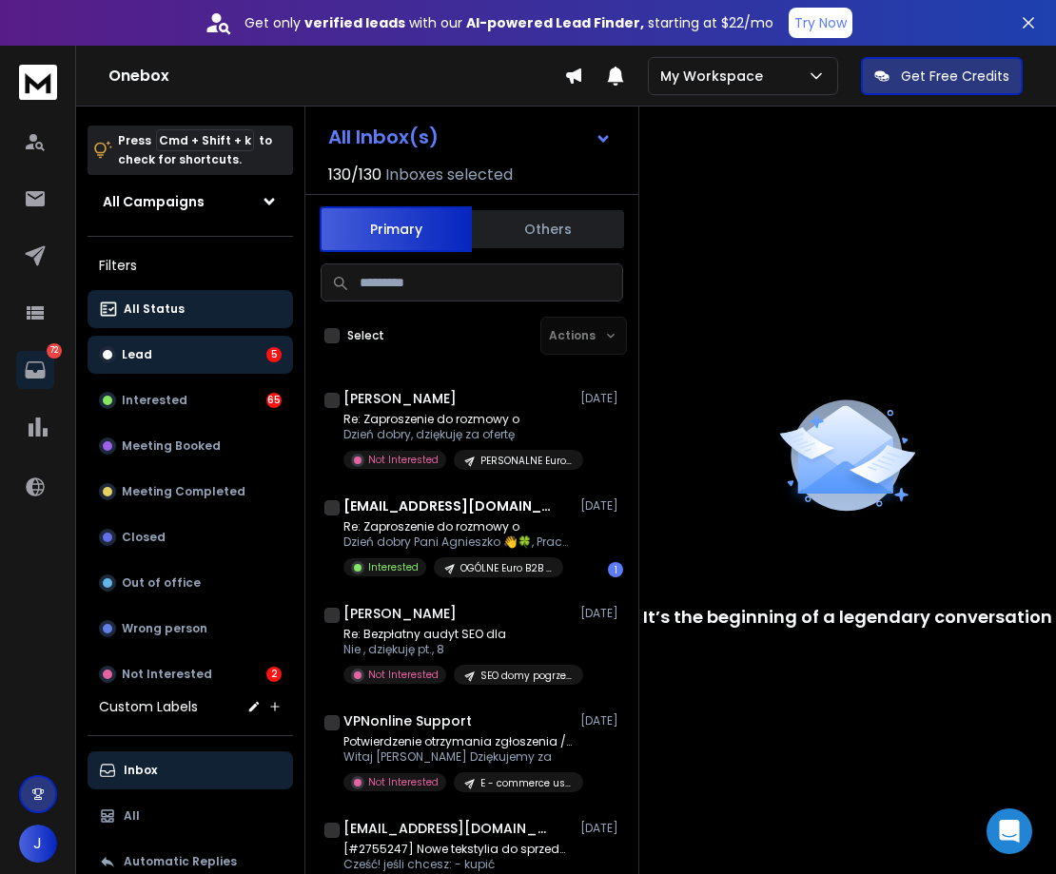
click at [166, 350] on button "Lead 5" at bounding box center [190, 355] width 205 height 38
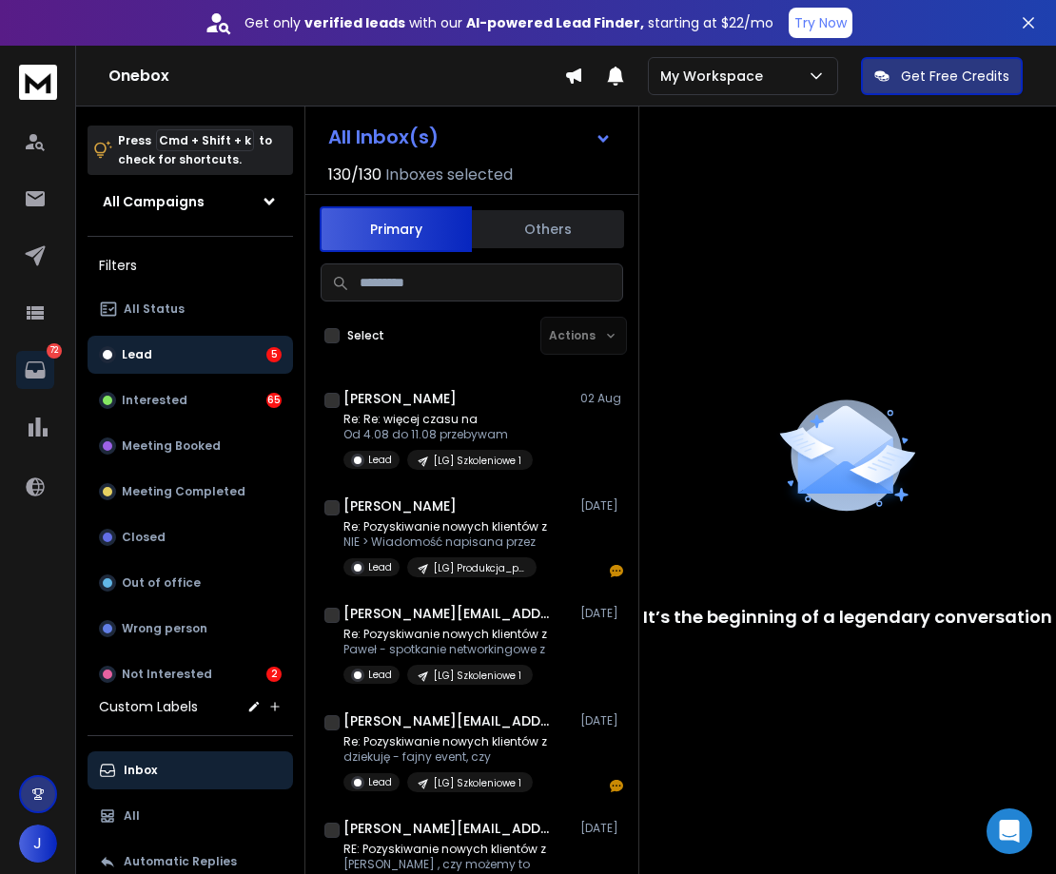
click at [237, 347] on button "Lead 5" at bounding box center [190, 355] width 205 height 38
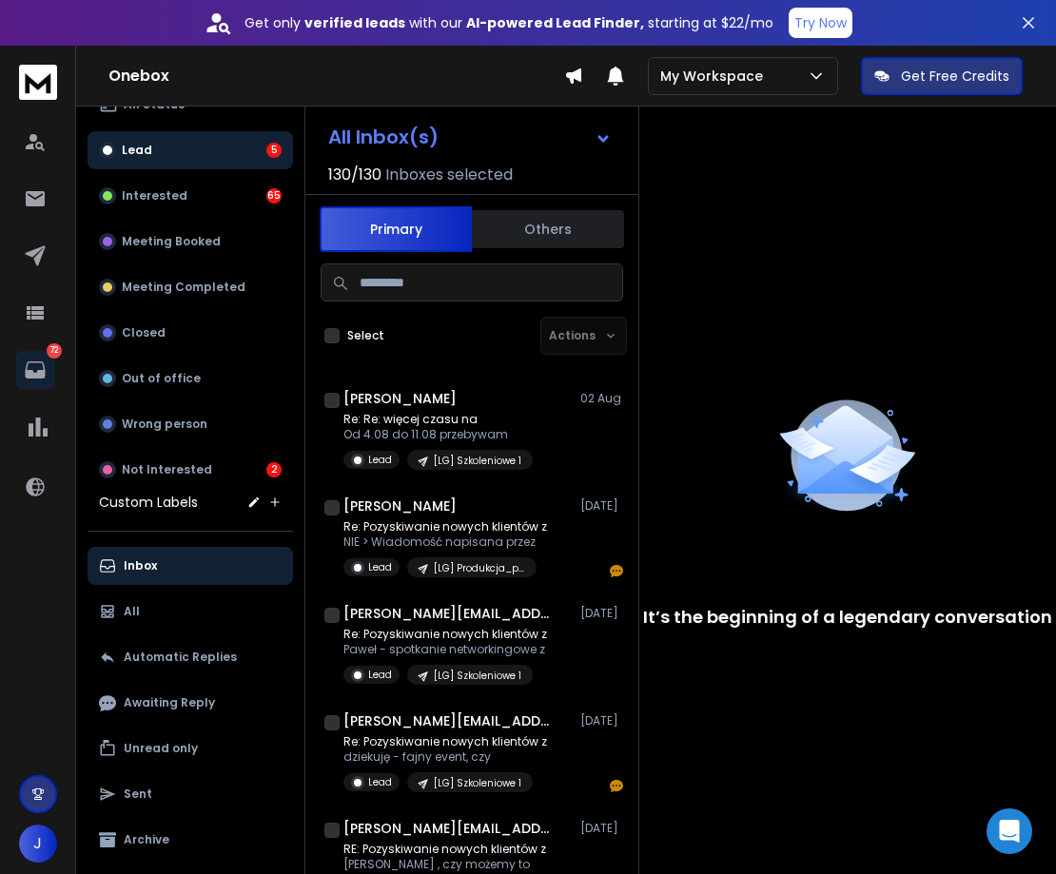
scroll to position [220, 0]
click at [145, 741] on p "Unread only" at bounding box center [161, 748] width 74 height 15
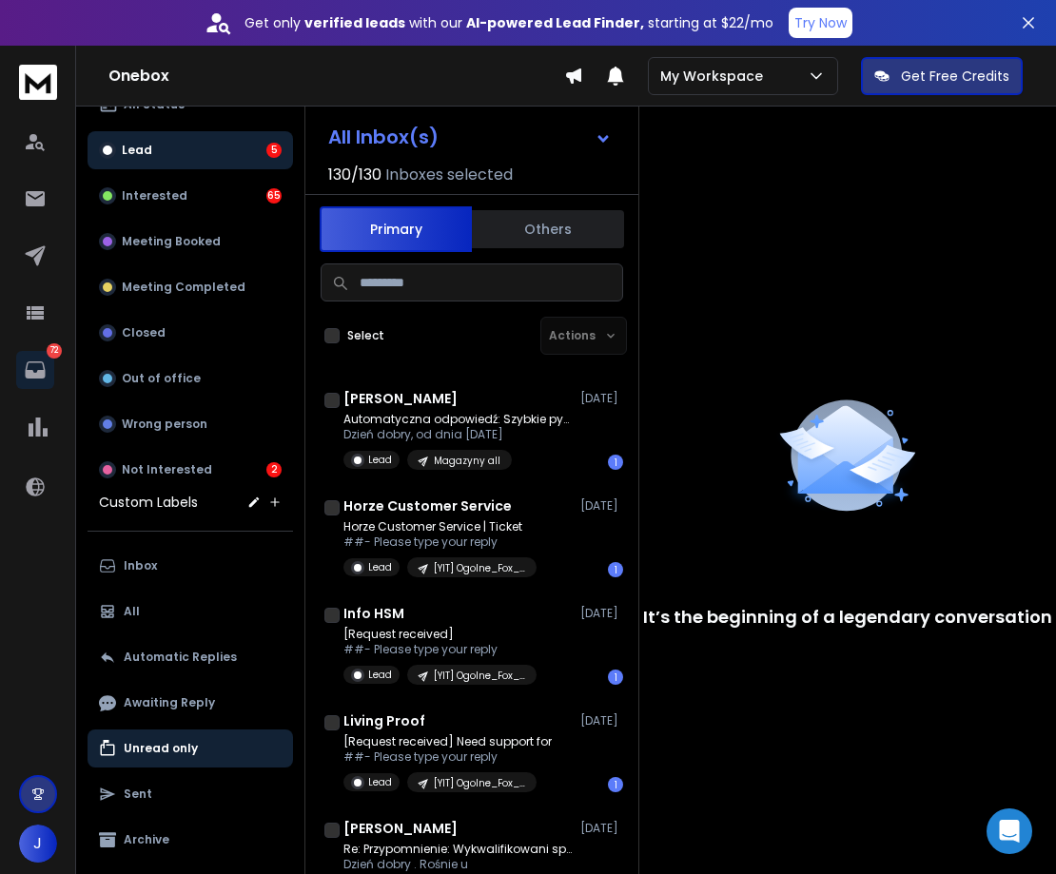
scroll to position [0, 0]
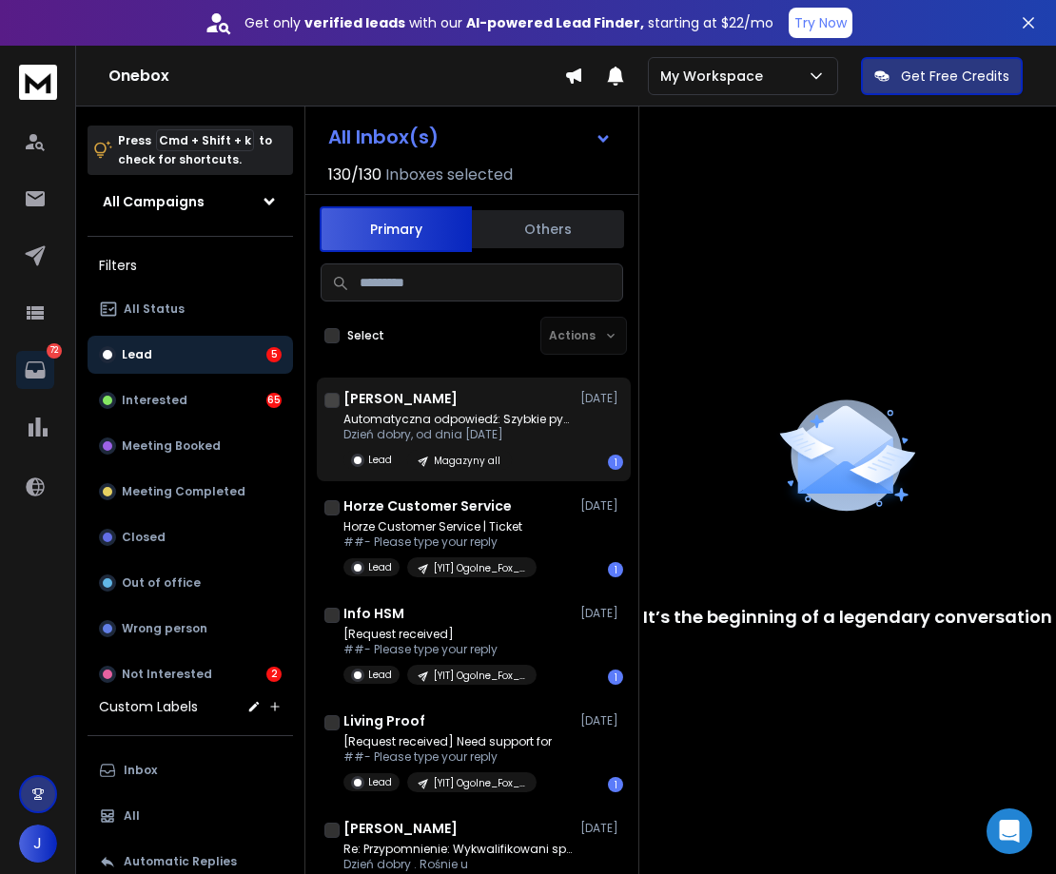
click at [537, 437] on p "Dzień dobry, od dnia 2.10.2023" at bounding box center [457, 434] width 228 height 15
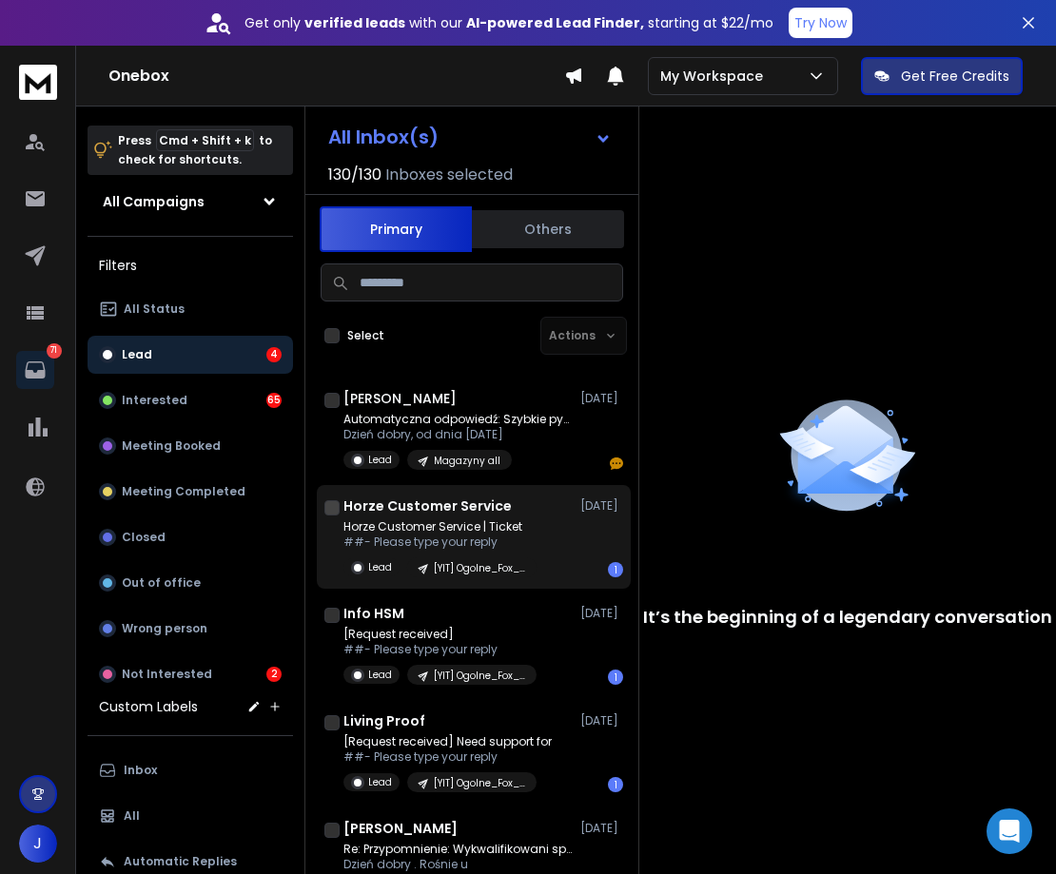
click at [413, 535] on p "##- Please type your reply" at bounding box center [439, 542] width 193 height 15
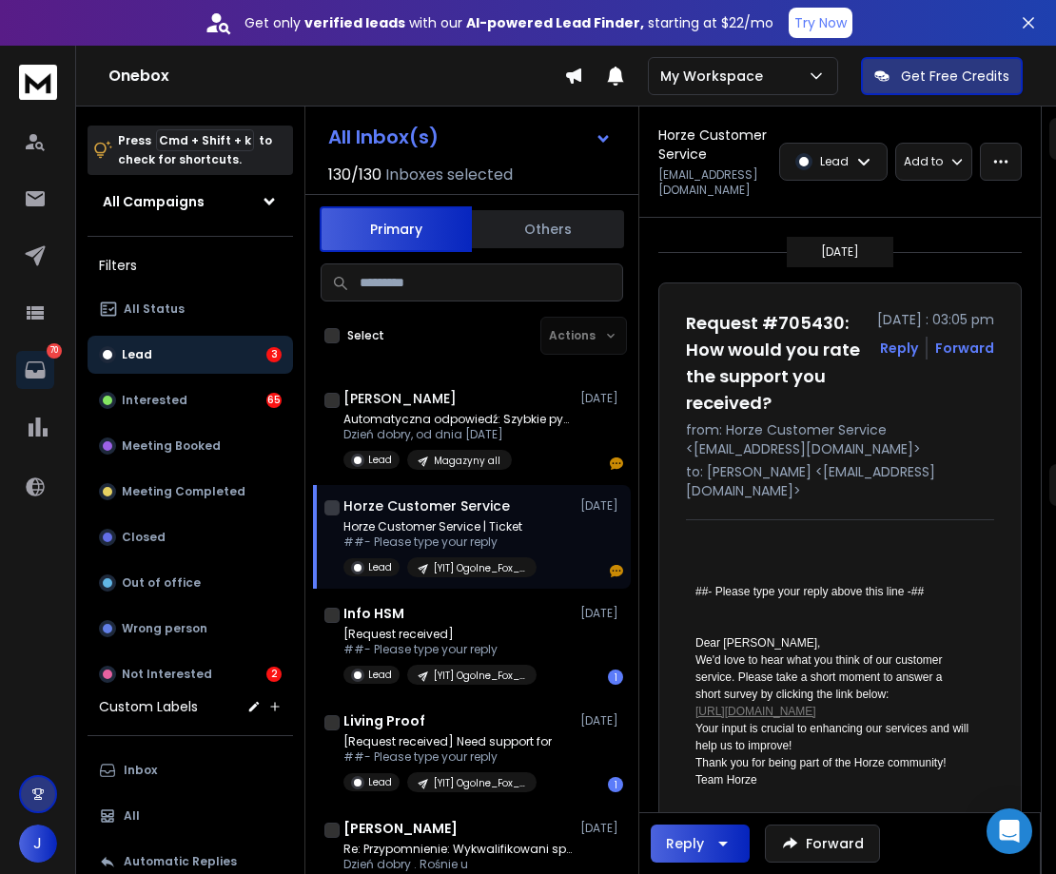
click at [1009, 157] on icon "button" at bounding box center [1000, 161] width 17 height 17
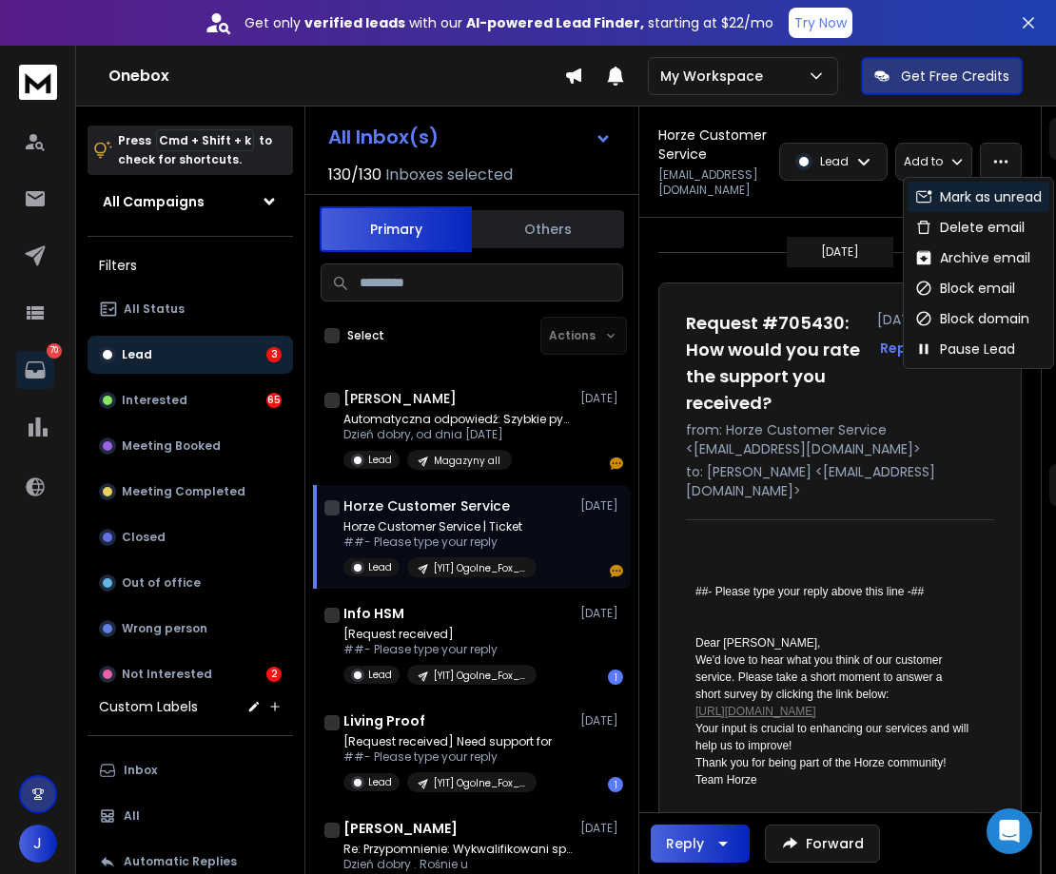
click at [969, 199] on div "Mark as unread" at bounding box center [978, 196] width 127 height 19
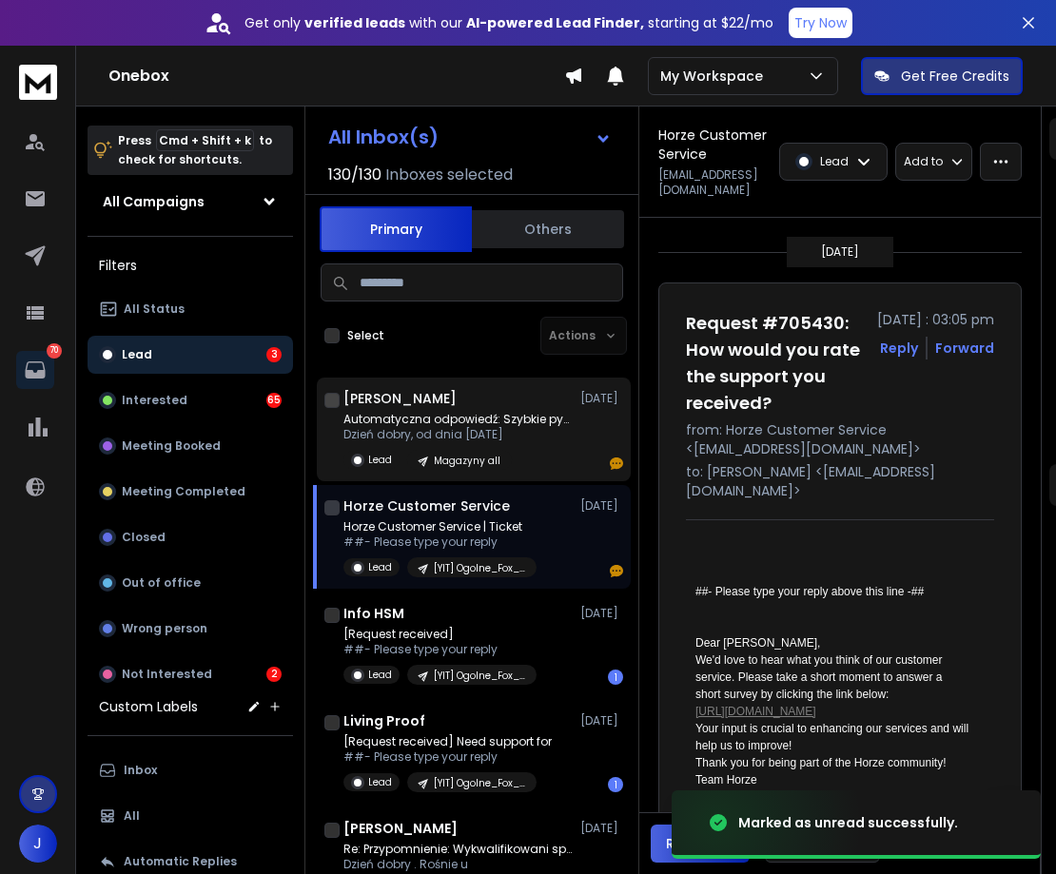
click at [551, 392] on div "Tetiana Hrytsyk 03 Jul, 2024" at bounding box center [483, 398] width 280 height 19
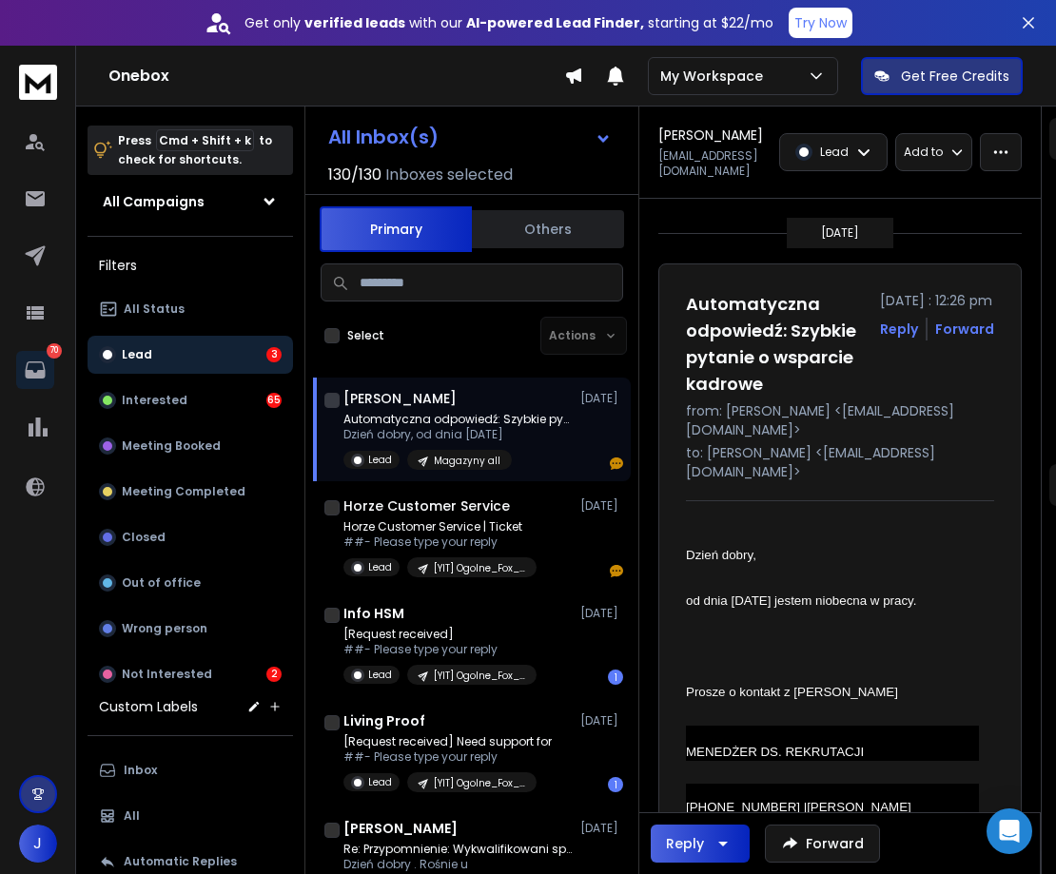
click at [1022, 148] on button "button" at bounding box center [1001, 152] width 42 height 38
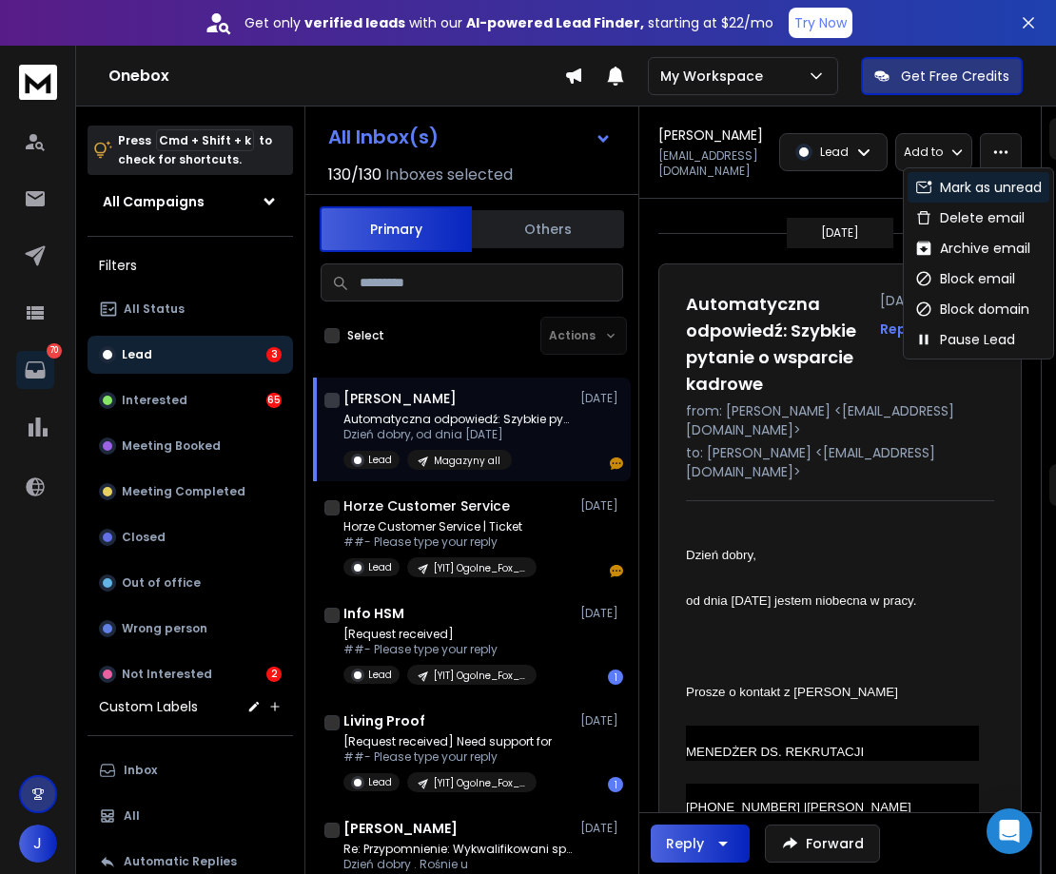
click at [1031, 185] on div "Mark as unread" at bounding box center [978, 187] width 127 height 19
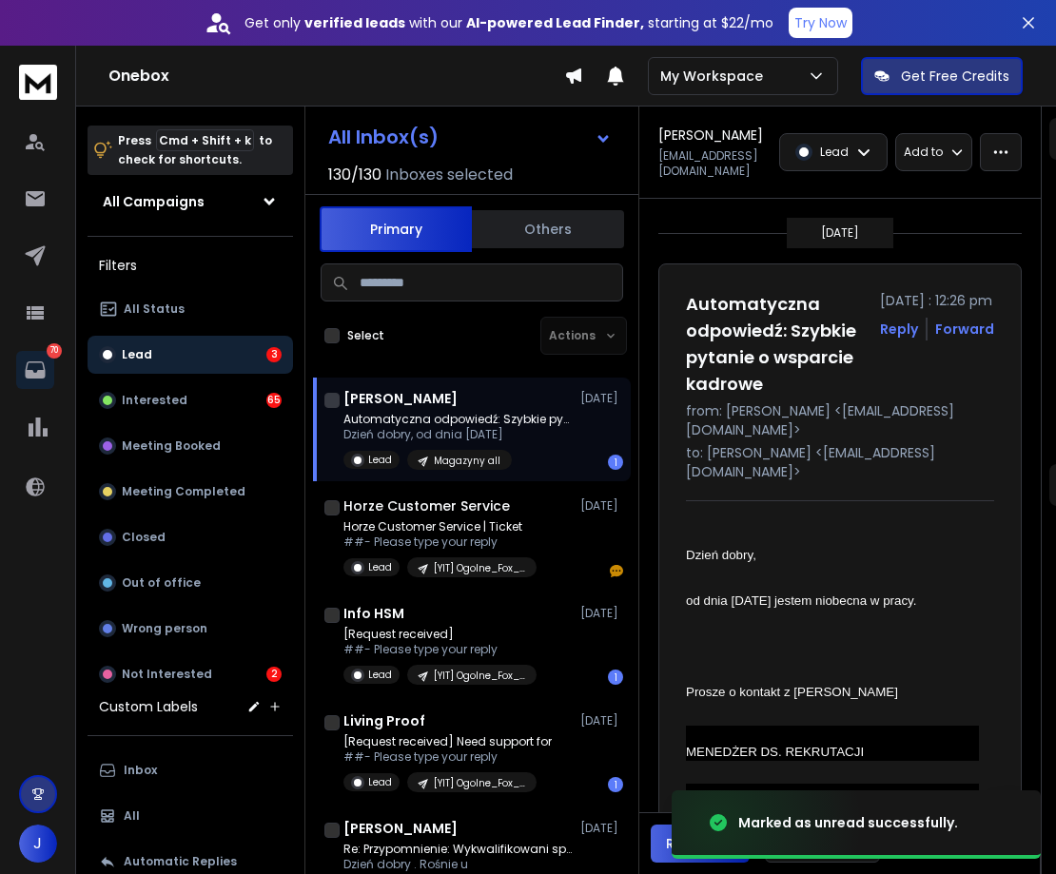
click at [523, 95] on div "Onebox My Workspace Get Free Credits" at bounding box center [528, 76] width 1056 height 61
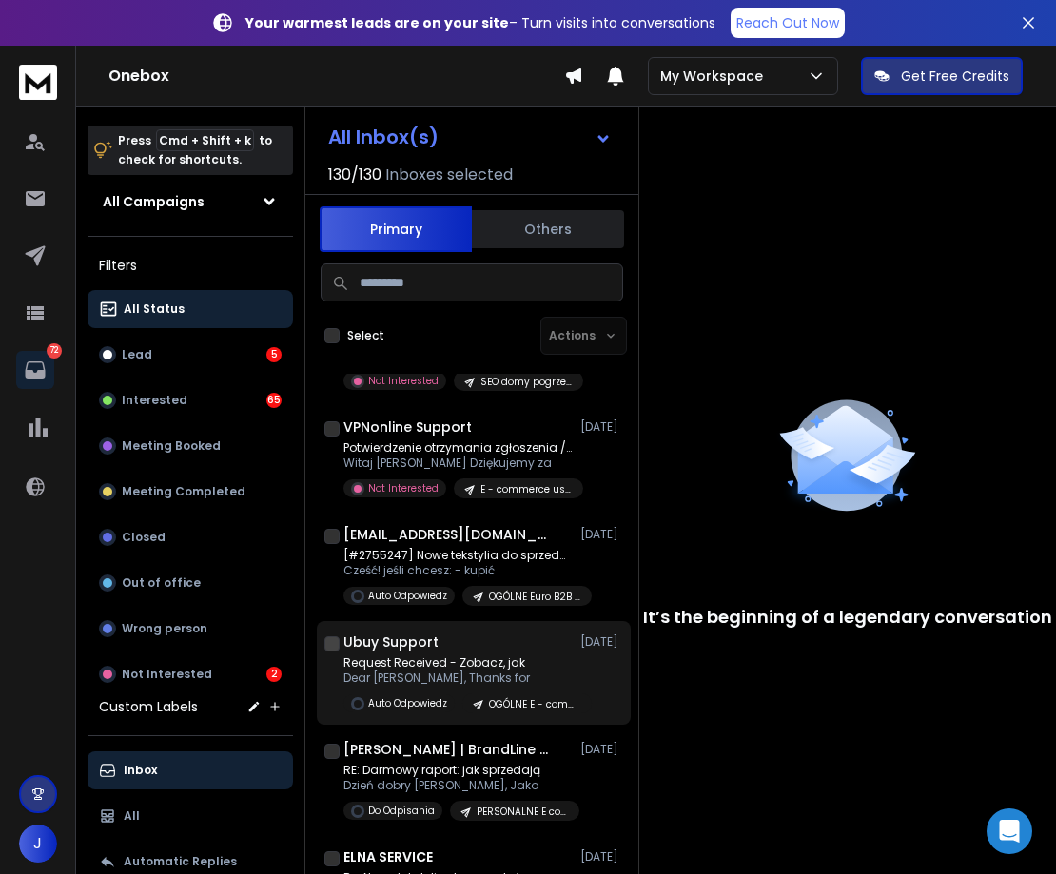
scroll to position [490, 0]
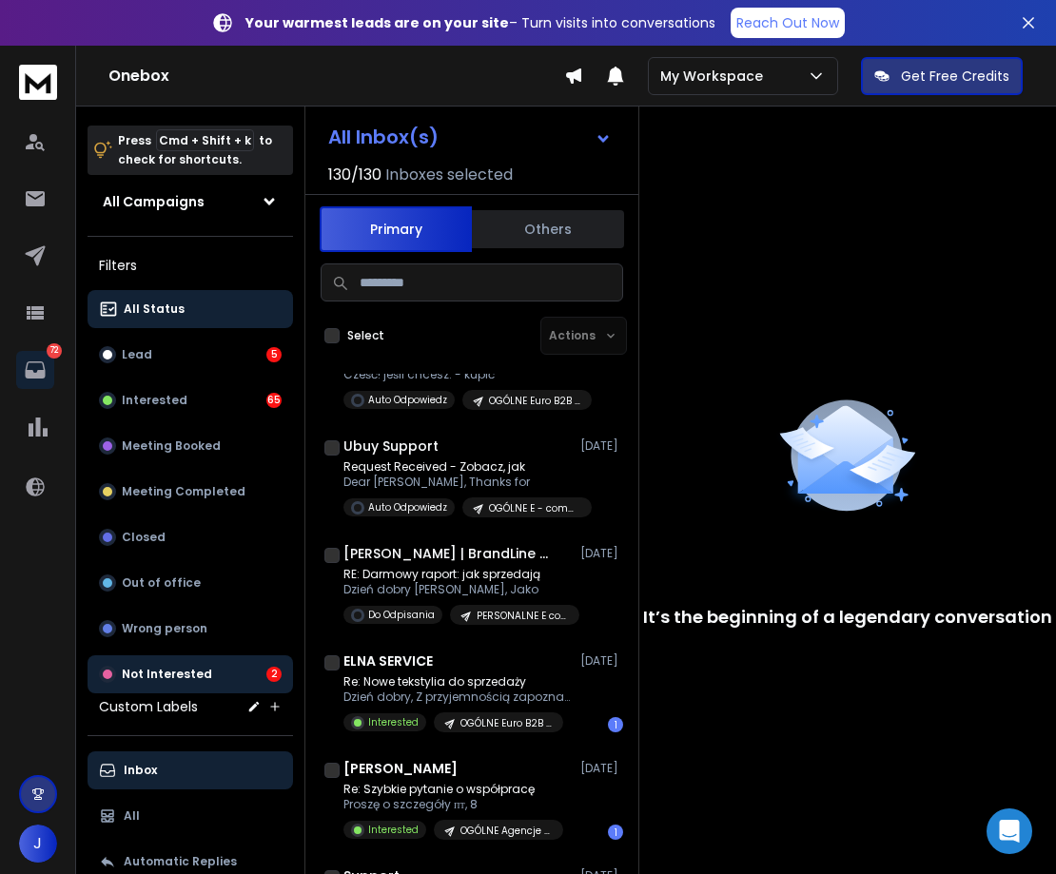
click at [136, 673] on p "Not Interested" at bounding box center [167, 674] width 90 height 15
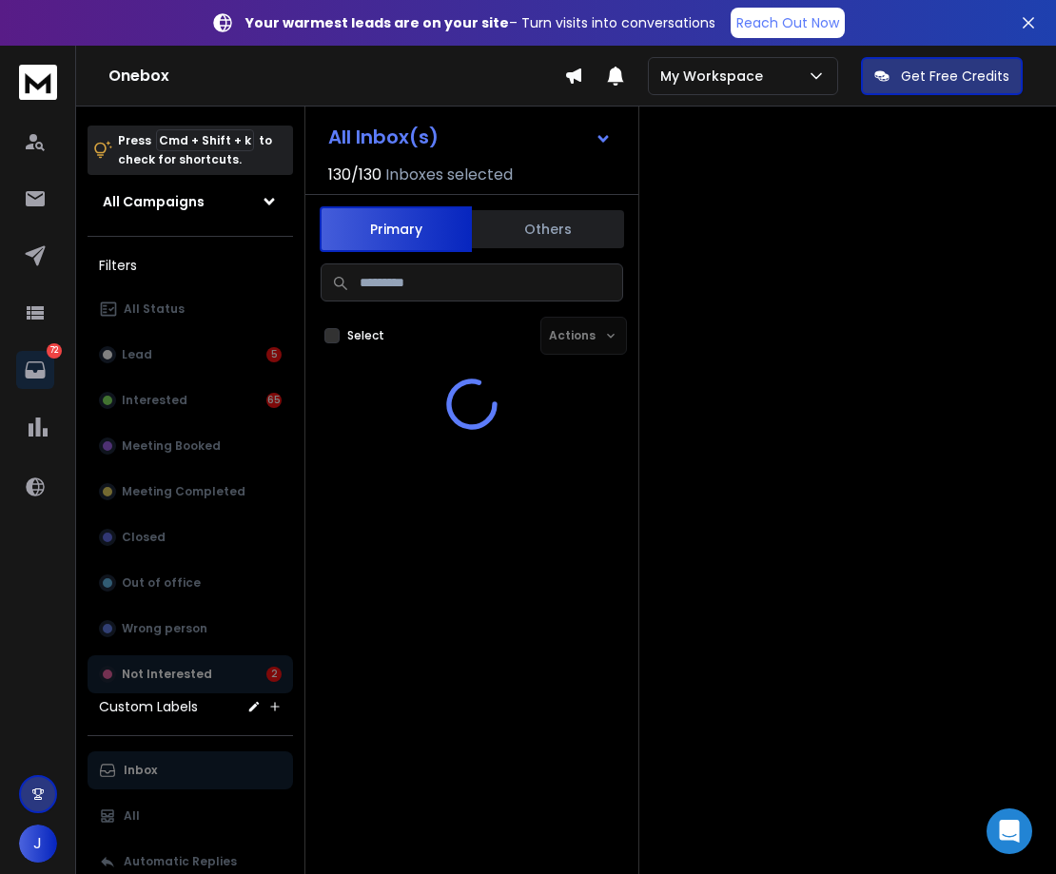
scroll to position [174, 0]
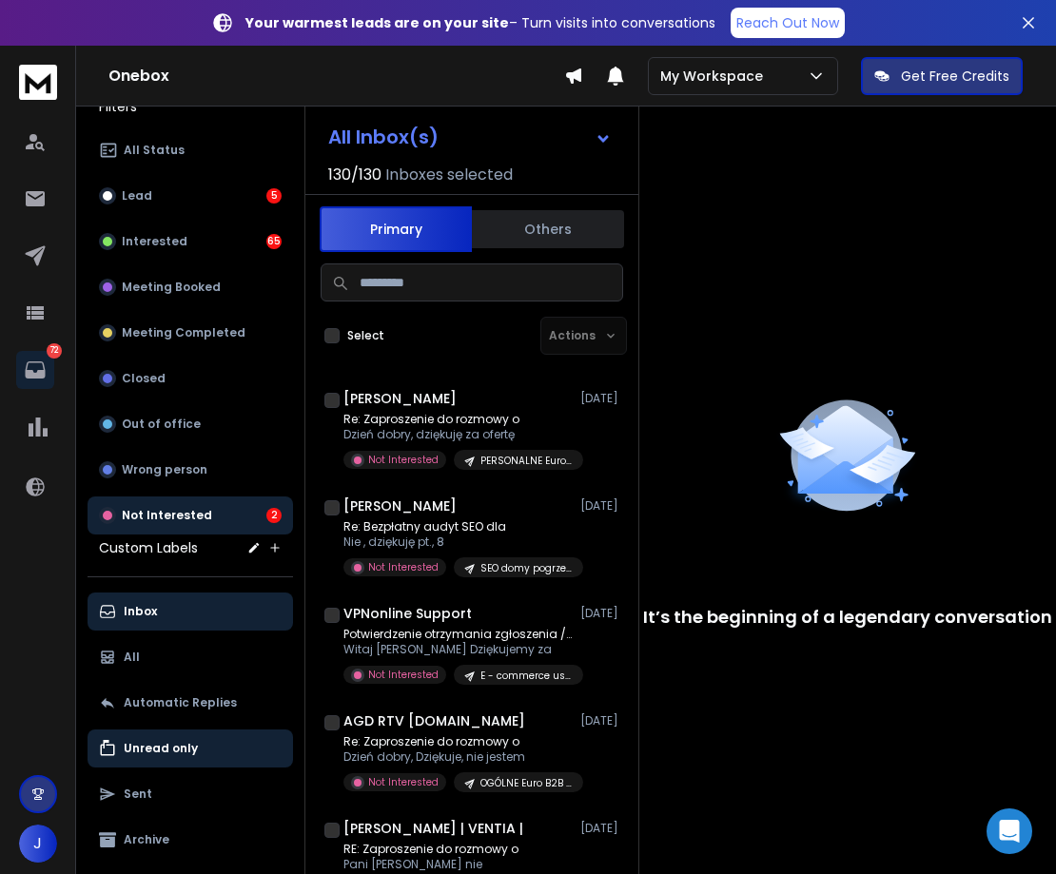
click div "Unread only"
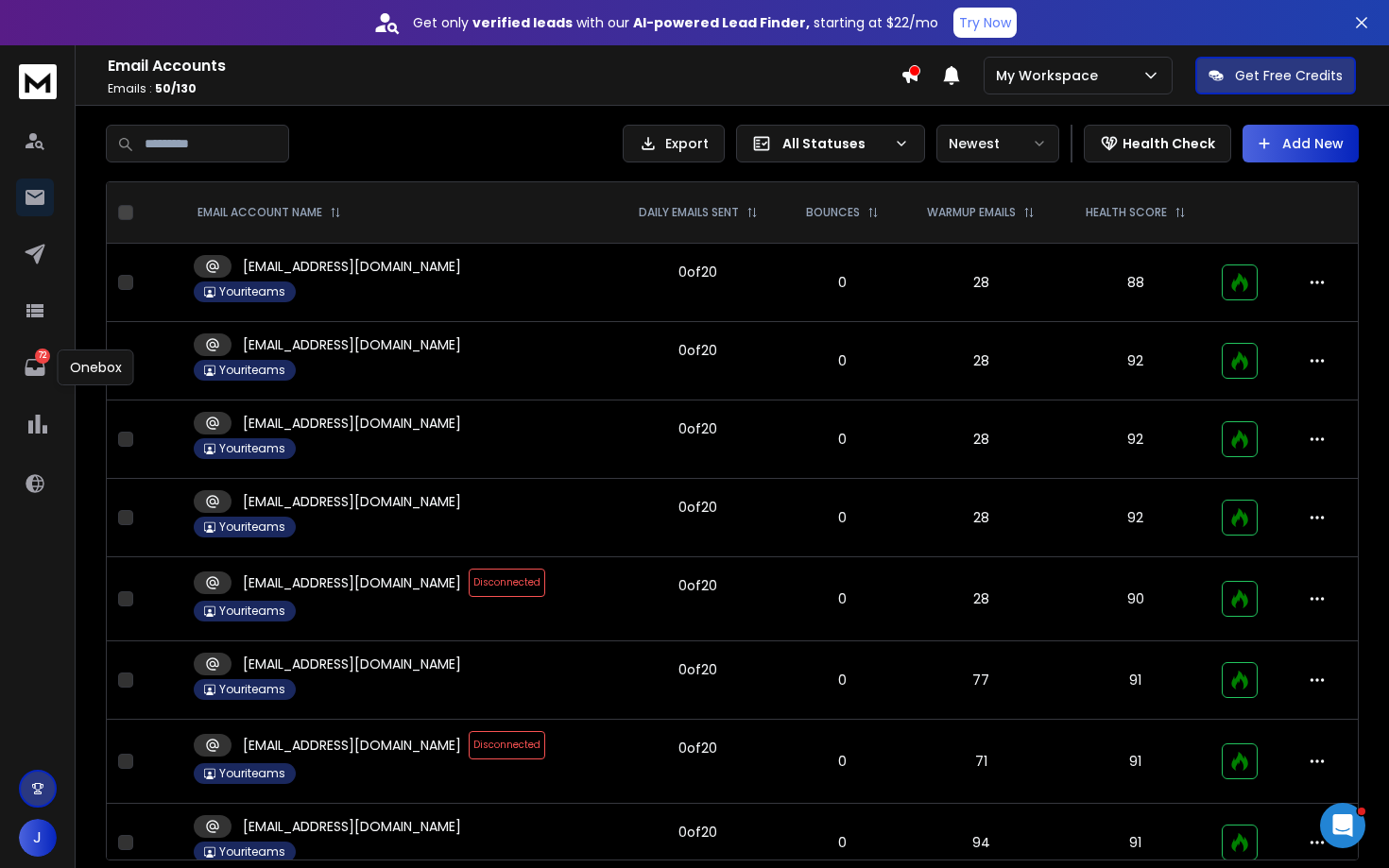
drag, startPoint x: 38, startPoint y: 371, endPoint x: 49, endPoint y: 389, distance: 21.1
click at [39, 371] on icon at bounding box center [35, 366] width 20 height 17
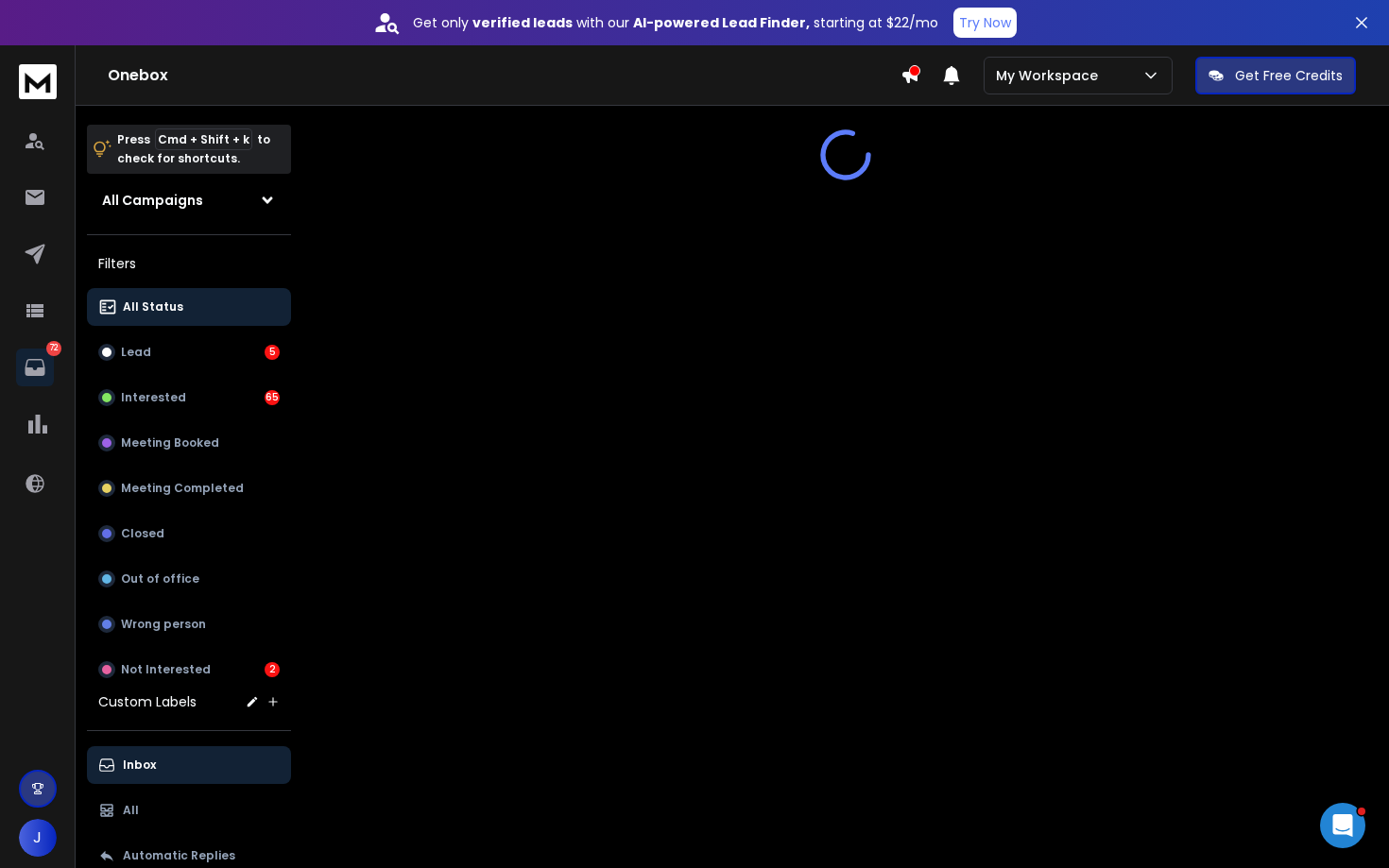
click at [576, 633] on div "Press Cmd + Shift + k to check for shortcuts. All Campaigns All Campaigns Filte…" at bounding box center [732, 540] width 1313 height 868
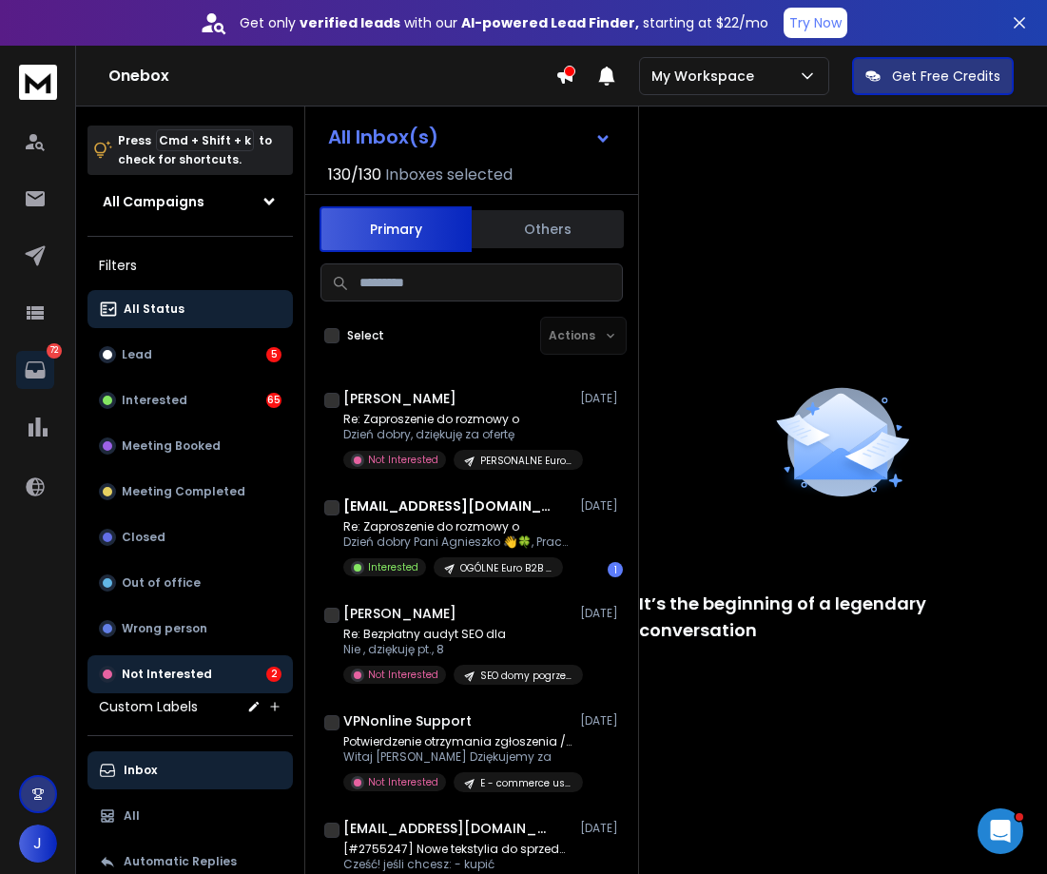
click at [167, 667] on p "Not Interested" at bounding box center [167, 674] width 90 height 15
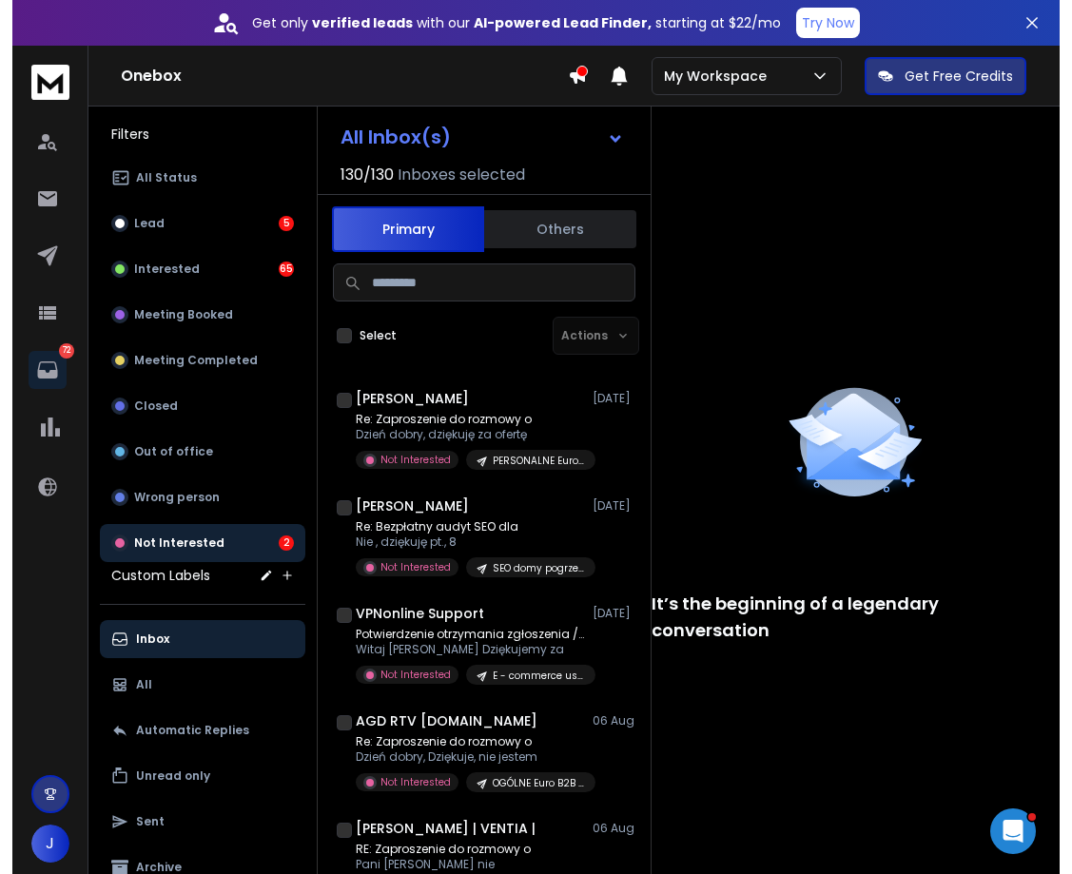
scroll to position [174, 0]
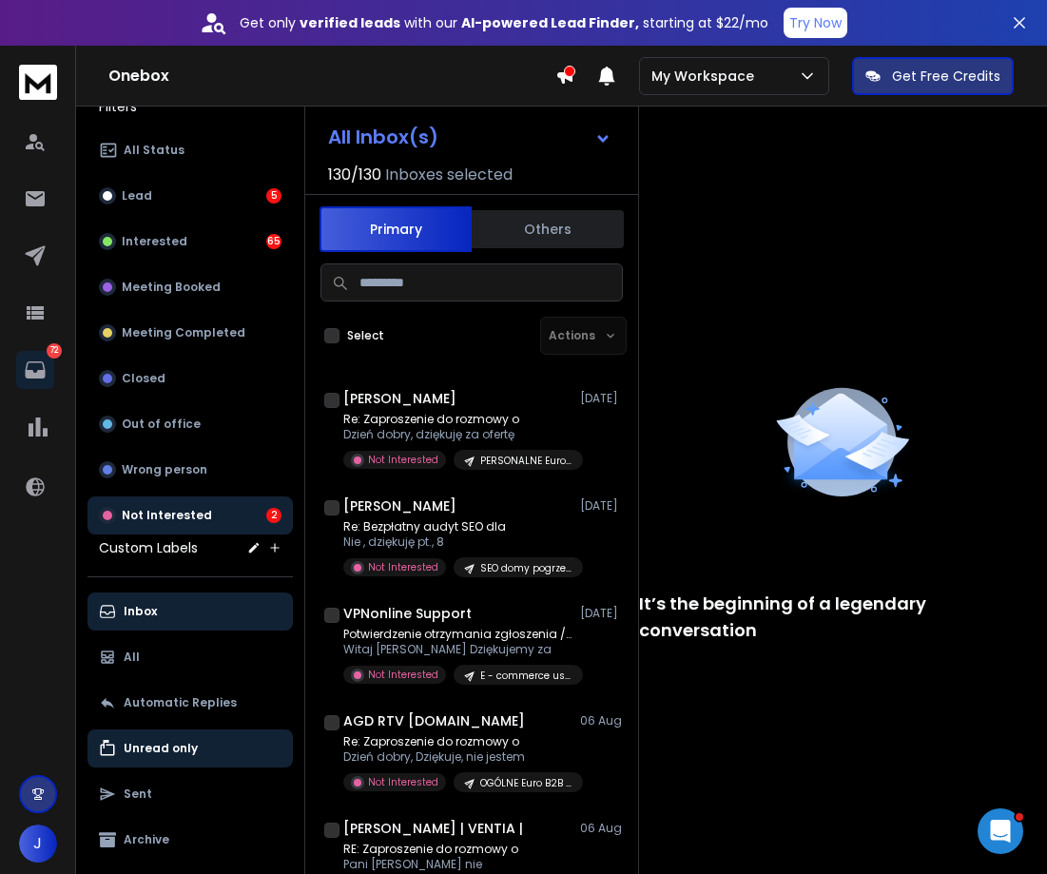
click at [152, 730] on button "Unread only" at bounding box center [190, 749] width 205 height 38
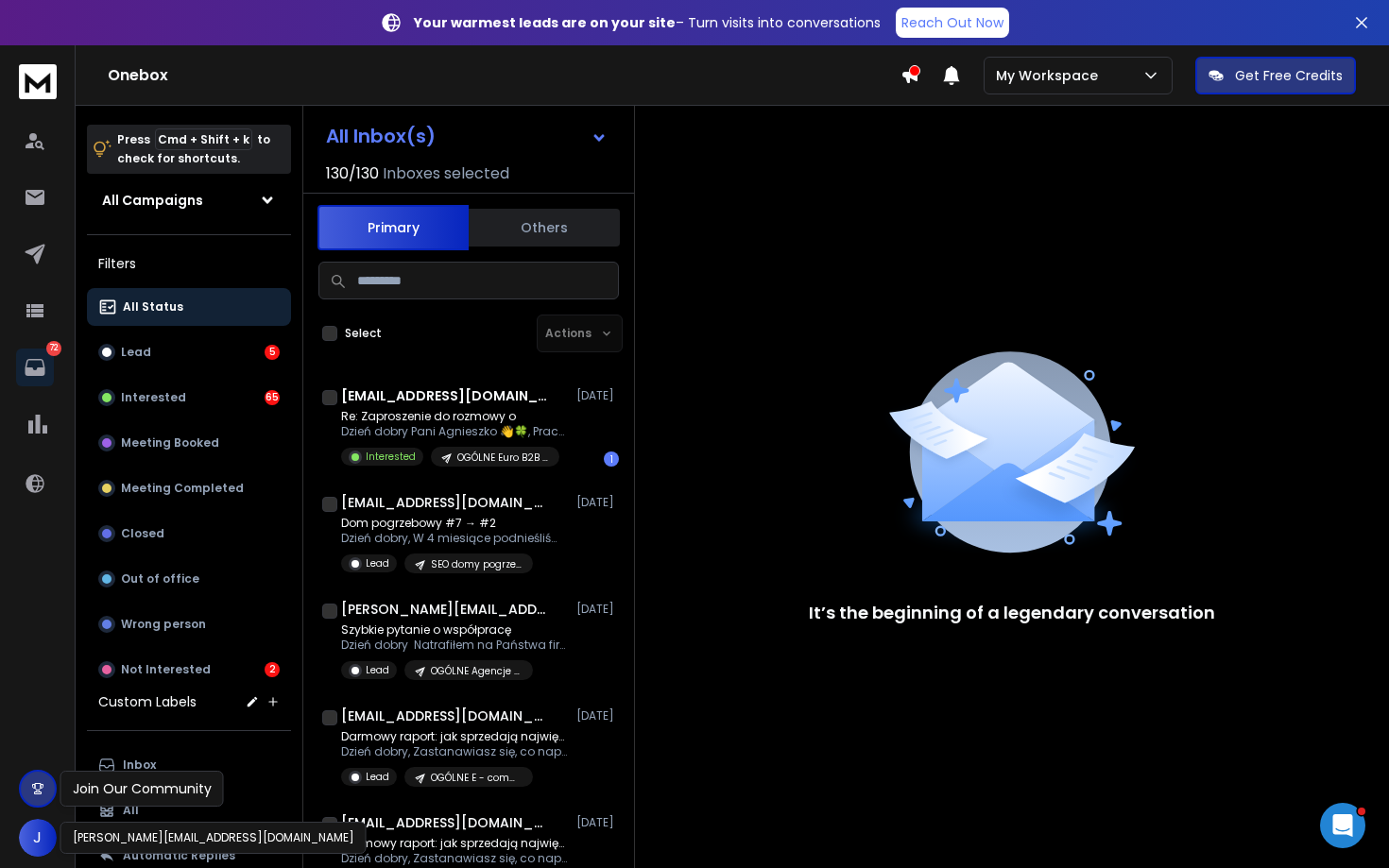
click at [48, 713] on span "J" at bounding box center [38, 838] width 38 height 38
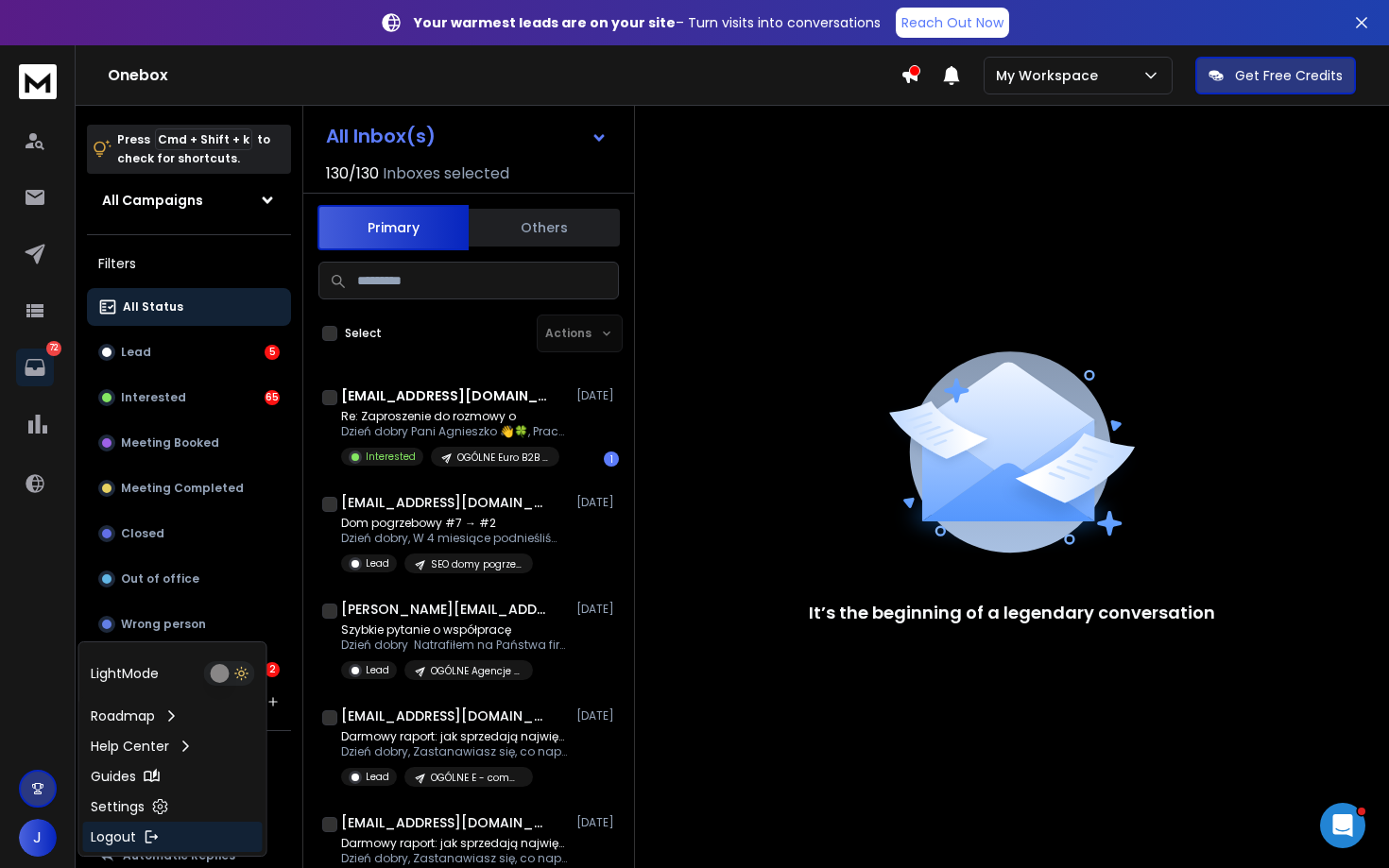
click at [134, 713] on p "Logout" at bounding box center [113, 836] width 46 height 19
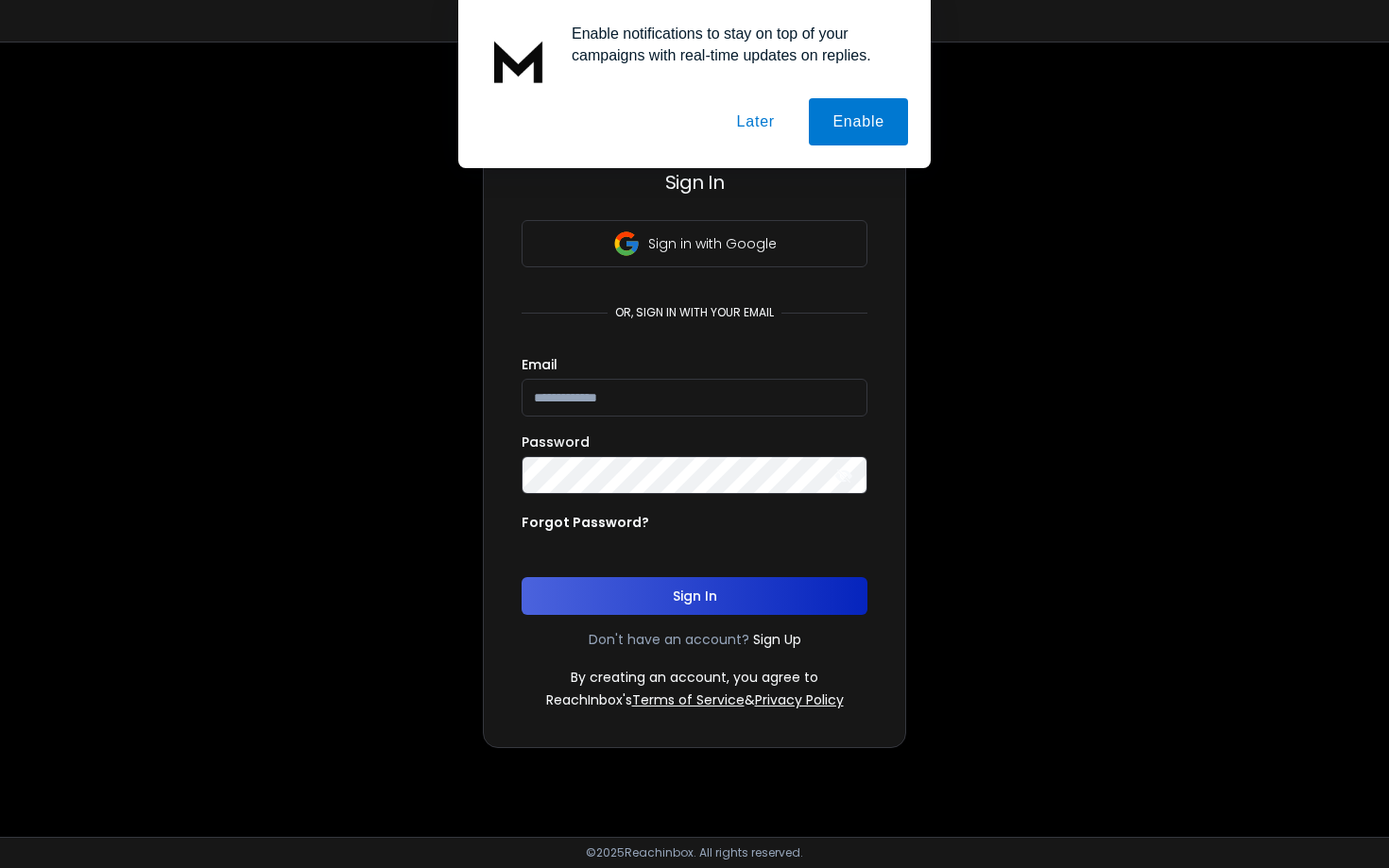
type input "*****"
click at [750, 120] on button "Later" at bounding box center [755, 122] width 85 height 48
